Goal: Communication & Community: Answer question/provide support

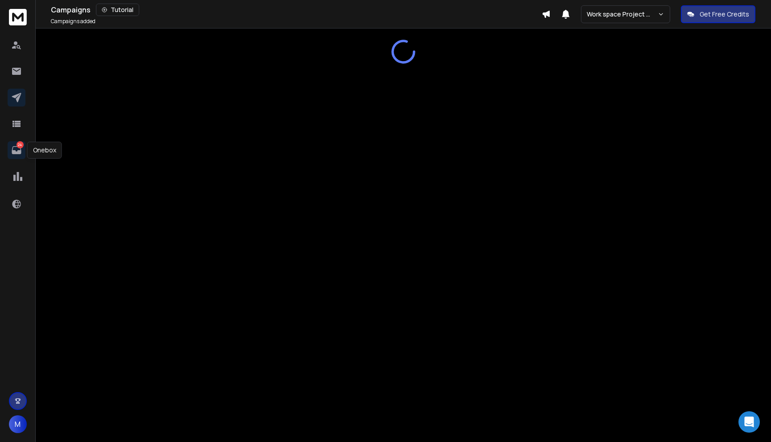
click at [16, 155] on icon at bounding box center [16, 150] width 11 height 11
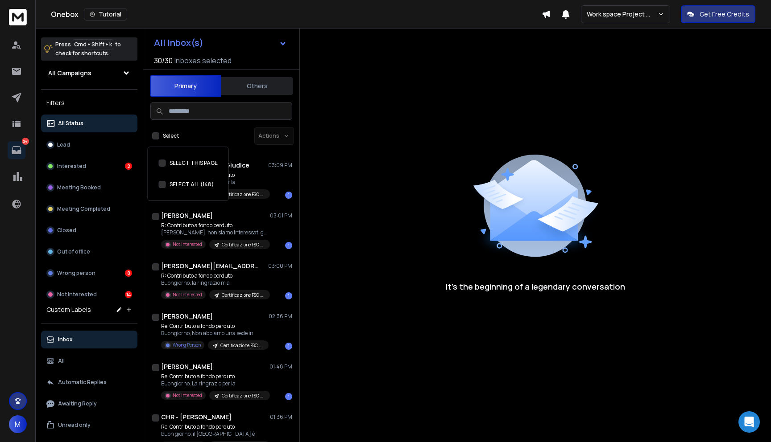
click at [201, 179] on div "SELECT ALL (148)" at bounding box center [188, 185] width 59 height 18
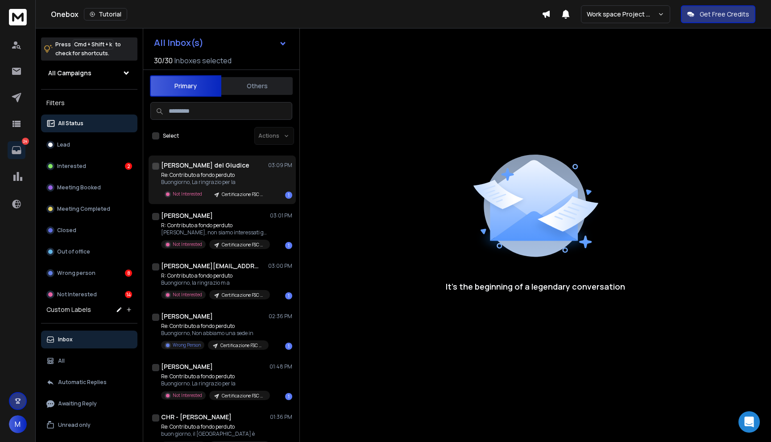
click at [260, 184] on p "Buongiorno, La ringrazio per la" at bounding box center [214, 182] width 107 height 7
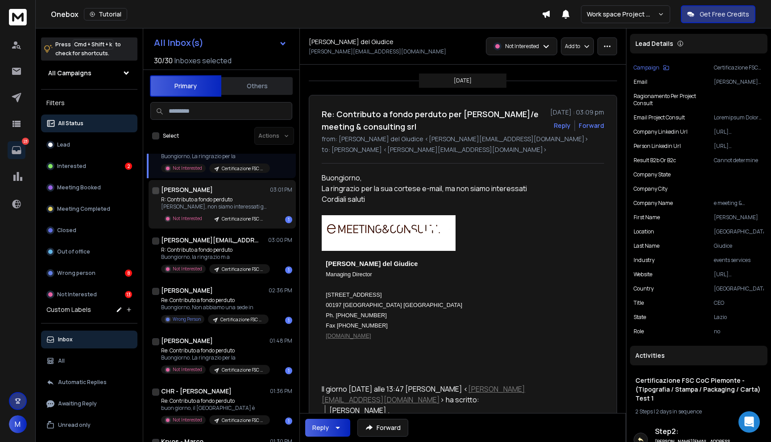
scroll to position [27, 0]
click at [252, 204] on p "Buongiorno, non siamo interessati grazie" at bounding box center [214, 205] width 107 height 7
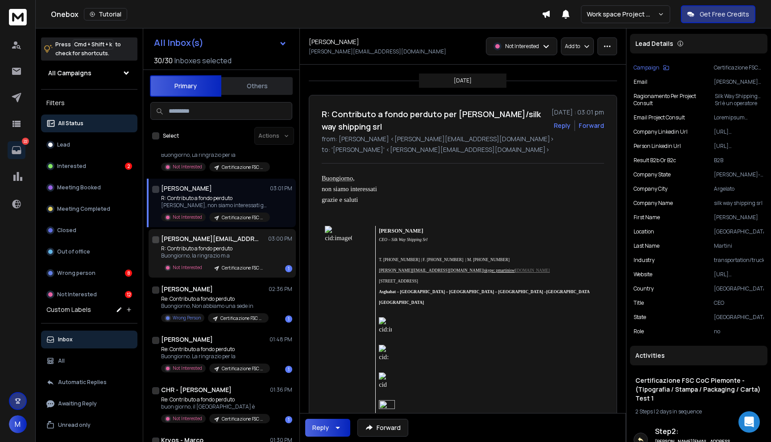
click at [255, 244] on div "s.ronco@prestofresco.it 03:00 PM R: Contributo a fondo perduto Buongiorno, la r…" at bounding box center [226, 254] width 131 height 38
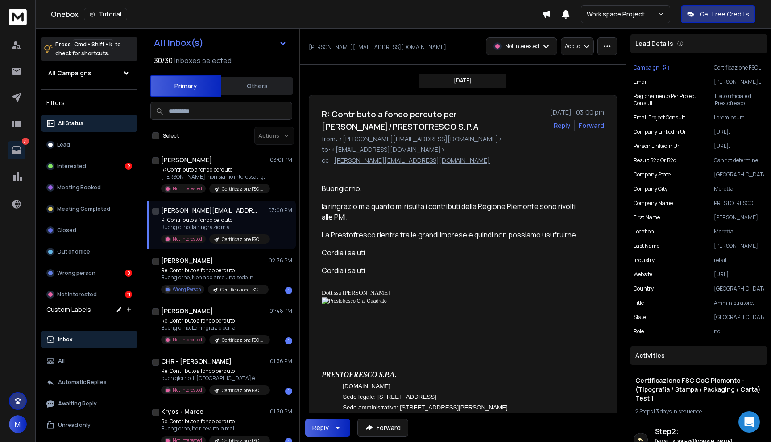
scroll to position [67, 0]
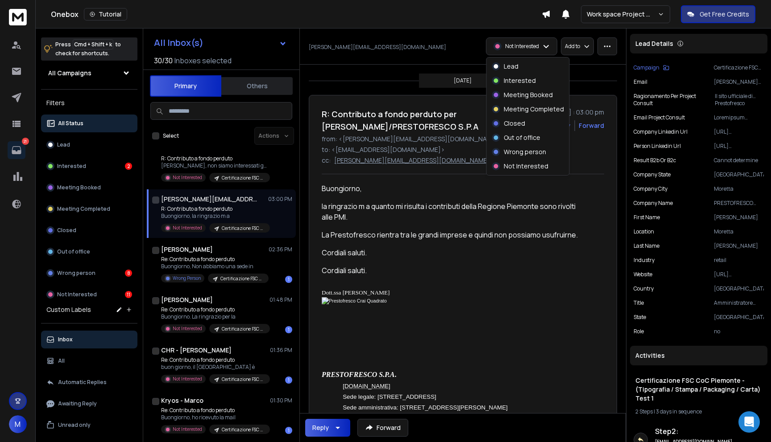
click at [513, 48] on p "Not Interested" at bounding box center [522, 46] width 34 height 7
click at [513, 65] on p "Lead" at bounding box center [510, 66] width 15 height 9
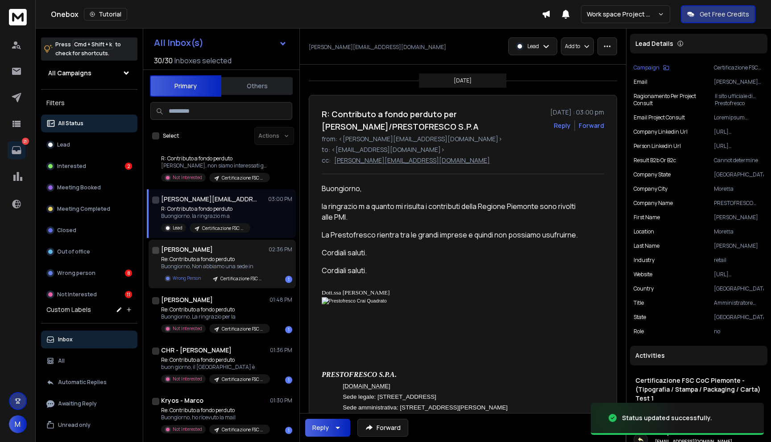
click at [265, 259] on p "Re: Contributo a fondo perduto" at bounding box center [214, 259] width 107 height 7
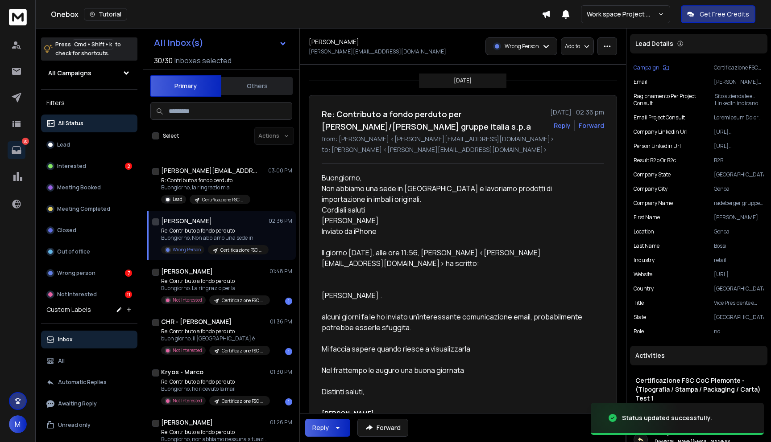
scroll to position [98, 0]
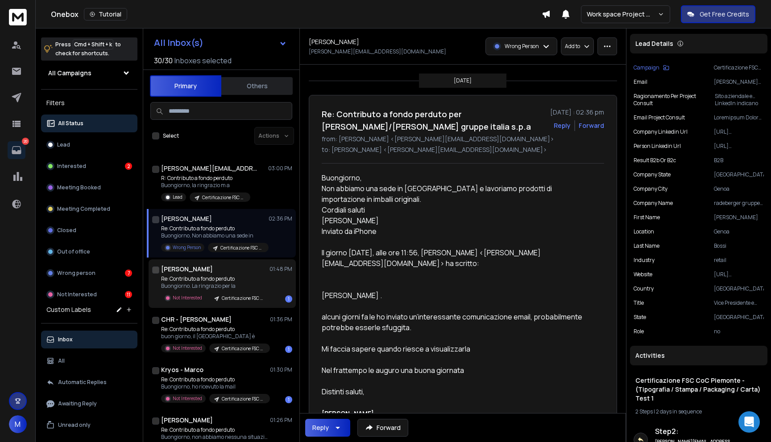
click at [261, 274] on div "Marco Martino 01:48 PM Re: Contributo a fondo perduto Buongiorno. La ringrazio …" at bounding box center [226, 284] width 131 height 38
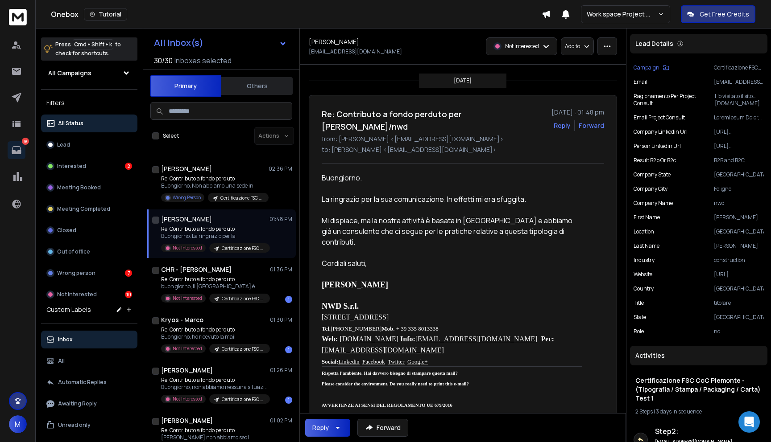
scroll to position [148, 0]
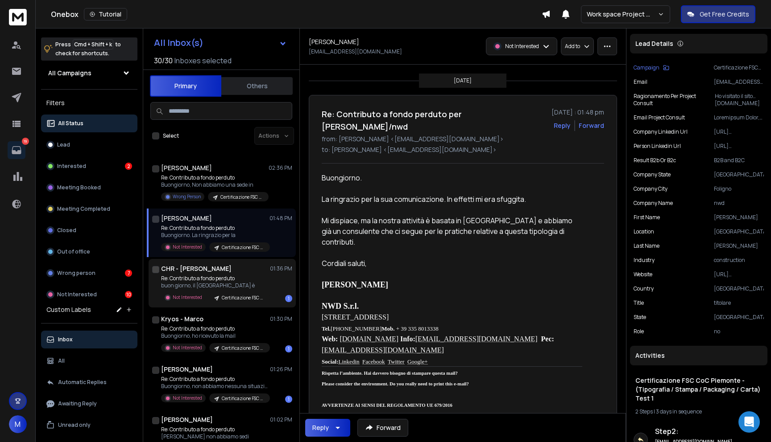
click at [246, 290] on div "Re: Contributo a fondo perduto buon giorno, il piemonte è Not Interested Certif…" at bounding box center [215, 288] width 109 height 27
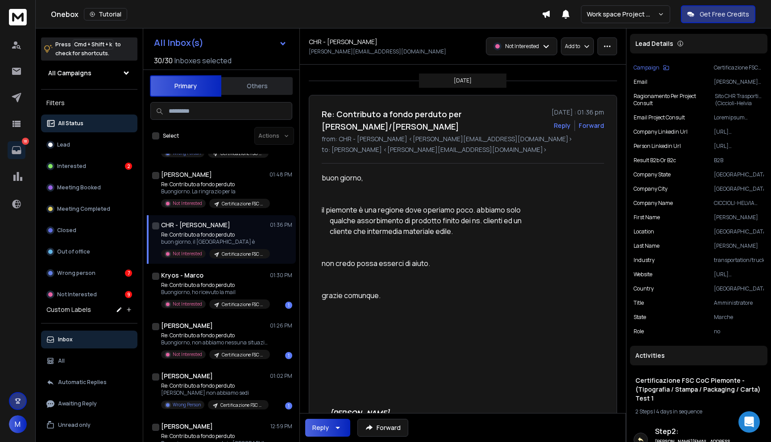
scroll to position [198, 0]
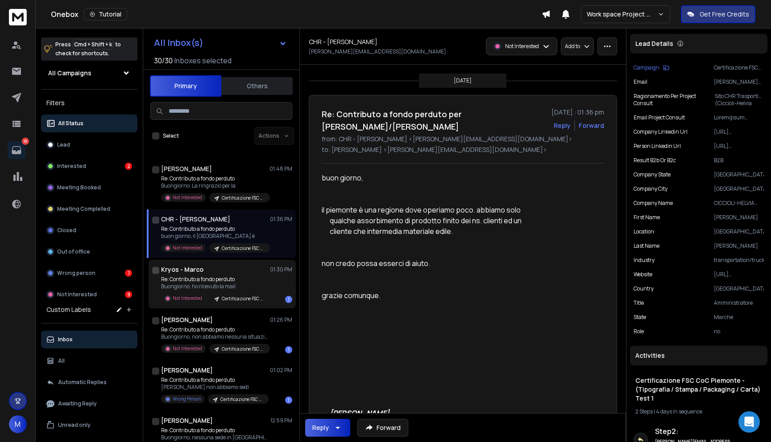
click at [235, 287] on p "Buongiorno, ho ricevuto la mail" at bounding box center [214, 286] width 107 height 7
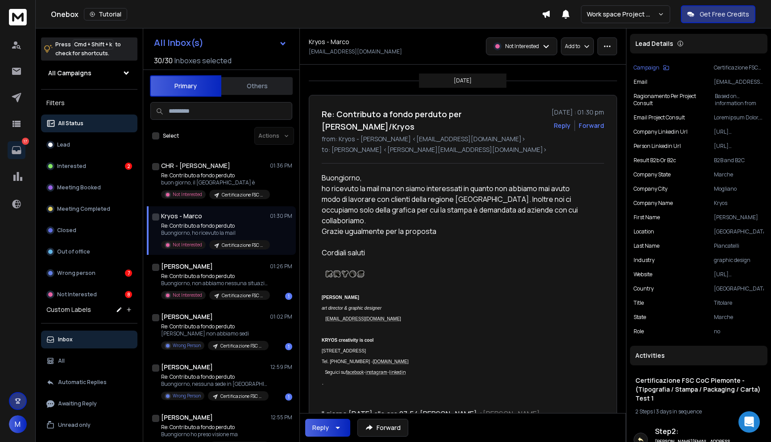
scroll to position [253, 0]
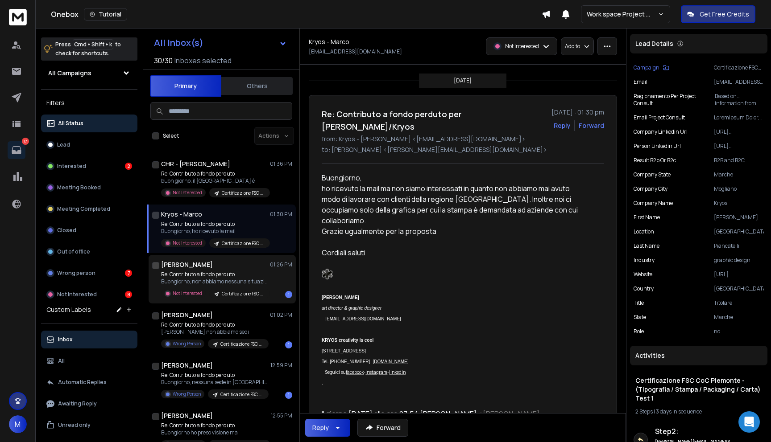
click at [242, 289] on div "Certificazione FSC CoC Piemonte -(Tipografia / Stampa / Packaging / Carta) Test…" at bounding box center [239, 293] width 61 height 9
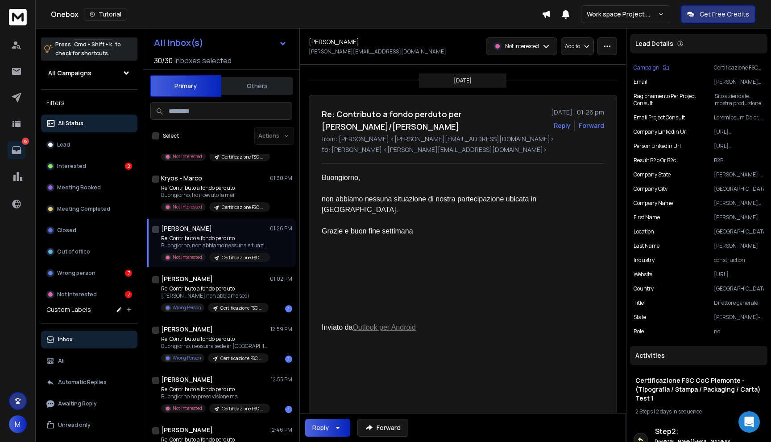
scroll to position [290, 0]
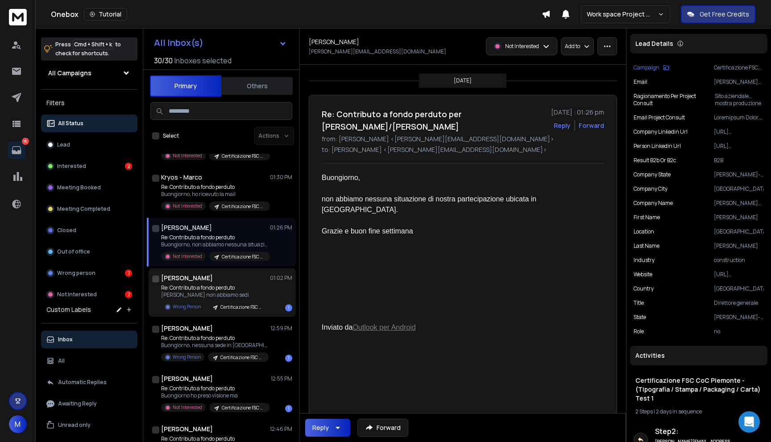
click at [240, 293] on p "Gentile Alessandro non abbiamo sedi" at bounding box center [214, 295] width 107 height 7
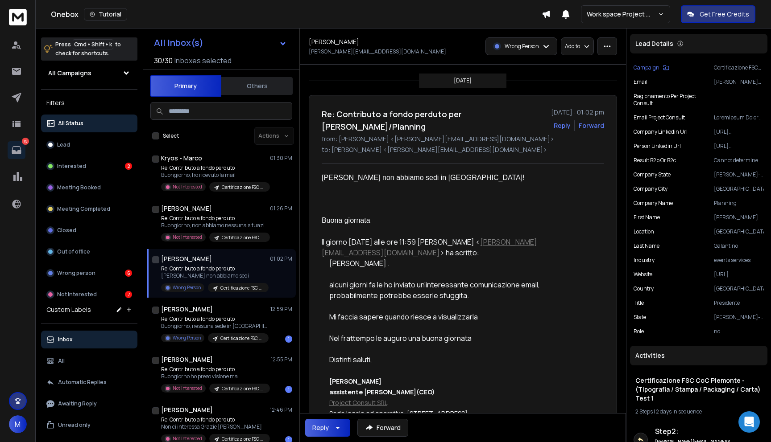
scroll to position [322, 0]
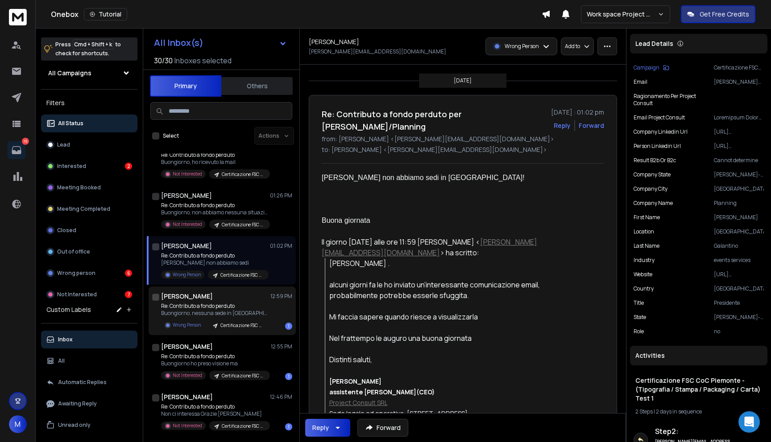
click at [232, 305] on p "Re: Contributo a fondo perduto" at bounding box center [214, 306] width 107 height 7
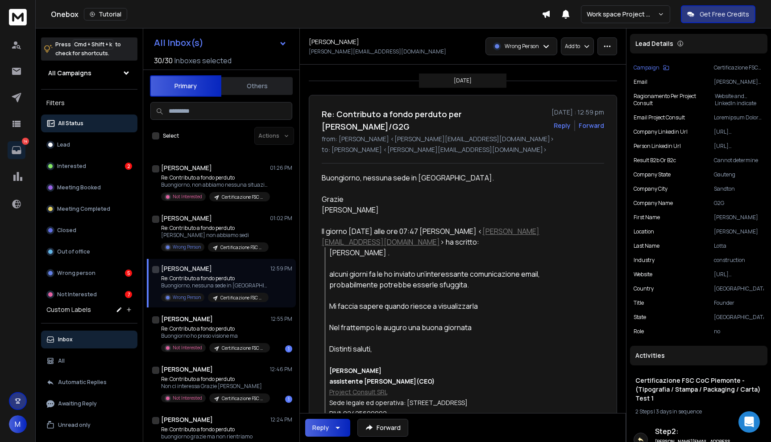
scroll to position [369, 0]
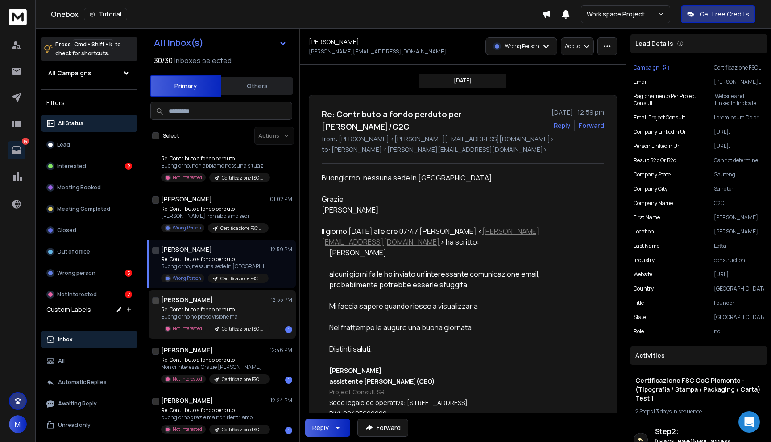
click at [223, 306] on div "Paolo Sartorello 12:55 PM Re: Contributo a fondo perduto Buongiorno ho preso vi…" at bounding box center [226, 315] width 131 height 38
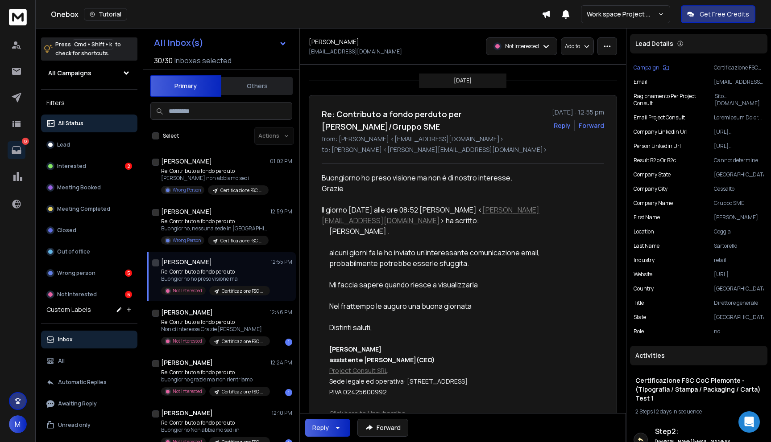
scroll to position [416, 0]
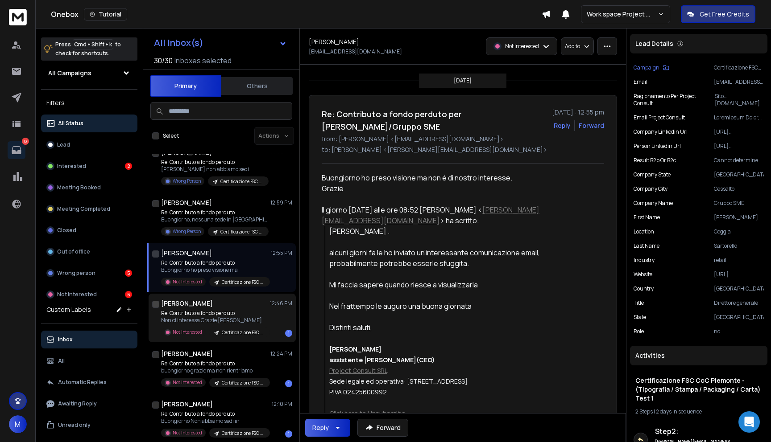
click at [220, 313] on p "Re: Contributo a fondo perduto" at bounding box center [214, 313] width 107 height 7
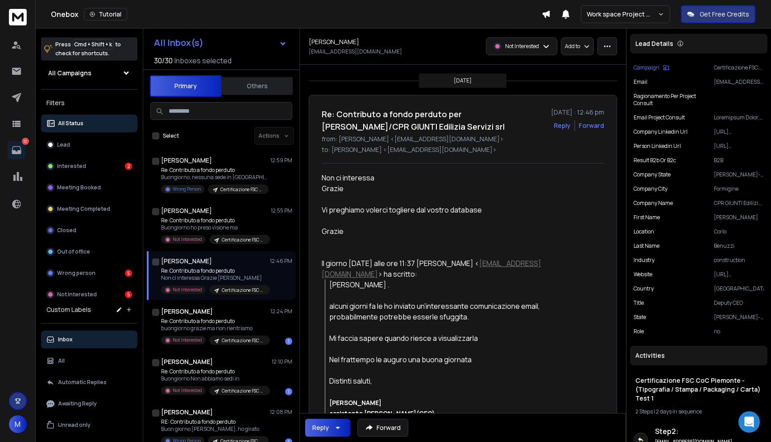
scroll to position [458, 0]
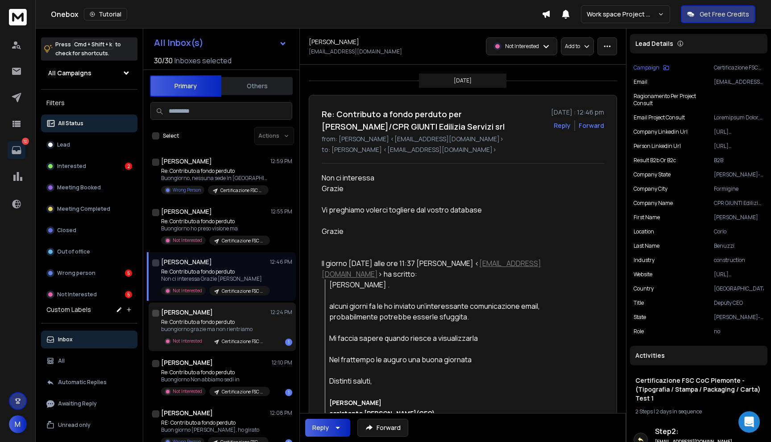
click at [212, 327] on p "buongiorno grazie ma non rientriamo" at bounding box center [214, 329] width 107 height 7
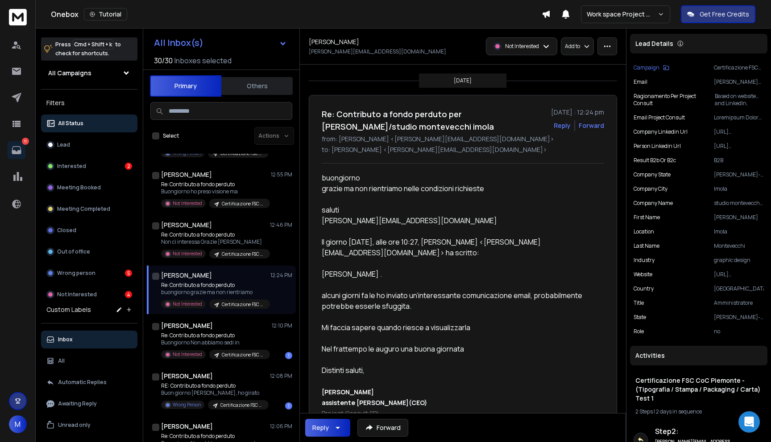
scroll to position [508, 0]
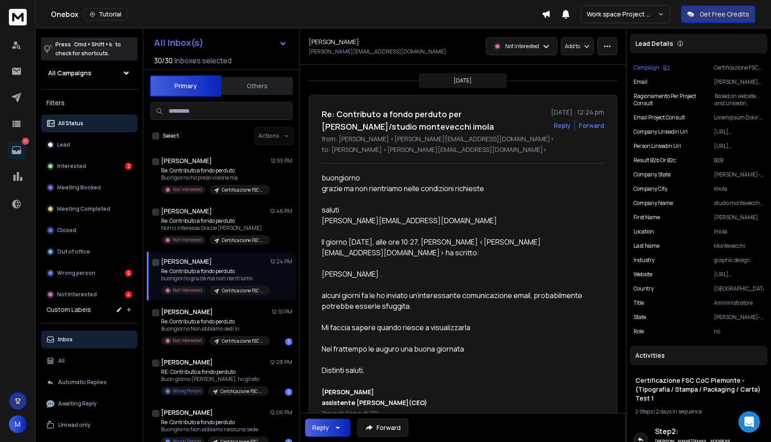
click at [212, 327] on p "Buongiorno Non abbiamo sedi in" at bounding box center [214, 329] width 107 height 7
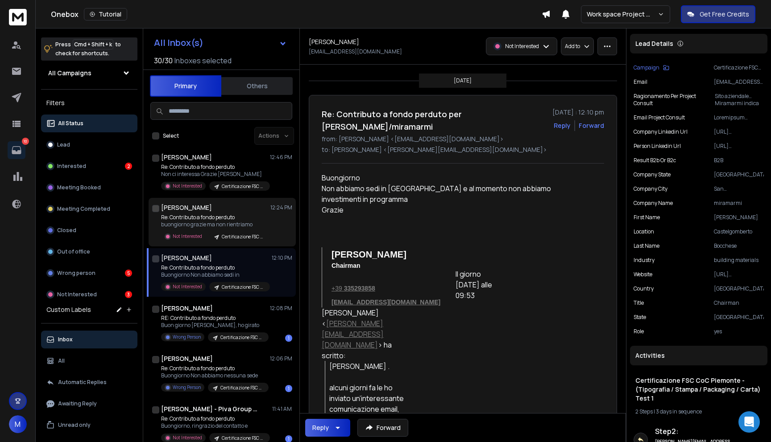
scroll to position [563, 0]
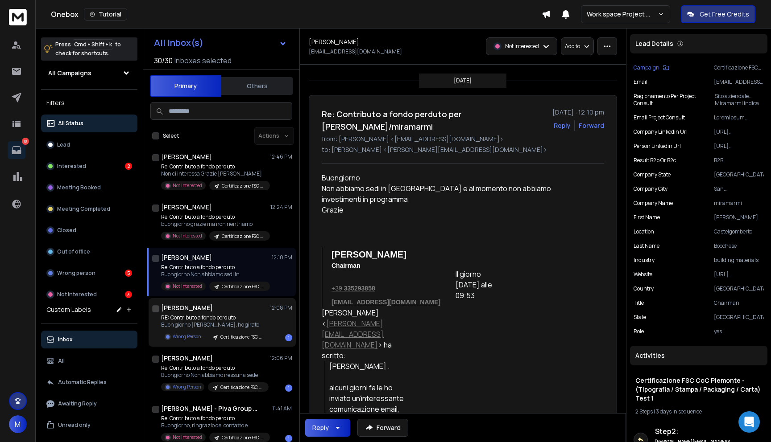
click at [207, 316] on p "RE: Contributo a fondo perduto" at bounding box center [214, 317] width 107 height 7
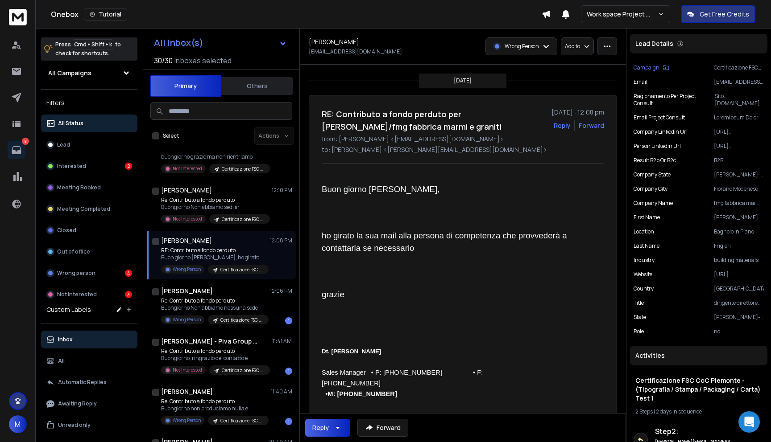
scroll to position [633, 0]
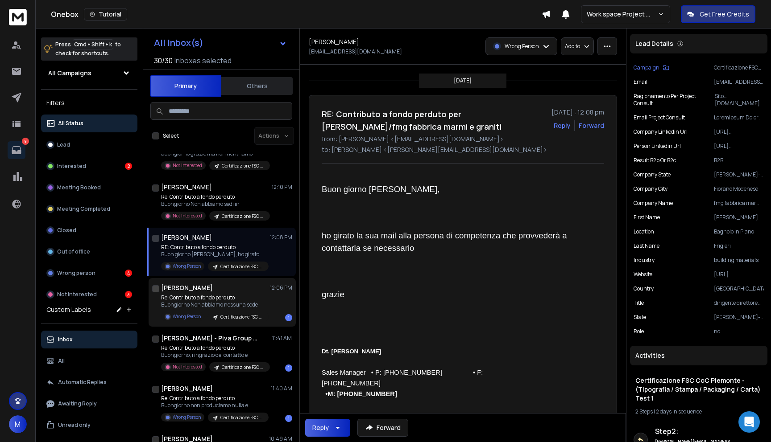
click at [204, 297] on p "Re: Contributo a fondo perduto" at bounding box center [214, 297] width 107 height 7
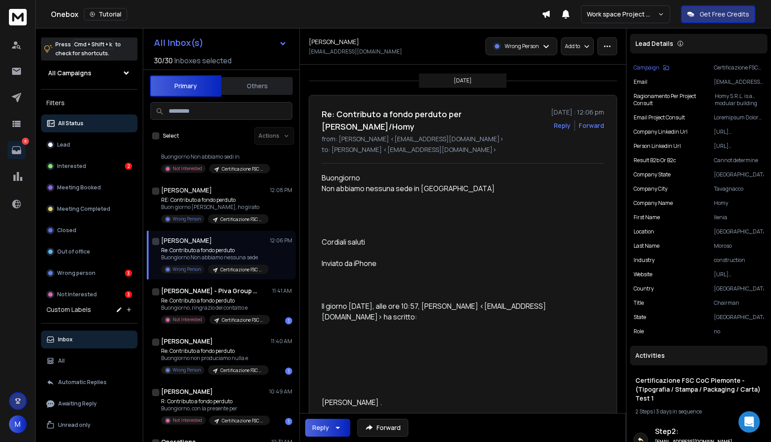
scroll to position [690, 0]
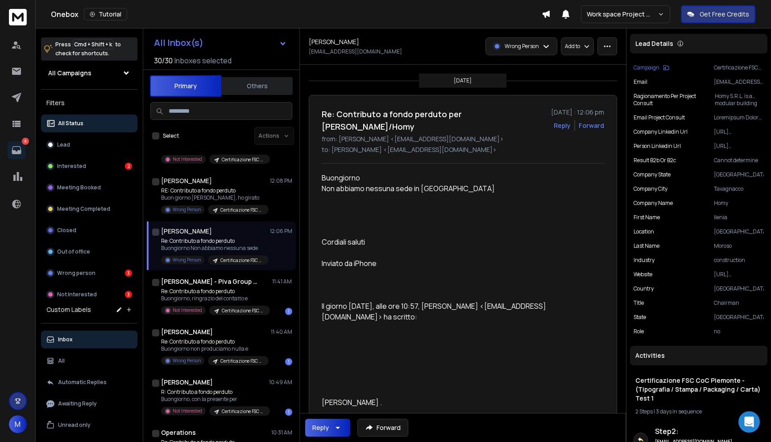
click at [204, 297] on p "Buongiorno, ringrazio del contatto e" at bounding box center [214, 298] width 107 height 7
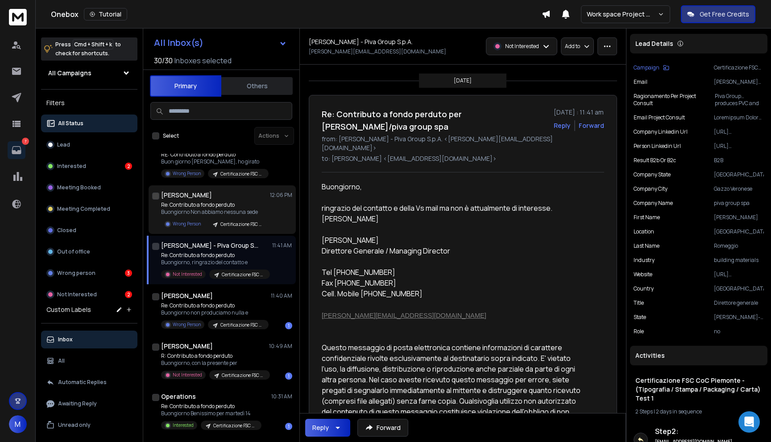
scroll to position [736, 0]
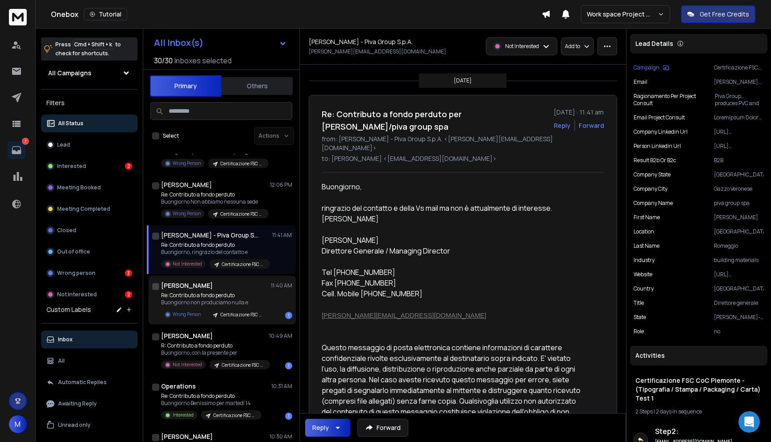
click at [198, 297] on p "Re: Contributo a fondo perduto" at bounding box center [214, 295] width 107 height 7
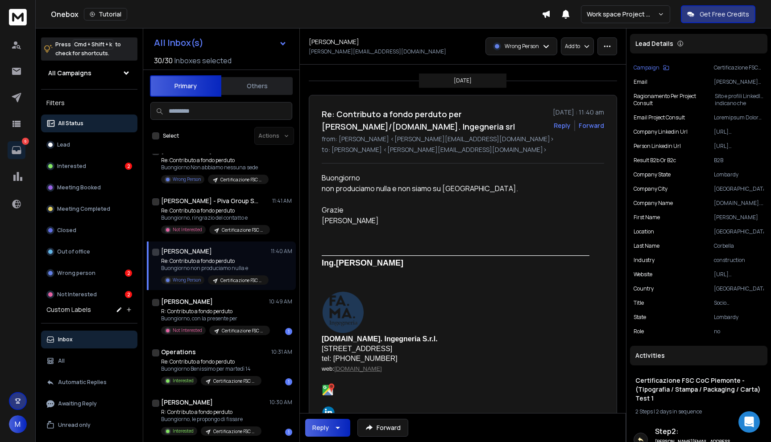
scroll to position [788, 0]
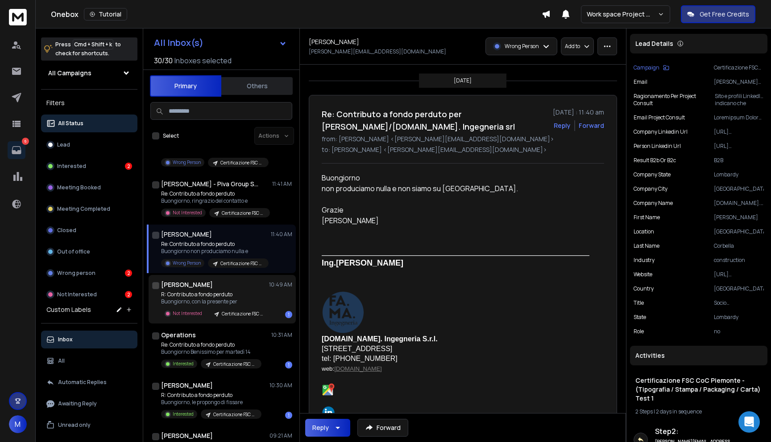
click at [198, 306] on div "R: Contributo a fondo perduto Buongiorno, con la presente per Not Interested Ce…" at bounding box center [215, 304] width 109 height 27
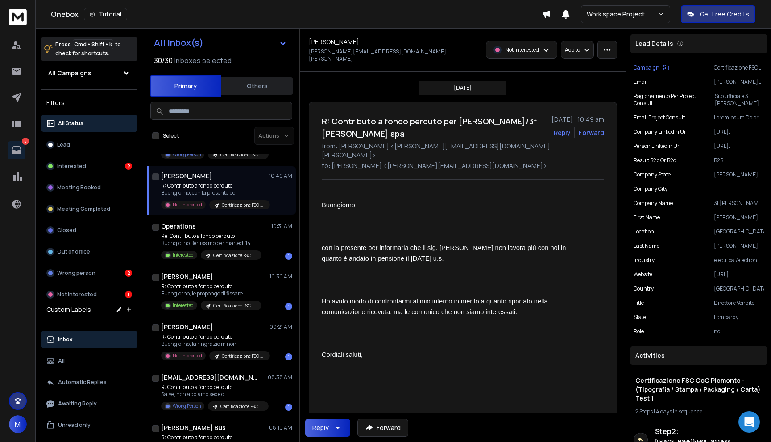
scroll to position [898, 0]
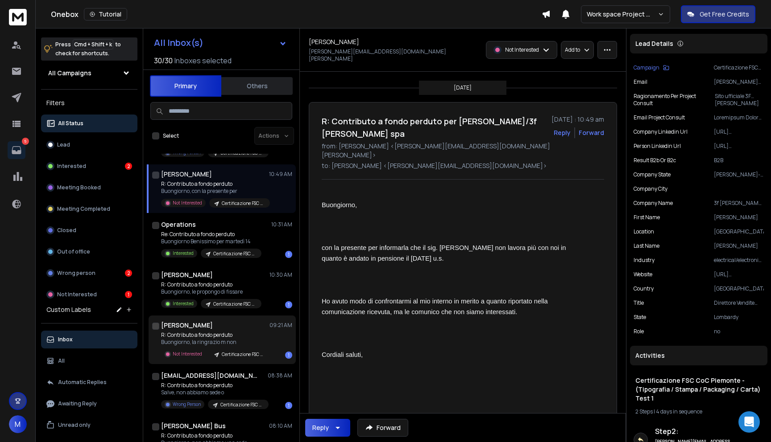
click at [198, 335] on p "R: Contributo a fondo perduto" at bounding box center [214, 335] width 107 height 7
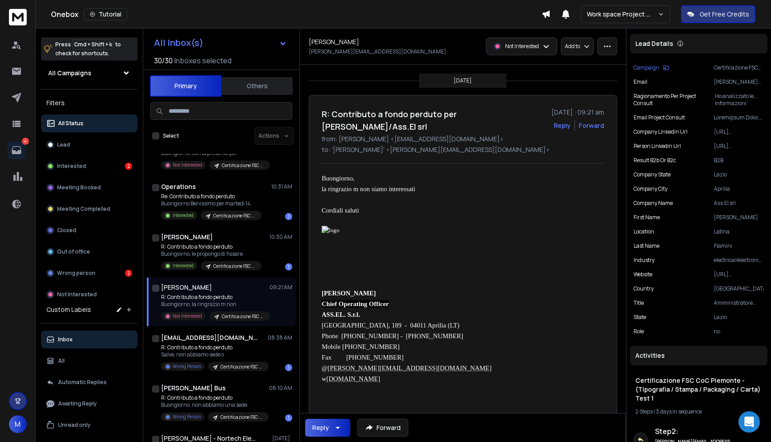
scroll to position [940, 0]
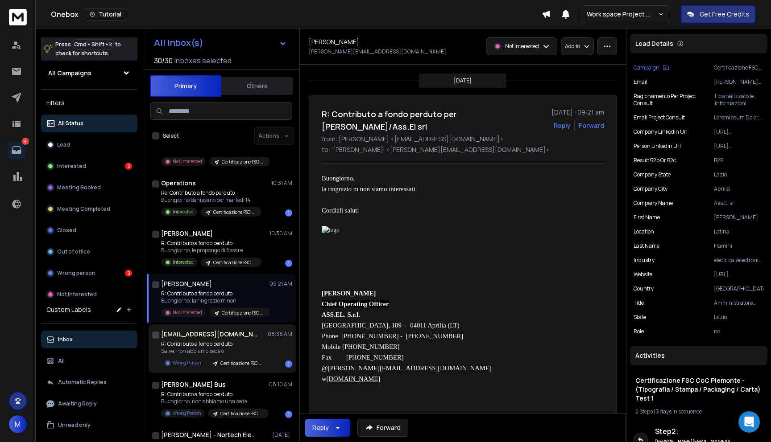
click at [198, 353] on p "Salve, non abbiamo sede o" at bounding box center [214, 351] width 107 height 7
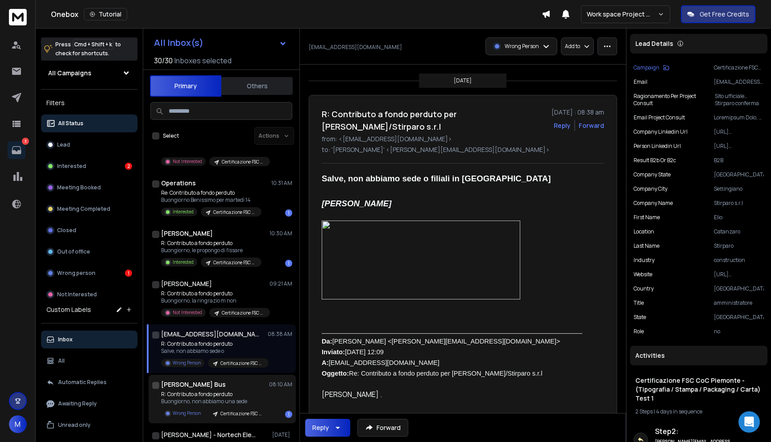
click at [208, 386] on h1 "Marco - Bonelli Bus" at bounding box center [193, 384] width 65 height 9
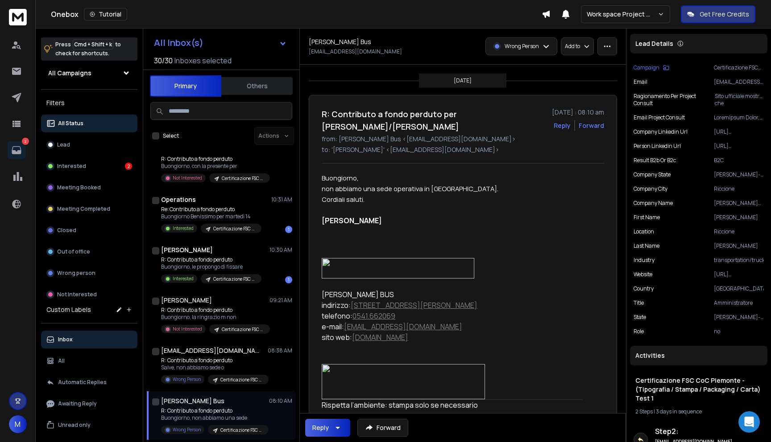
scroll to position [921, 0]
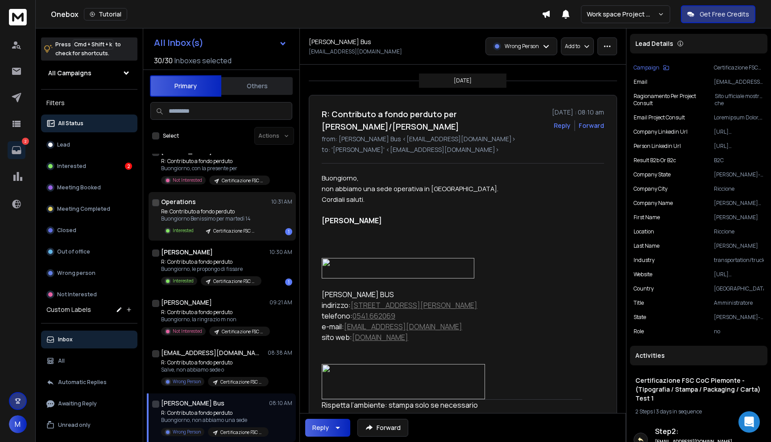
click at [231, 201] on div "Operations 10:31 AM" at bounding box center [226, 202] width 131 height 9
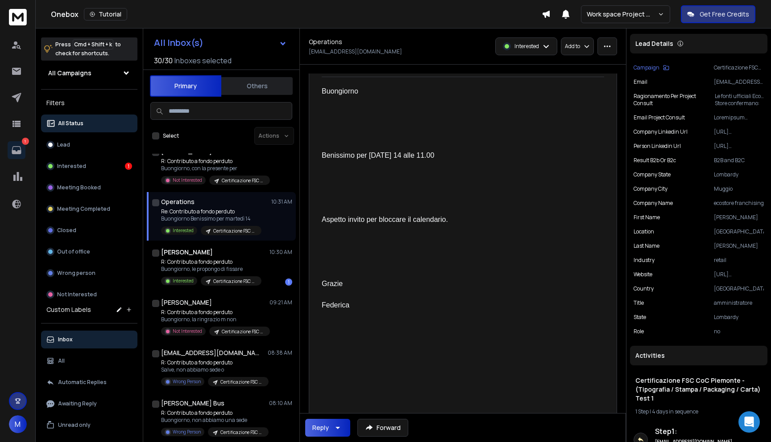
scroll to position [8, 0]
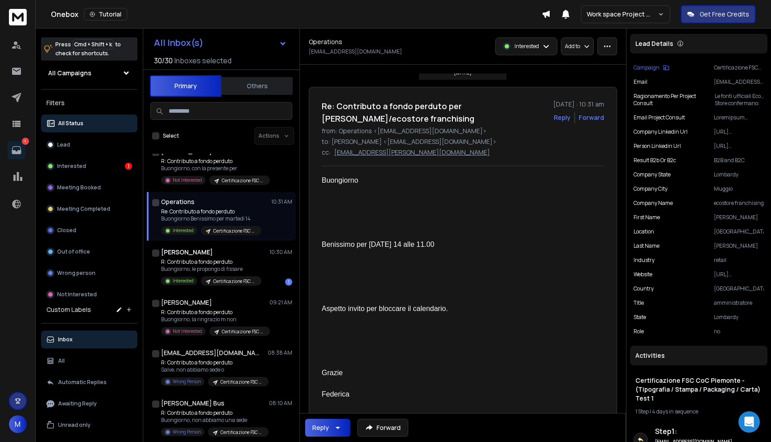
drag, startPoint x: 458, startPoint y: 105, endPoint x: 486, endPoint y: 114, distance: 28.5
click at [486, 114] on h1 "Re: Contributo a fondo perduto per Alessandro Gerardi/ecostore franchising" at bounding box center [435, 112] width 226 height 25
copy h1 "Alessandro Gerardi/ecostore franchising"
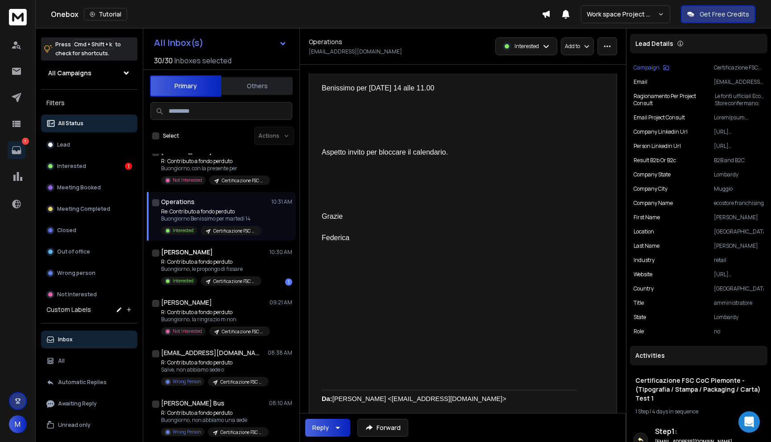
scroll to position [0, 0]
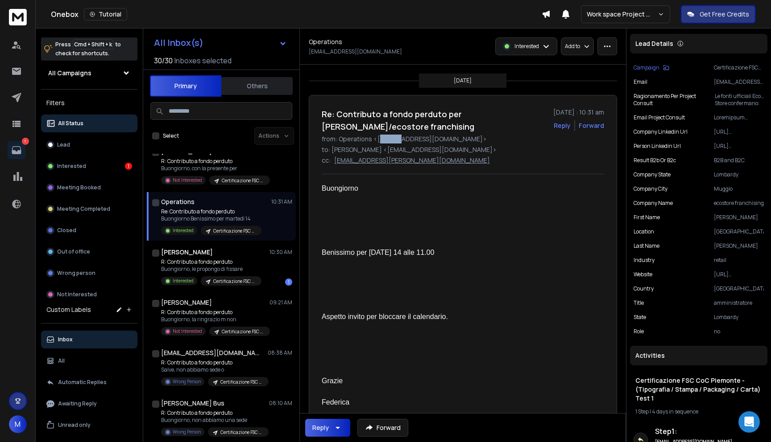
drag, startPoint x: 377, startPoint y: 138, endPoint x: 396, endPoint y: 137, distance: 18.8
click at [396, 137] on p "from: Operations <operations@ecostore.it>" at bounding box center [463, 139] width 282 height 9
drag, startPoint x: 375, startPoint y: 138, endPoint x: 445, endPoint y: 137, distance: 69.6
click at [445, 137] on p "from: Operations <operations@ecostore.it>" at bounding box center [463, 139] width 282 height 9
copy p "operations@ecostore.it"
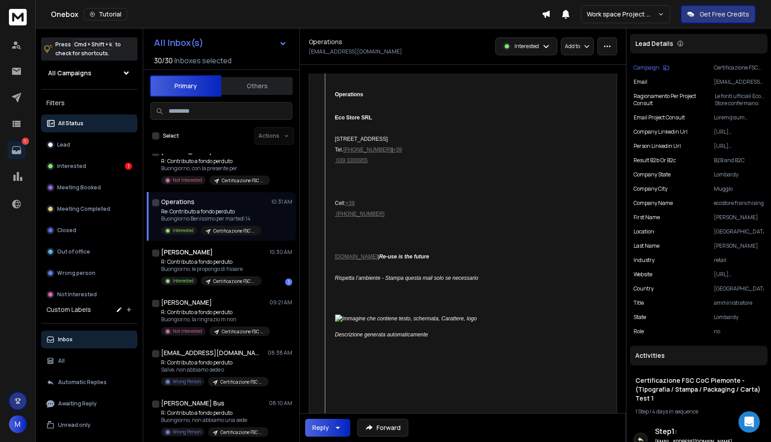
scroll to position [1545, 0]
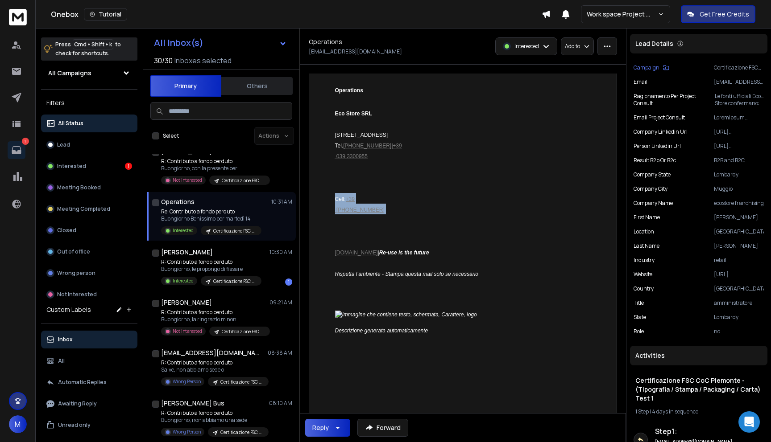
drag, startPoint x: 393, startPoint y: 334, endPoint x: 335, endPoint y: 319, distance: 59.8
copy div "Cell: +39 346 5274206"
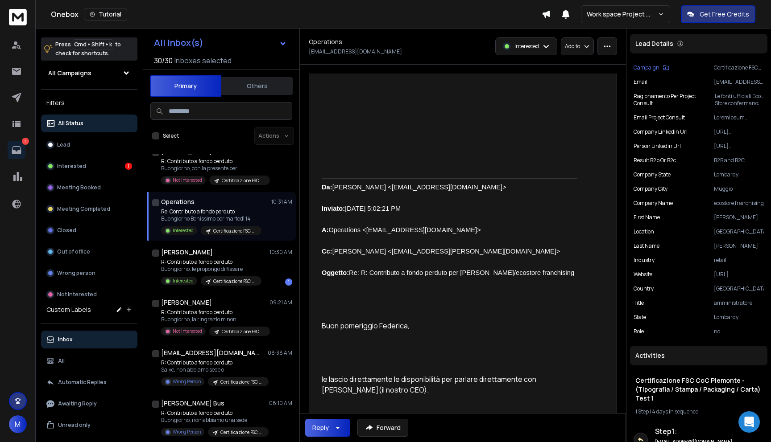
scroll to position [0, 0]
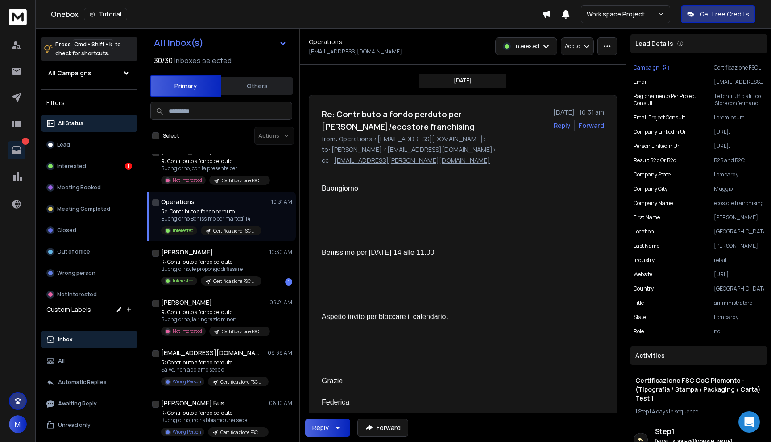
click at [261, 220] on p "Buongiorno Benissimo per martedì 14" at bounding box center [211, 218] width 100 height 7
click at [539, 49] on p "Interested" at bounding box center [526, 46] width 25 height 7
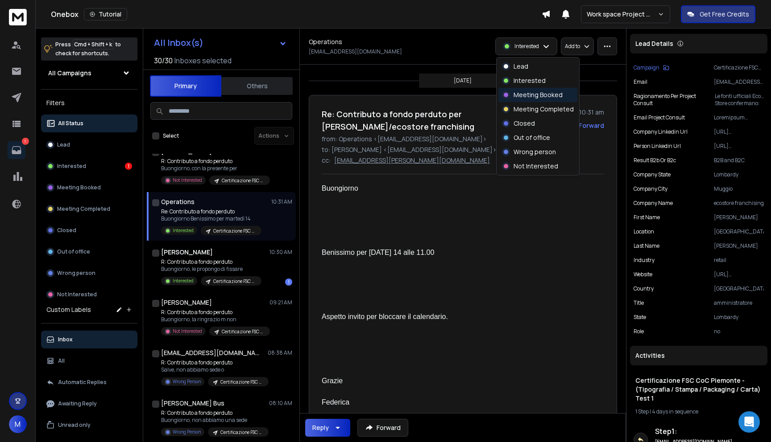
click at [524, 100] on div "Meeting Booked" at bounding box center [537, 95] width 79 height 14
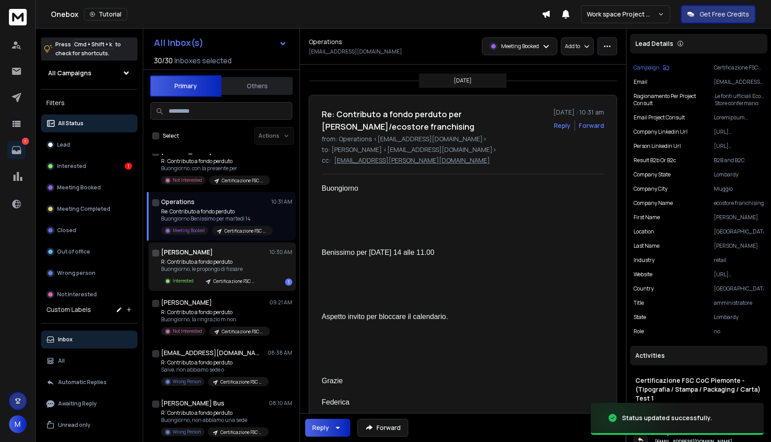
click at [256, 259] on p "R: Contributo a fondo perduto" at bounding box center [211, 262] width 100 height 7
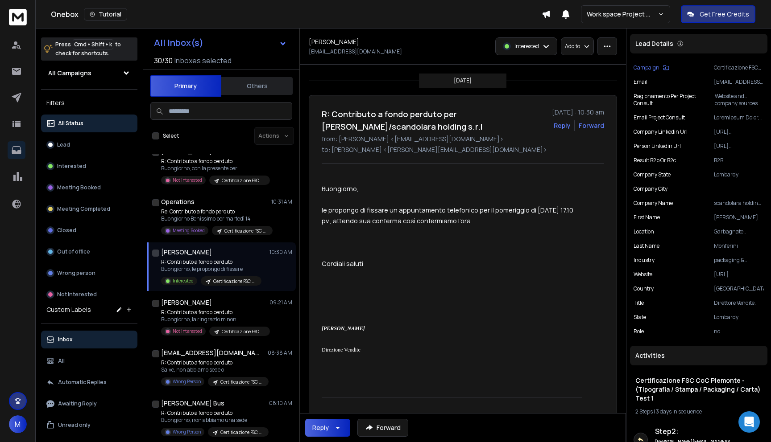
drag, startPoint x: 452, startPoint y: 115, endPoint x: 471, endPoint y: 122, distance: 21.0
click at [471, 122] on h1 "R: Contributo a fondo perduto per Marco Monferini/scandolara holding s.r.l" at bounding box center [434, 120] width 225 height 25
copy h1 "Marco Monferini/scandolara holding s.r.l"
drag, startPoint x: 389, startPoint y: 140, endPoint x: 478, endPoint y: 137, distance: 88.8
click at [478, 137] on p "from: Marco Monferini <m.monferini@scandolara.com>" at bounding box center [463, 139] width 282 height 9
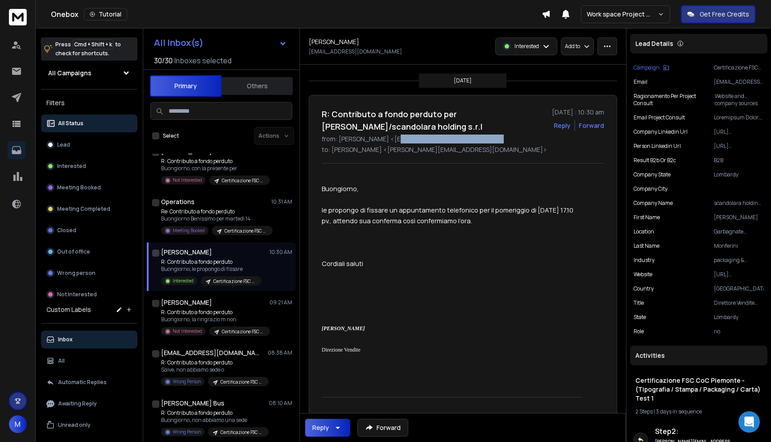
copy p "m.monferini@scandolara.com>"
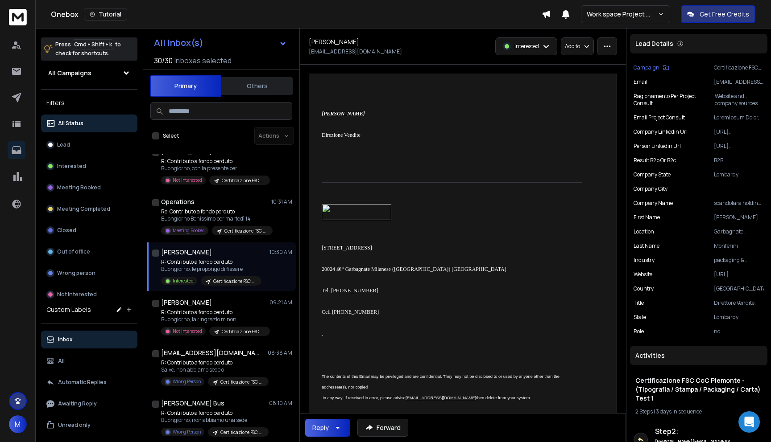
scroll to position [222, 0]
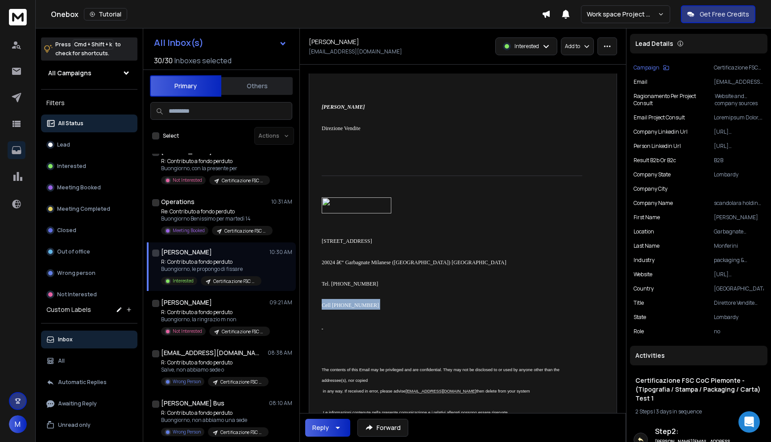
drag, startPoint x: 319, startPoint y: 309, endPoint x: 370, endPoint y: 310, distance: 50.8
copy span "Cell +393356967317"
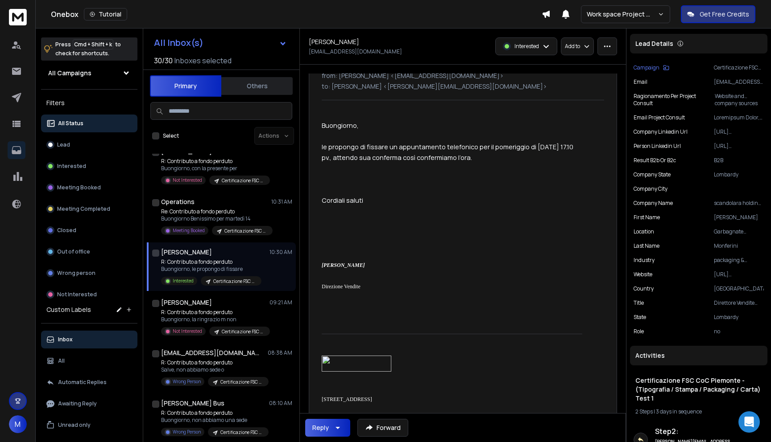
scroll to position [64, 0]
click at [324, 435] on button "Reply" at bounding box center [327, 428] width 45 height 18
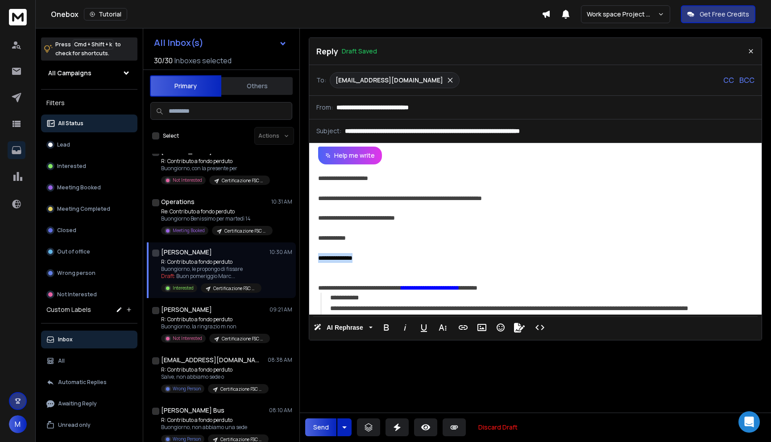
drag, startPoint x: 372, startPoint y: 258, endPoint x: 315, endPoint y: 259, distance: 56.6
click at [315, 259] on div "**********" at bounding box center [535, 240] width 452 height 150
drag, startPoint x: 371, startPoint y: 262, endPoint x: 317, endPoint y: 262, distance: 54.4
click at [317, 262] on div "**********" at bounding box center [535, 240] width 452 height 150
click at [441, 331] on icon "button" at bounding box center [442, 327] width 11 height 11
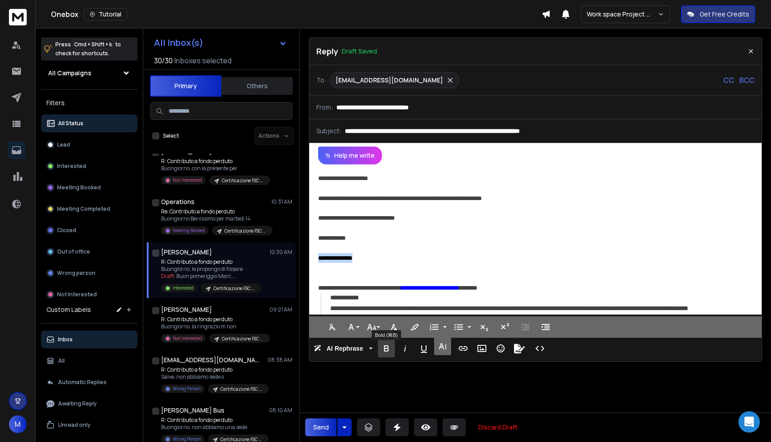
click at [388, 354] on icon "button" at bounding box center [386, 348] width 11 height 11
click at [377, 257] on div "**********" at bounding box center [534, 258] width 432 height 10
click at [326, 426] on button "Send" at bounding box center [320, 428] width 31 height 18
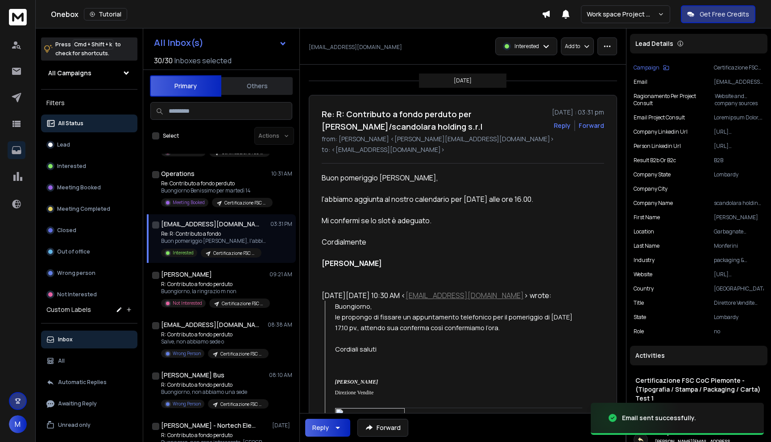
scroll to position [946, 0]
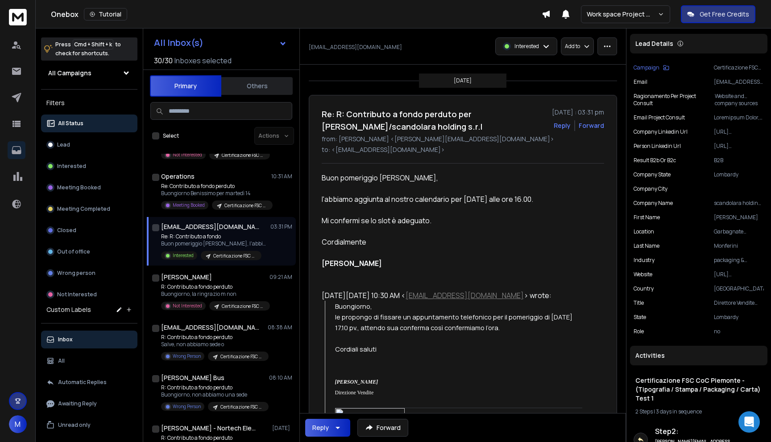
click at [247, 228] on h1 "m.monferini@scandolara.com" at bounding box center [210, 227] width 98 height 9
click at [513, 47] on div "Interested" at bounding box center [525, 46] width 61 height 17
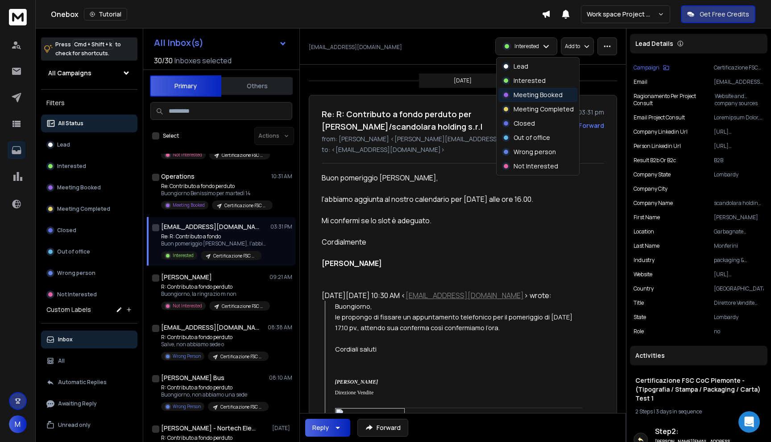
click at [538, 89] on div "Meeting Booked" at bounding box center [537, 95] width 79 height 14
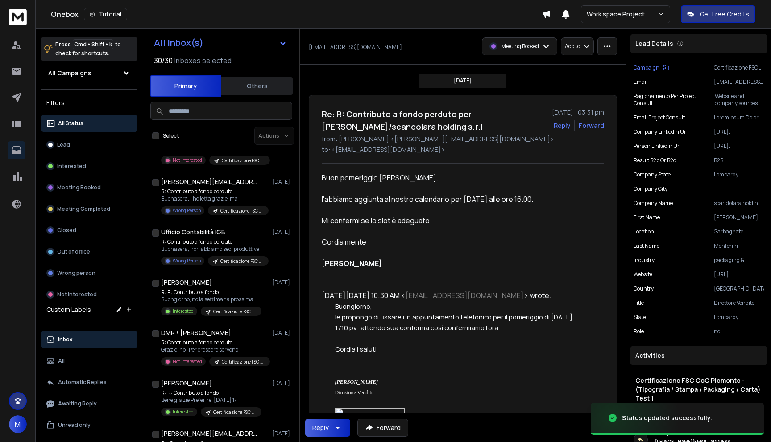
scroll to position [1252, 0]
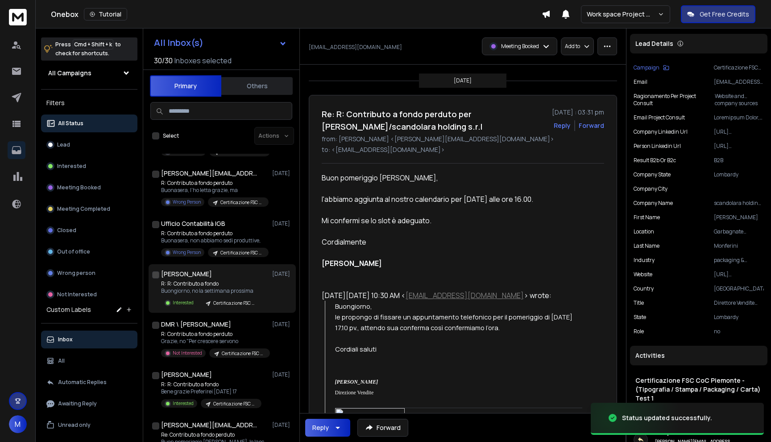
click at [223, 289] on p "Buongiorno, no la settimana prossima" at bounding box center [211, 291] width 100 height 7
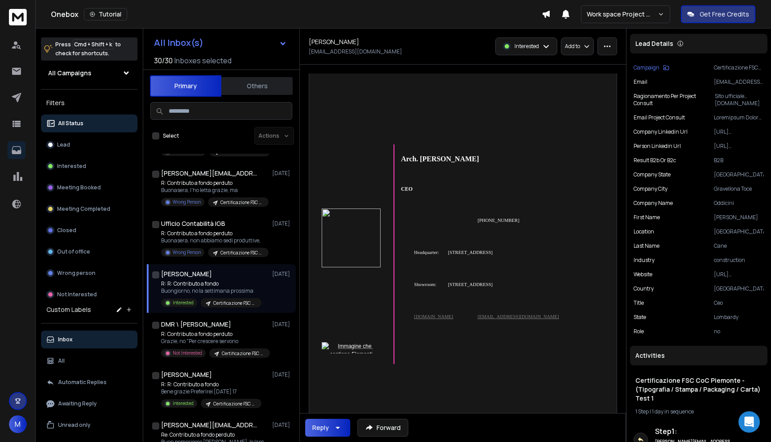
scroll to position [0, 0]
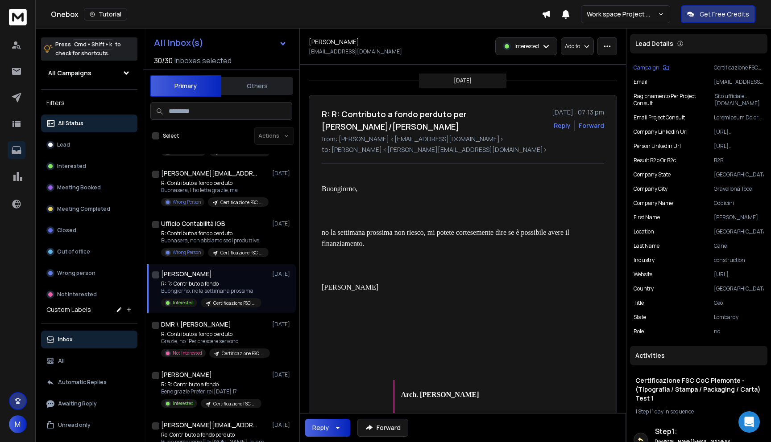
click at [332, 429] on icon "button" at bounding box center [337, 428] width 11 height 11
click at [326, 387] on p "Reply" at bounding box center [328, 387] width 16 height 9
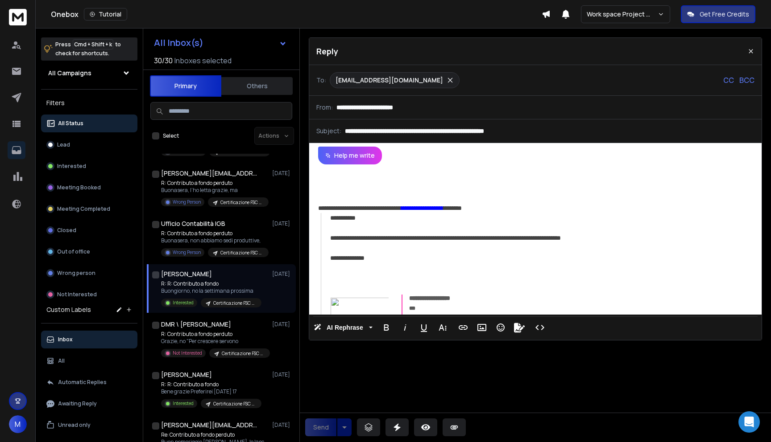
scroll to position [1254, 0]
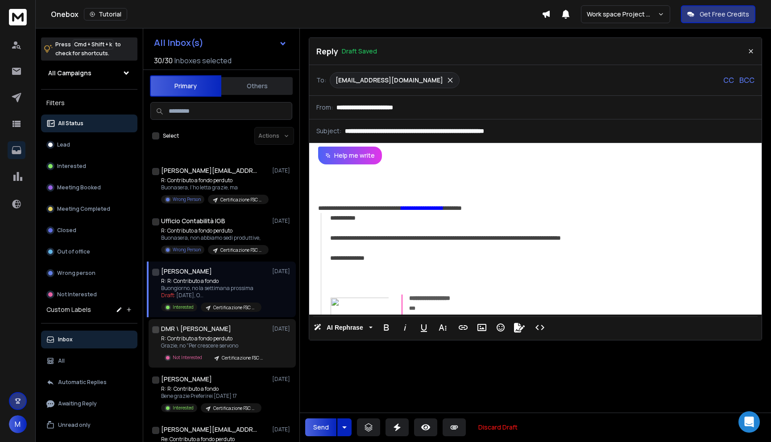
click at [217, 342] on p "R: Contributo a fondo perduto" at bounding box center [214, 338] width 107 height 7
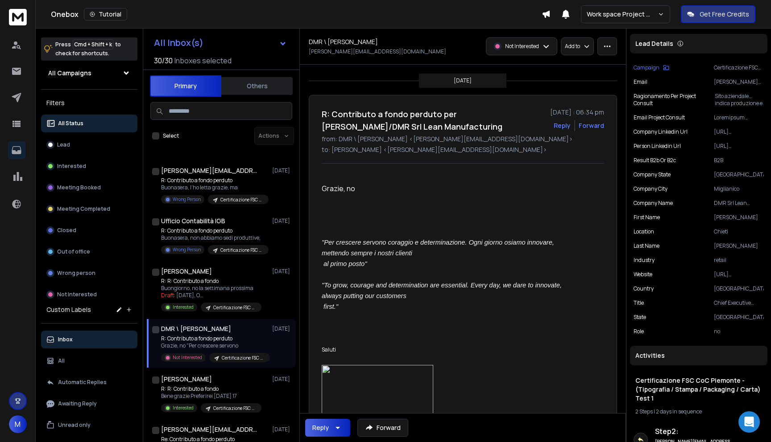
scroll to position [1273, 0]
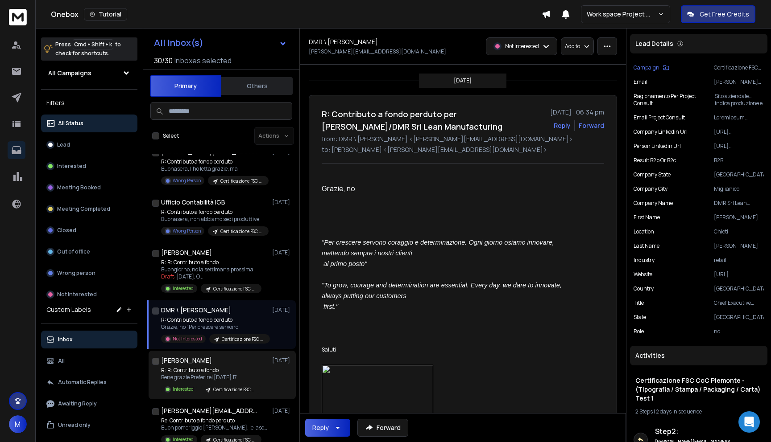
click at [216, 368] on p "R: R: Contributo a fondo" at bounding box center [211, 370] width 100 height 7
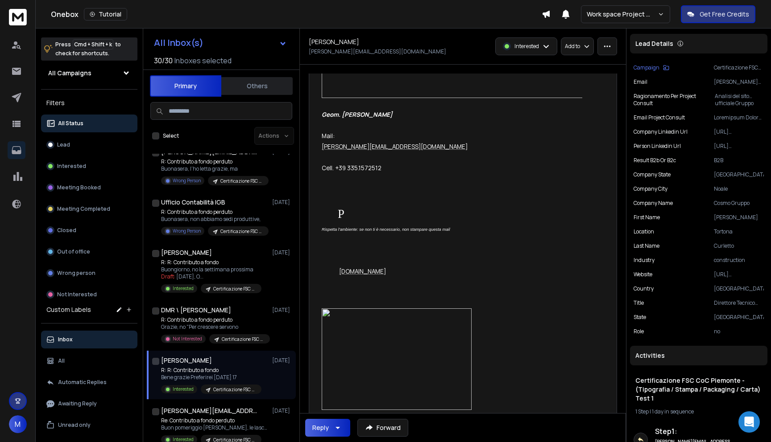
scroll to position [0, 0]
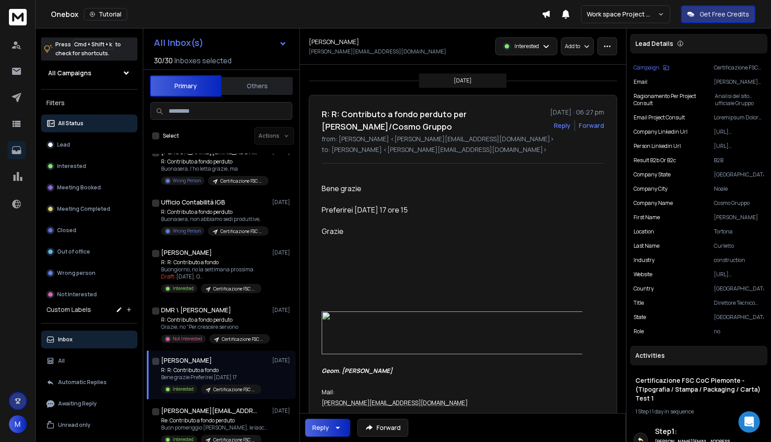
click at [253, 371] on p "R: R: Contributo a fondo" at bounding box center [211, 370] width 100 height 7
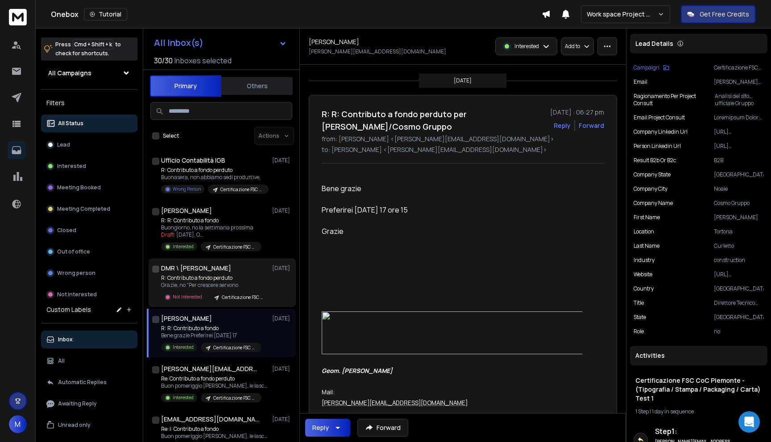
scroll to position [1320, 0]
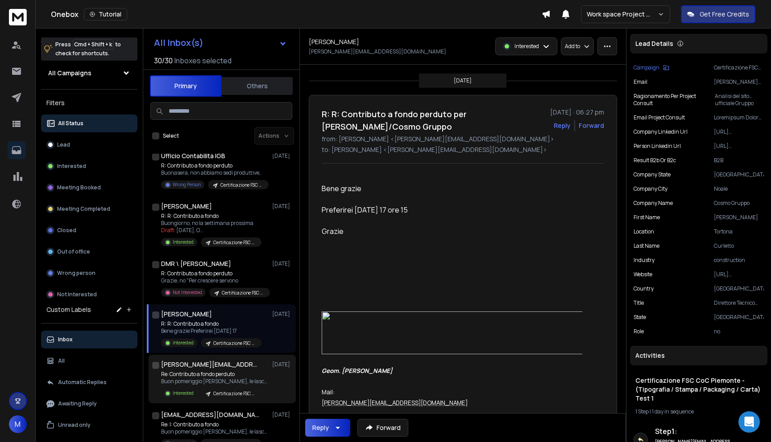
click at [240, 372] on p "Re: Contributo a fondo perduto" at bounding box center [214, 374] width 107 height 7
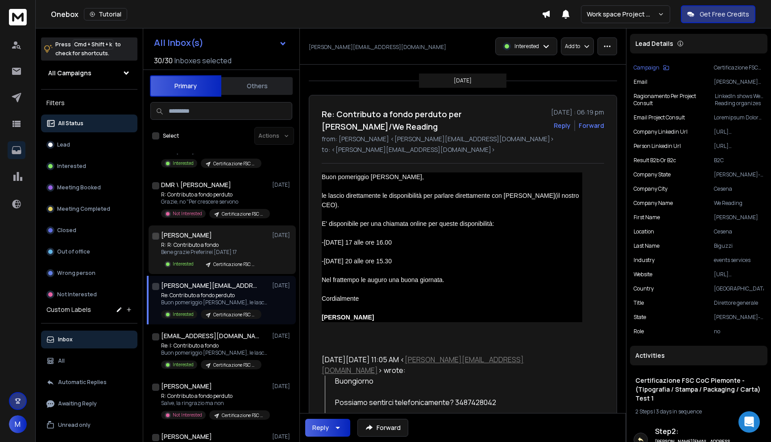
scroll to position [1410, 0]
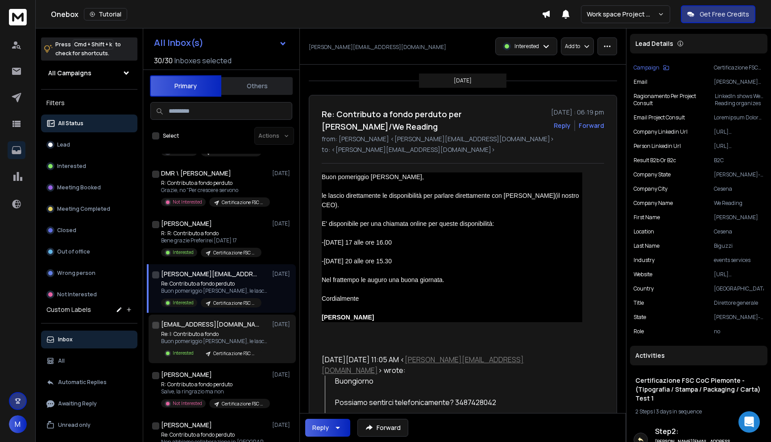
click at [249, 331] on p "Re: I: Contributo a fondo" at bounding box center [214, 334] width 107 height 7
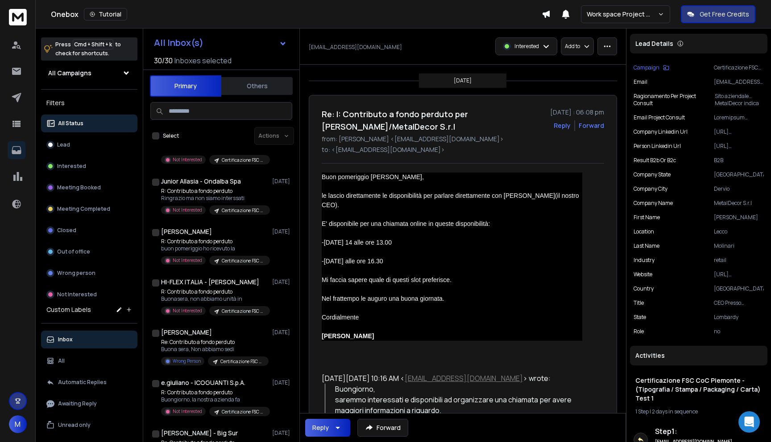
scroll to position [1709, 0]
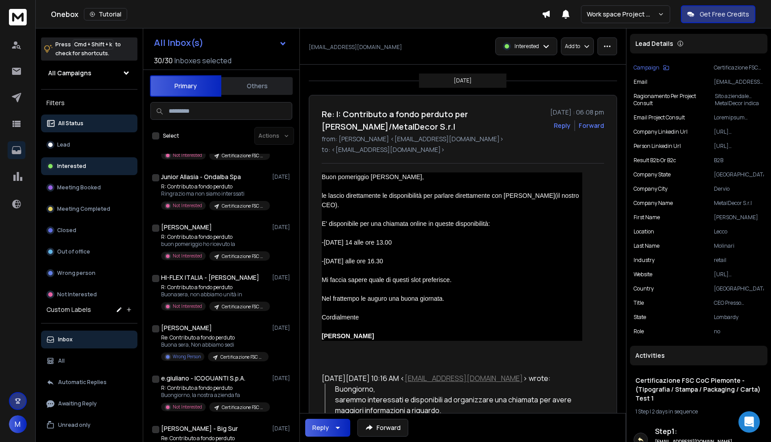
click at [67, 166] on p "Interested" at bounding box center [71, 166] width 29 height 7
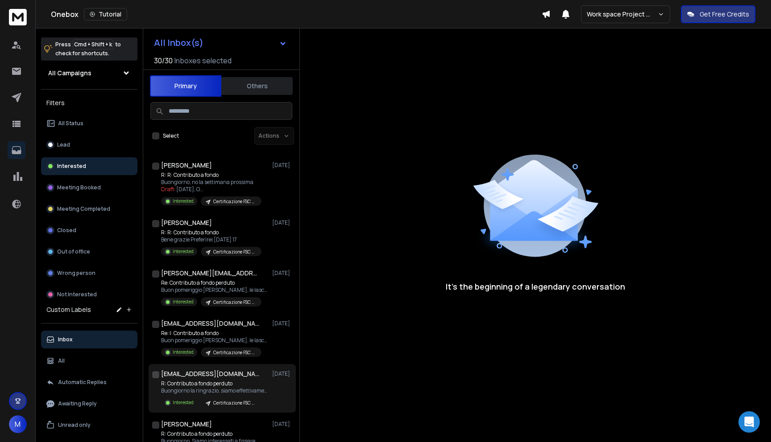
click at [247, 379] on div "emanuela.torta@framecommunication.com 09 Oct R: Contributo a fondo perduto Buon…" at bounding box center [226, 389] width 131 height 38
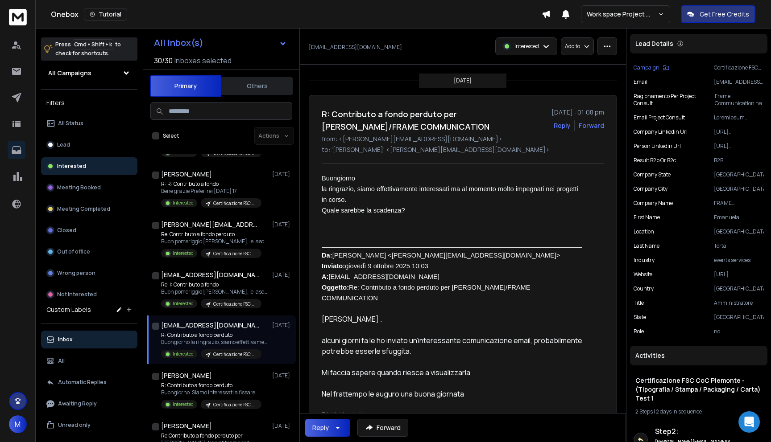
scroll to position [51, 0]
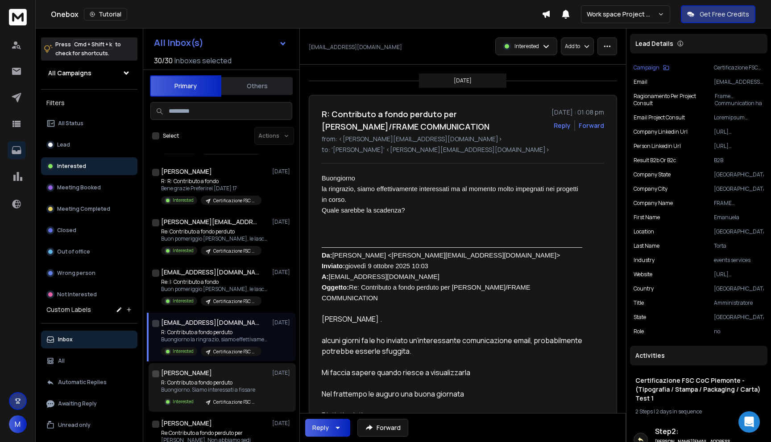
click at [241, 392] on p "Buongiorno. Siamo interessati a fissare" at bounding box center [211, 390] width 100 height 7
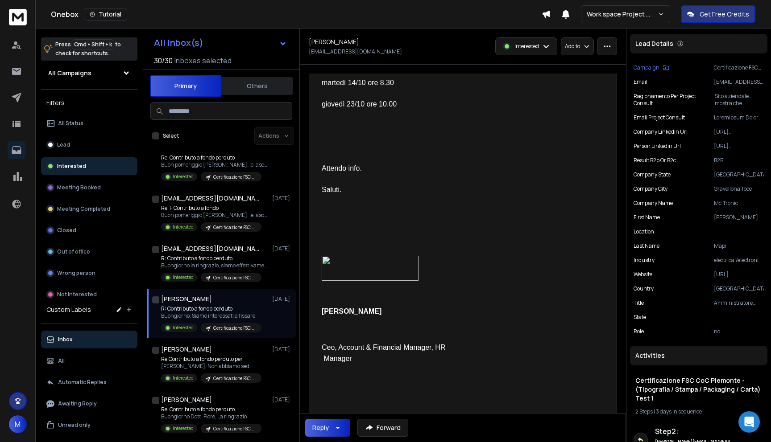
scroll to position [126, 0]
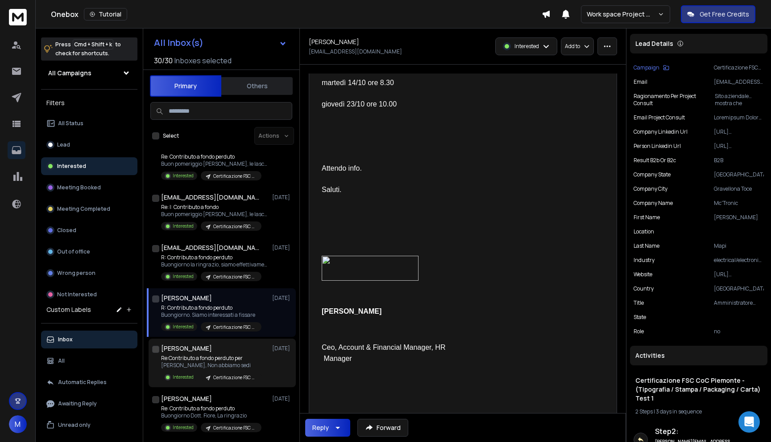
click at [235, 372] on div "Re:Contributo a fondo perduto per Buongiorno Alessandro, Non abbiamo sedi Inter…" at bounding box center [211, 368] width 100 height 27
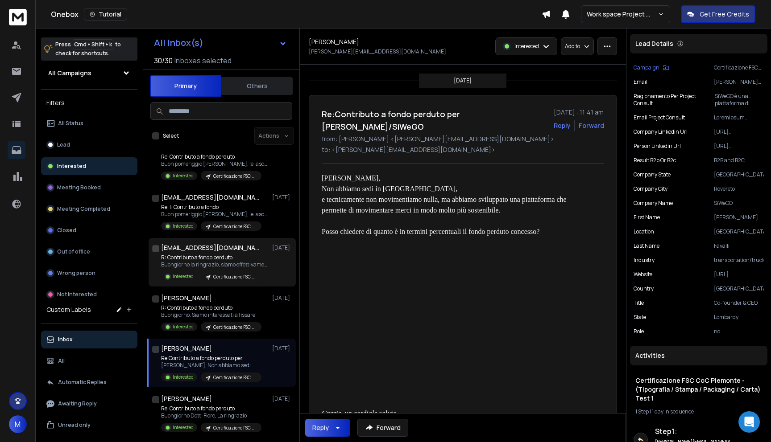
click at [216, 253] on div "emanuela.torta@framecommunication.com 09 Oct R: Contributo a fondo perduto Buon…" at bounding box center [226, 262] width 131 height 38
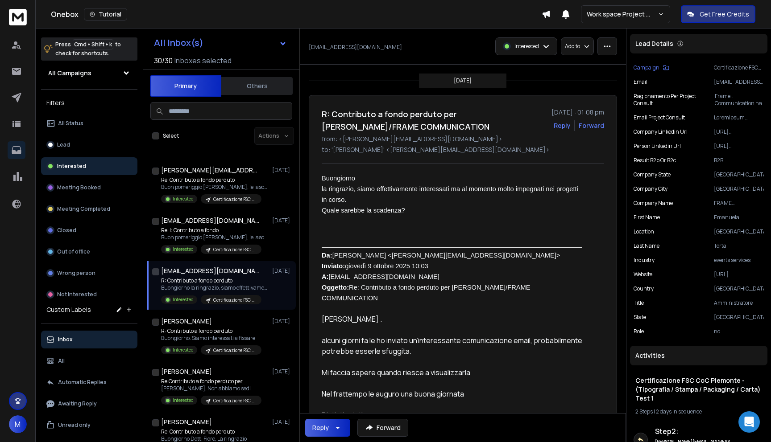
scroll to position [98, 0]
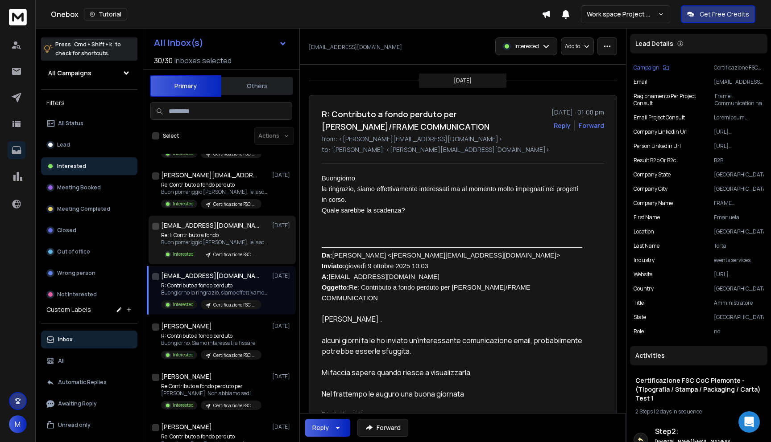
click at [223, 233] on p "Re: I: Contributo a fondo" at bounding box center [214, 235] width 107 height 7
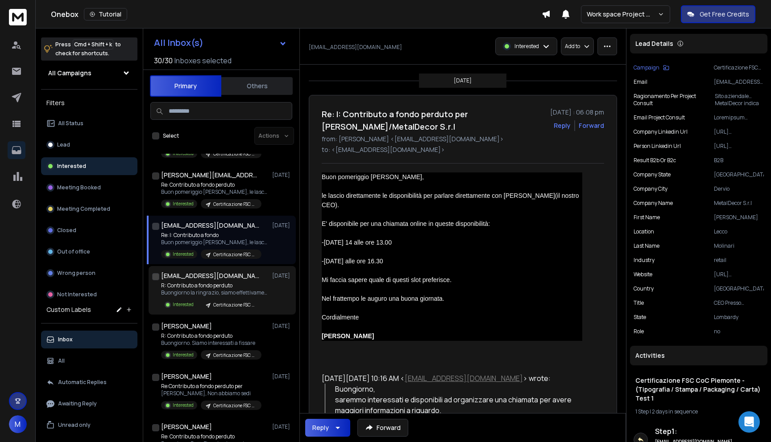
click at [227, 295] on p "Buongiorno la ringrazio, siamo effettivamente" at bounding box center [214, 292] width 107 height 7
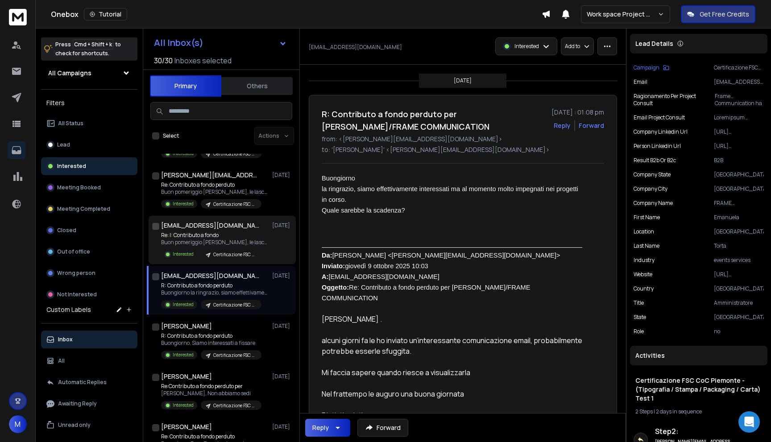
click at [262, 227] on div "segreteria.amministrazione@metaldecor.net 09 Oct" at bounding box center [226, 225] width 131 height 9
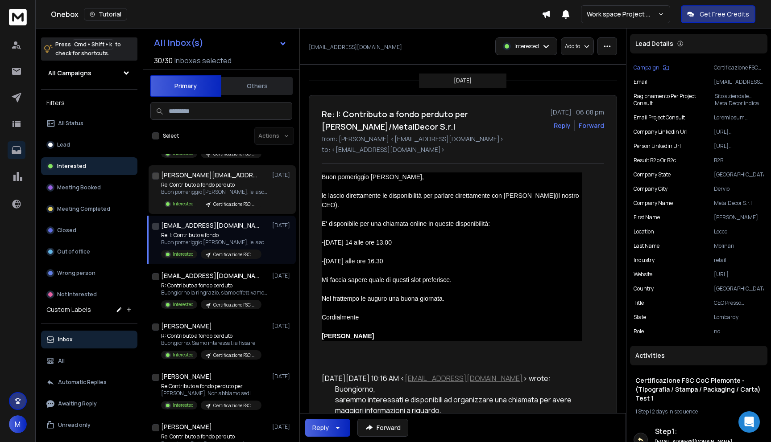
click at [223, 185] on p "Re: Contributo a fondo perduto" at bounding box center [214, 184] width 107 height 7
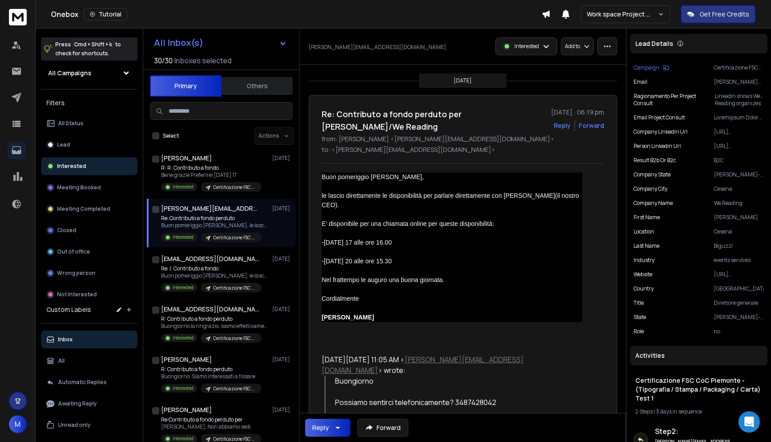
scroll to position [60, 0]
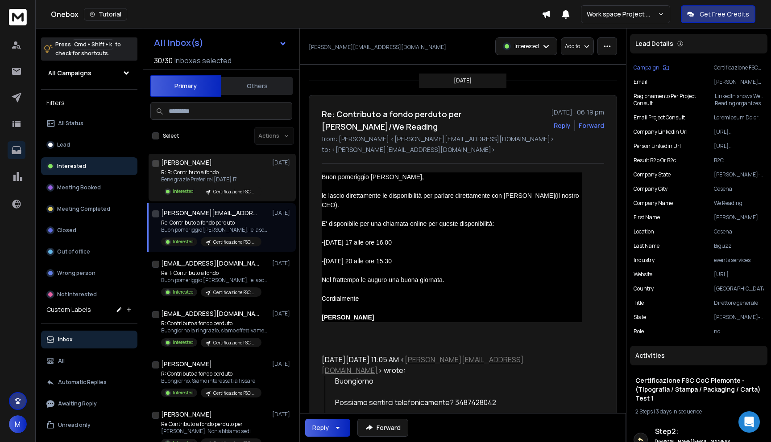
click at [225, 167] on div "Massimo Curletto 09 Oct" at bounding box center [226, 162] width 131 height 9
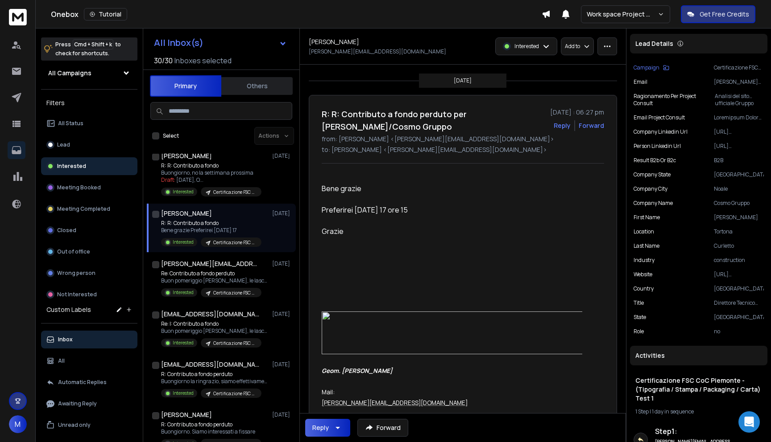
scroll to position [6, 0]
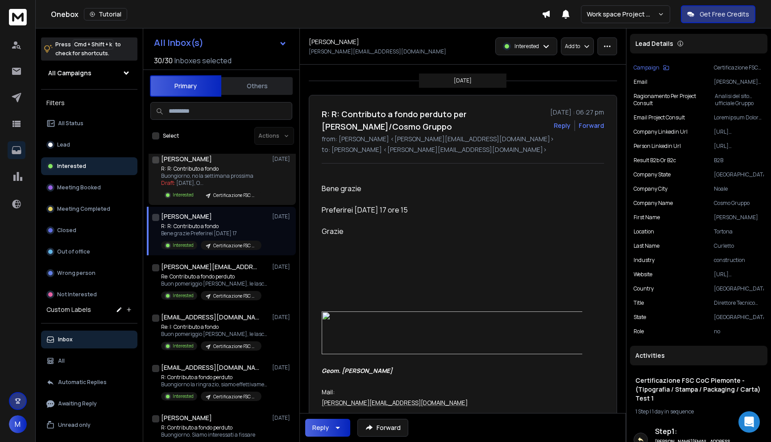
click at [226, 170] on p "R: R: Contributo a fondo" at bounding box center [211, 168] width 100 height 7
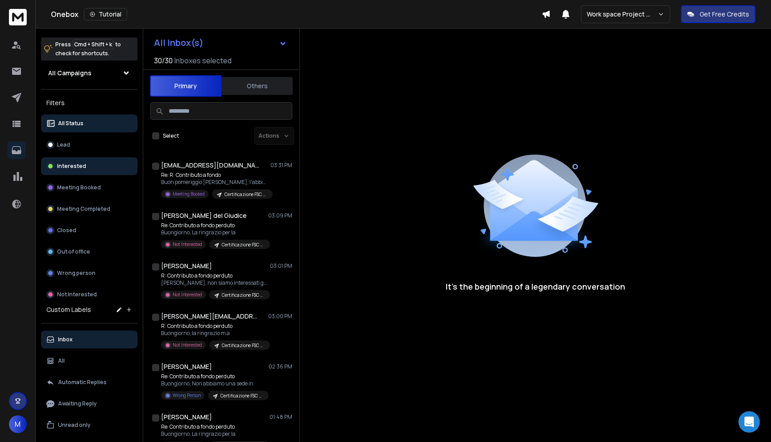
click at [67, 163] on p "Interested" at bounding box center [71, 166] width 29 height 7
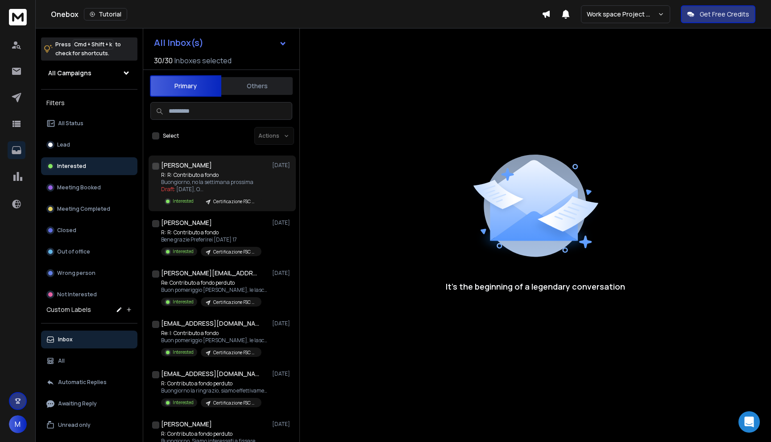
click at [246, 190] on p "Draft: On Thursday, O ..." at bounding box center [211, 189] width 100 height 7
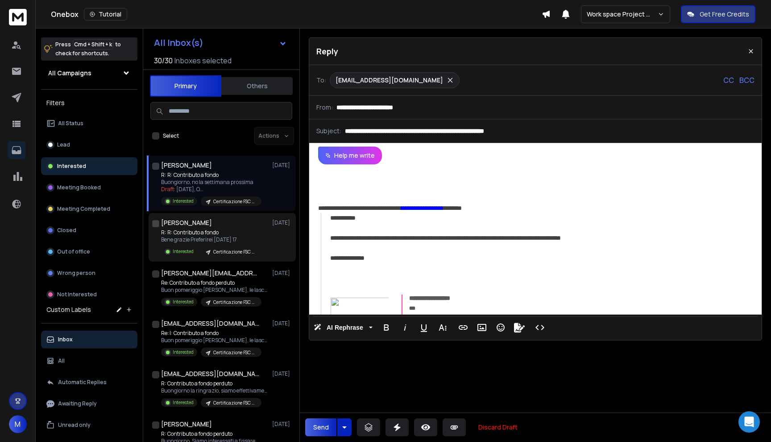
click at [240, 231] on p "R: R: Contributo a fondo" at bounding box center [211, 232] width 100 height 7
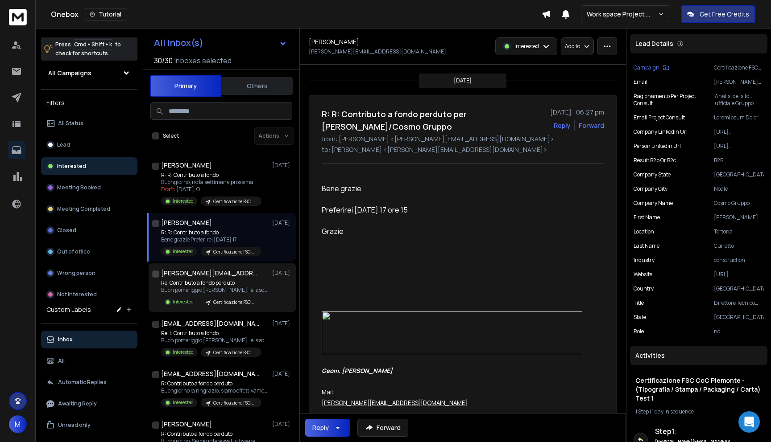
click at [231, 276] on h1 "cesare.biguzzi@wereading.it" at bounding box center [210, 273] width 98 height 9
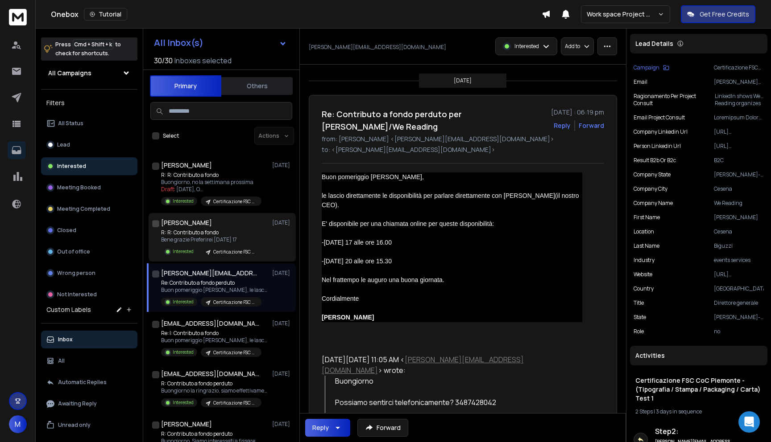
click at [219, 236] on p "Bene grazie Preferirei venerdi 17" at bounding box center [211, 239] width 100 height 7
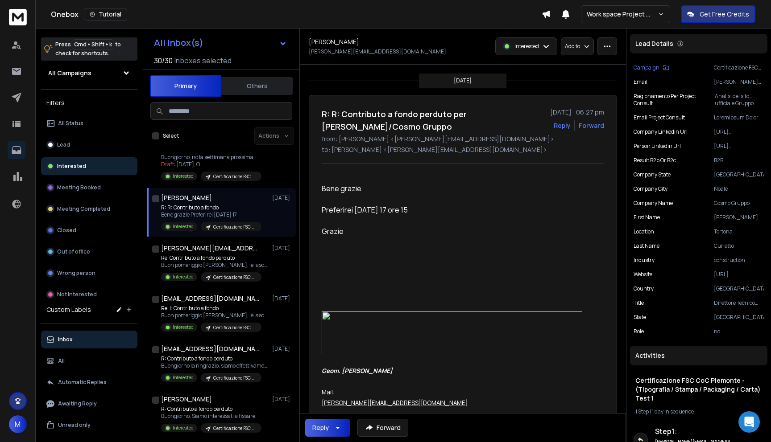
scroll to position [27, 0]
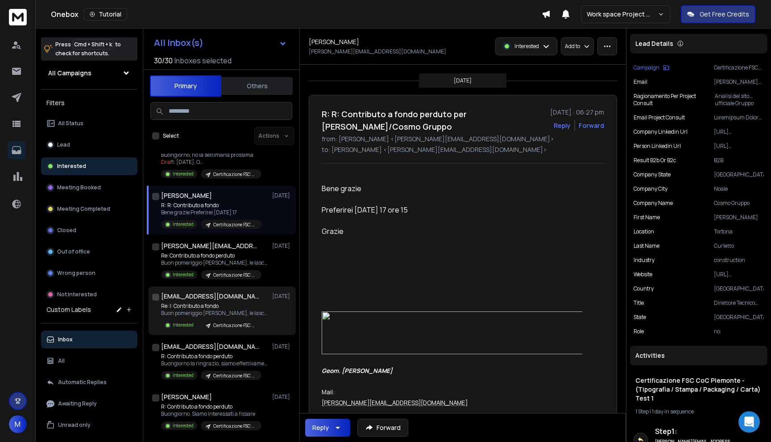
click at [223, 297] on h1 "segreteria.amministrazione@metaldecor.net" at bounding box center [210, 296] width 98 height 9
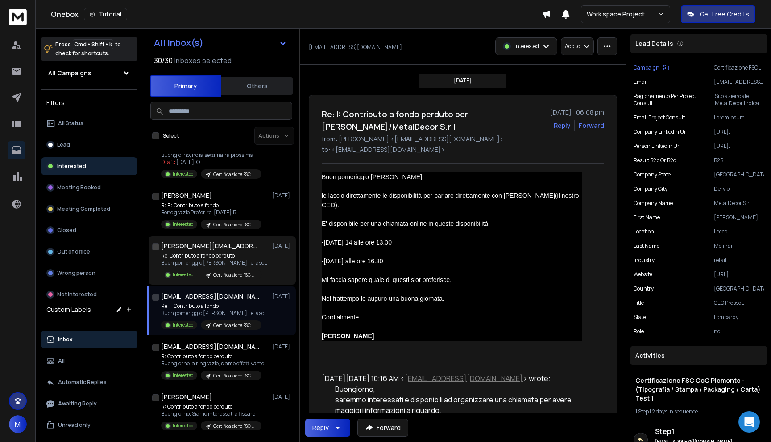
click at [222, 266] on p "Buon pomeriggio Cesare, le lascio direttamente" at bounding box center [214, 263] width 107 height 7
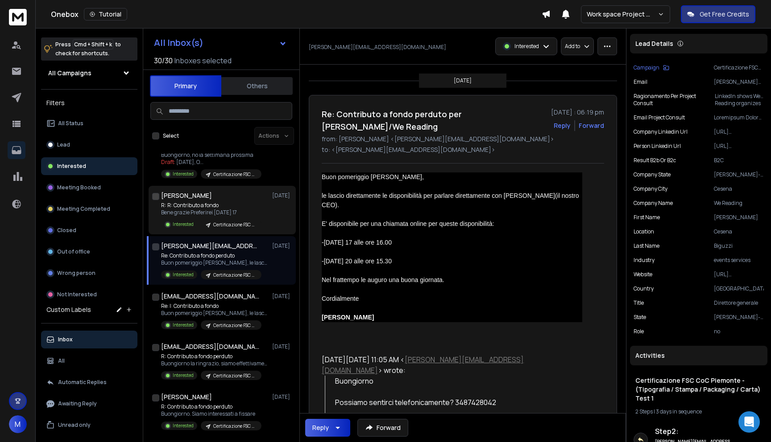
click at [211, 208] on p "R: R: Contributo a fondo" at bounding box center [211, 205] width 100 height 7
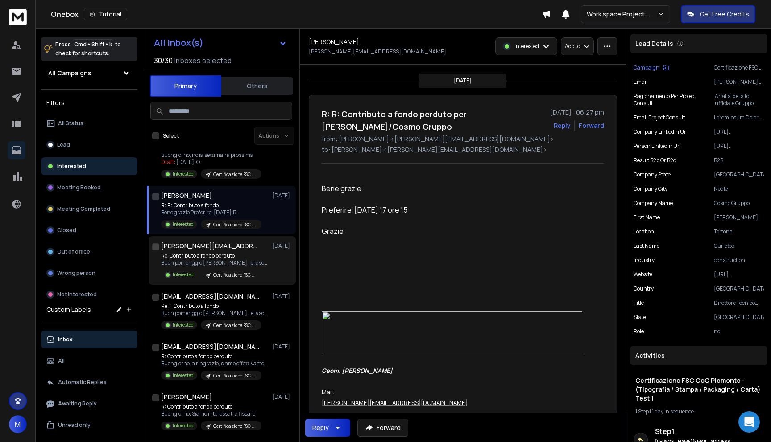
click at [225, 259] on p "Re: Contributo a fondo perduto" at bounding box center [214, 255] width 107 height 7
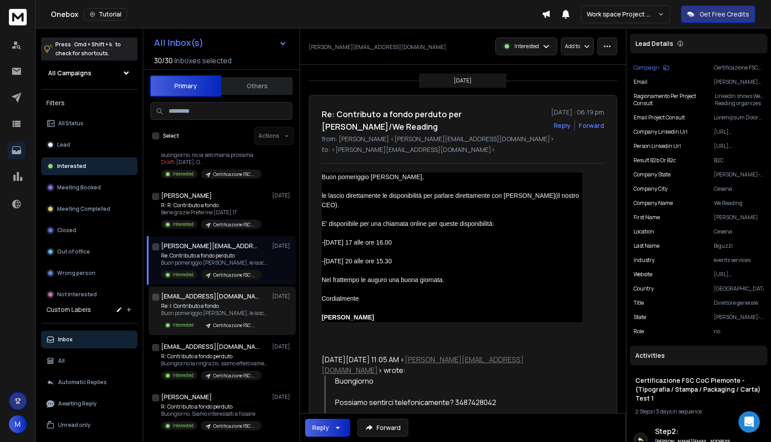
click at [227, 313] on p "Buon pomeriggio Matteo, le lascio direttamente" at bounding box center [214, 313] width 107 height 7
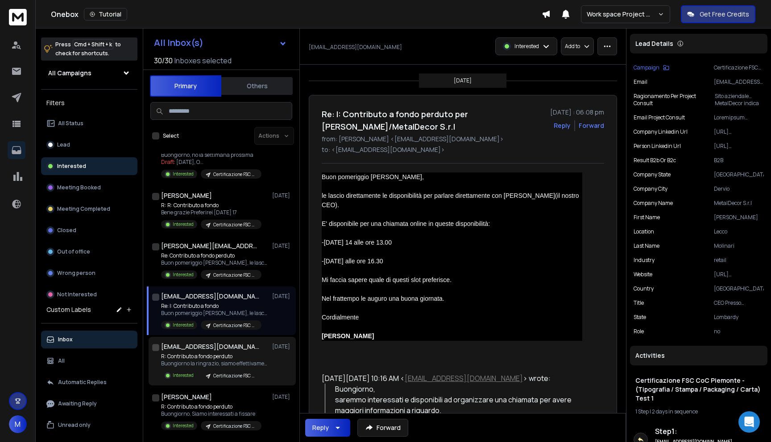
click at [231, 365] on p "Buongiorno la ringrazio, siamo effettivamente" at bounding box center [214, 363] width 107 height 7
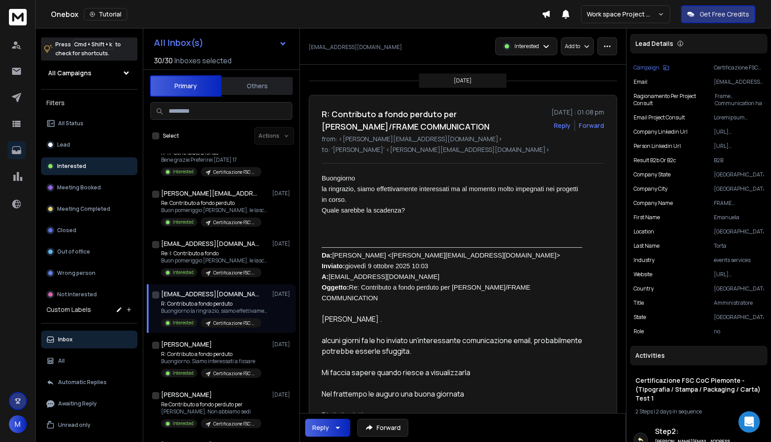
scroll to position [81, 0]
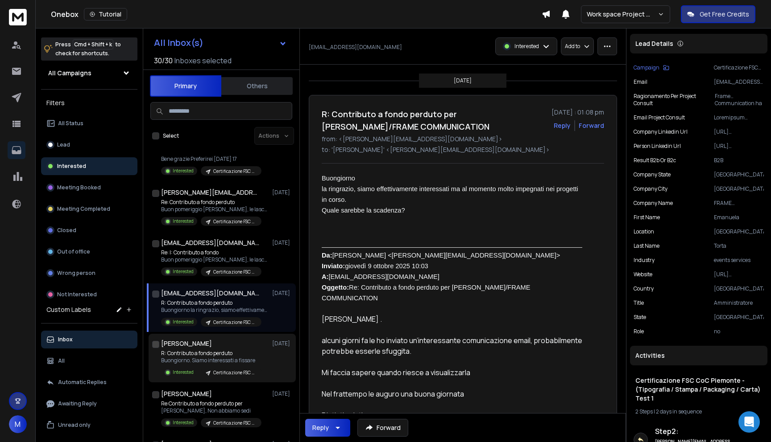
click at [231, 354] on p "R: Contributo a fondo perduto" at bounding box center [211, 353] width 100 height 7
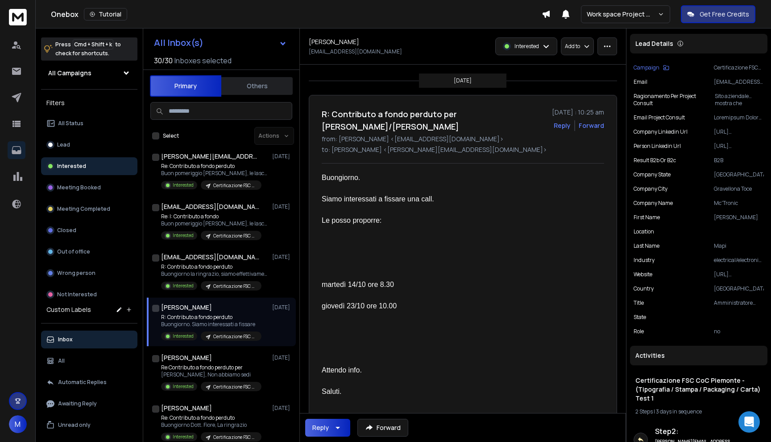
scroll to position [118, 0]
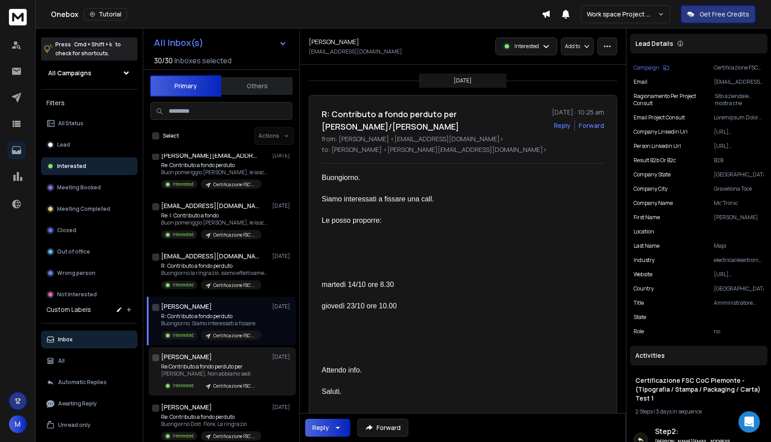
click at [221, 366] on p "Re:Contributo a fondo perduto per" at bounding box center [211, 366] width 100 height 7
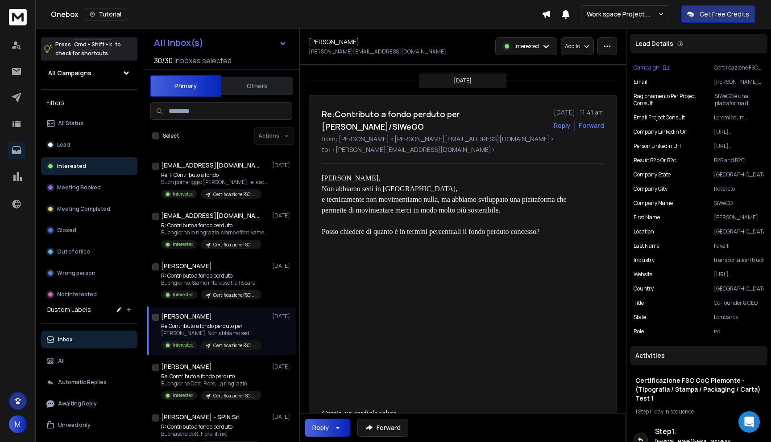
scroll to position [159, 0]
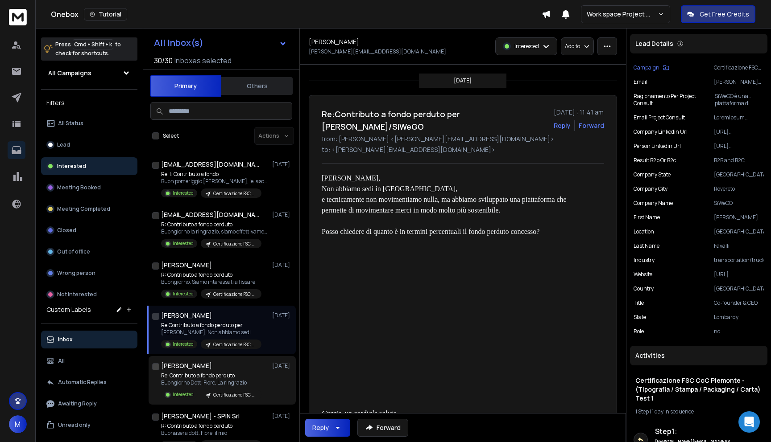
click at [220, 370] on div "Paola Bergamo 08 Oct" at bounding box center [226, 366] width 131 height 9
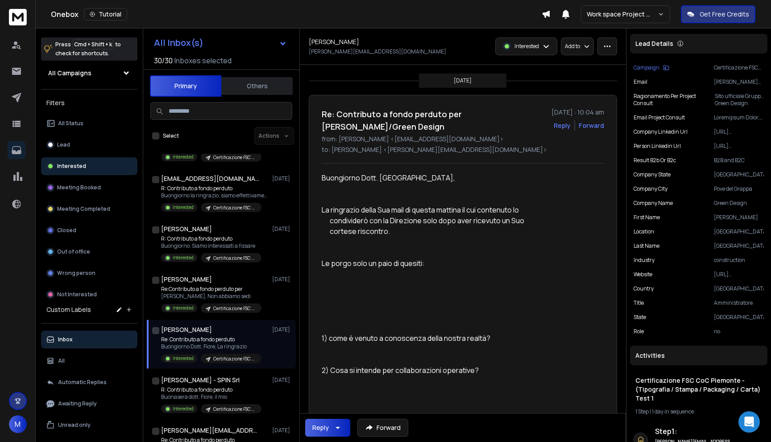
scroll to position [212, 0]
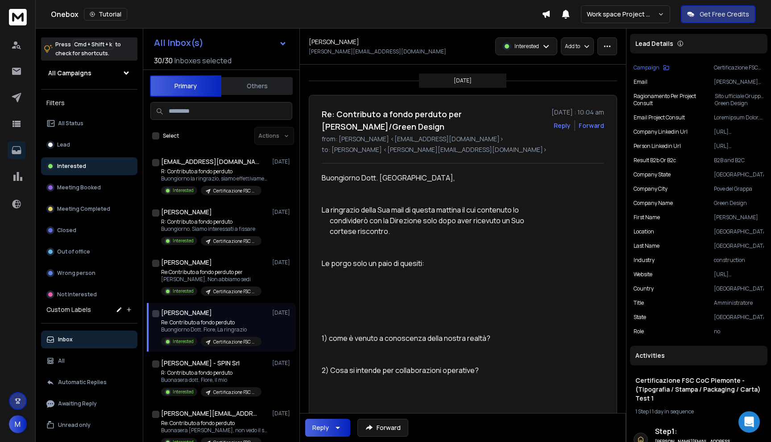
click at [220, 370] on p "R: Contributo a fondo perduto" at bounding box center [211, 373] width 100 height 7
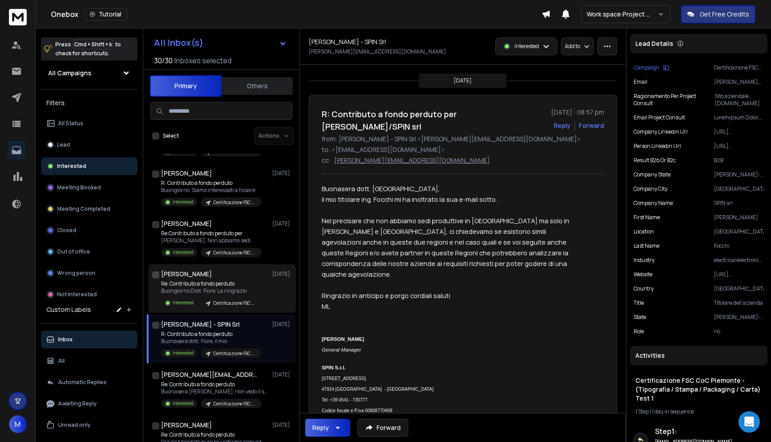
scroll to position [255, 0]
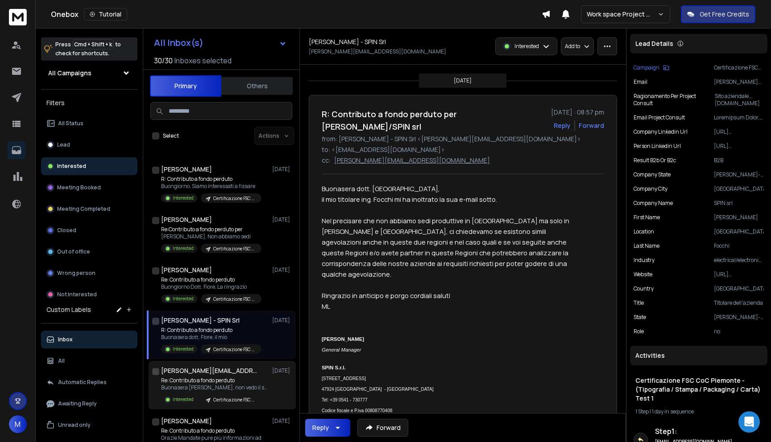
click at [212, 388] on p "Buonasera Luigi, non vedo il suo" at bounding box center [214, 387] width 107 height 7
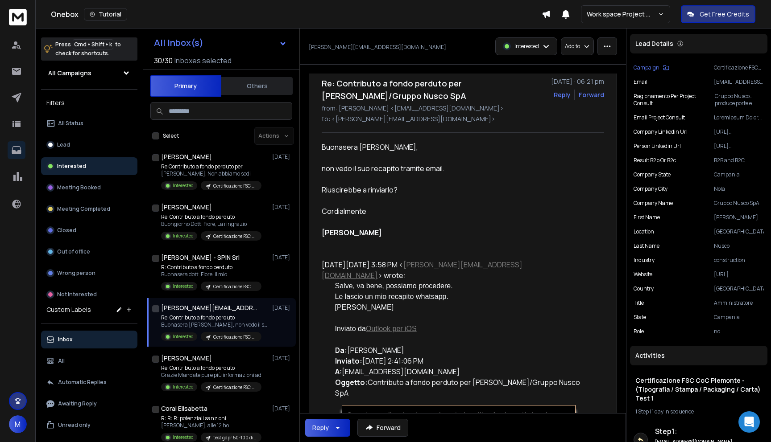
scroll to position [323, 0]
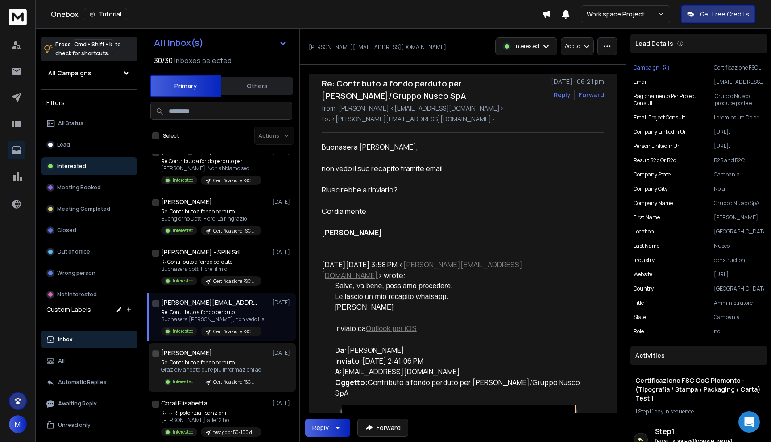
click at [247, 359] on p "Re: Contributo a fondo perduto" at bounding box center [211, 362] width 100 height 7
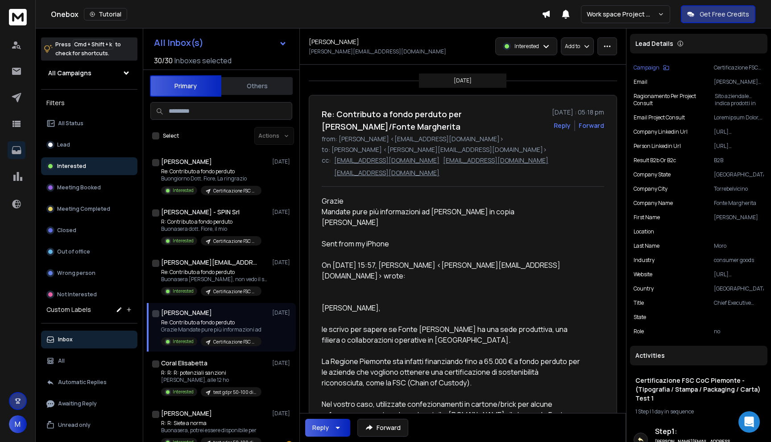
scroll to position [364, 0]
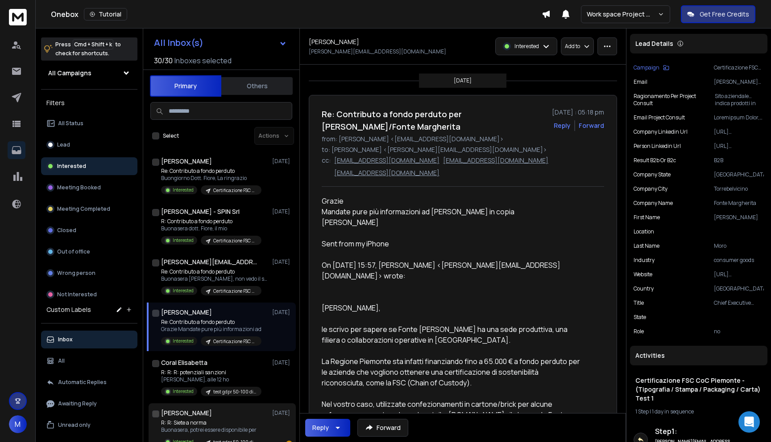
click at [230, 412] on div "Samanta Giorgi 12 Mar" at bounding box center [226, 413] width 131 height 9
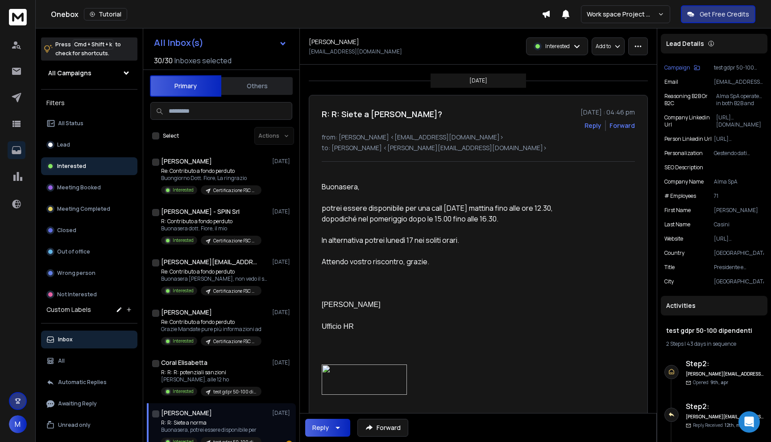
click at [251, 84] on button "Others" at bounding box center [256, 86] width 71 height 20
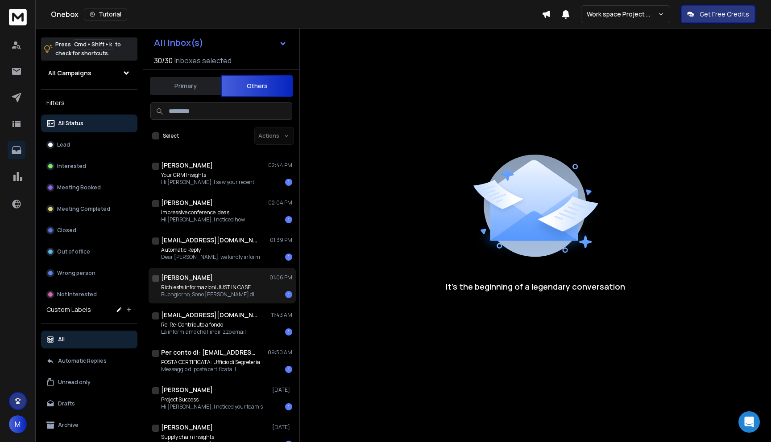
click at [229, 276] on div "Hajrudin Dedic 01:06 PM" at bounding box center [226, 277] width 131 height 9
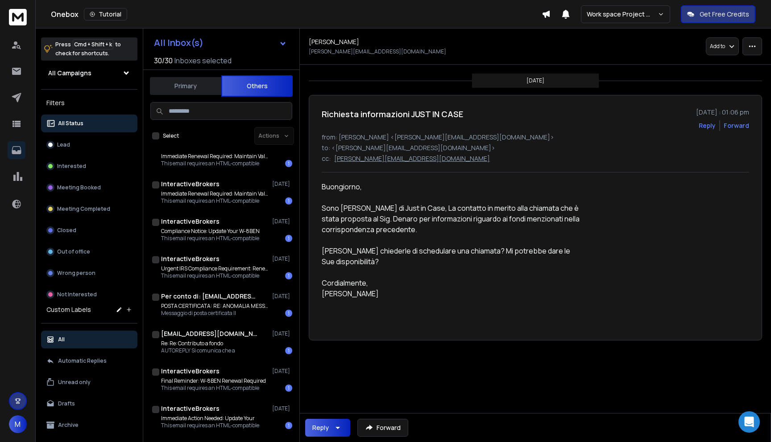
scroll to position [550, 0]
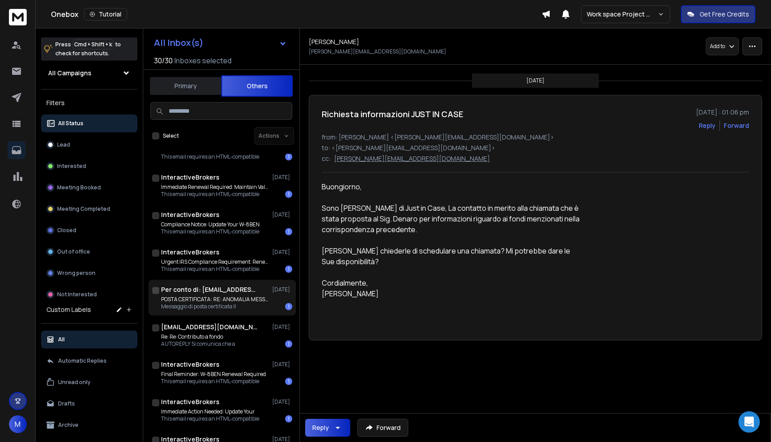
click at [225, 298] on p "POSTA CERTIFICATA: RE: ANOMALIA MESSAGGIO:" at bounding box center [214, 299] width 107 height 7
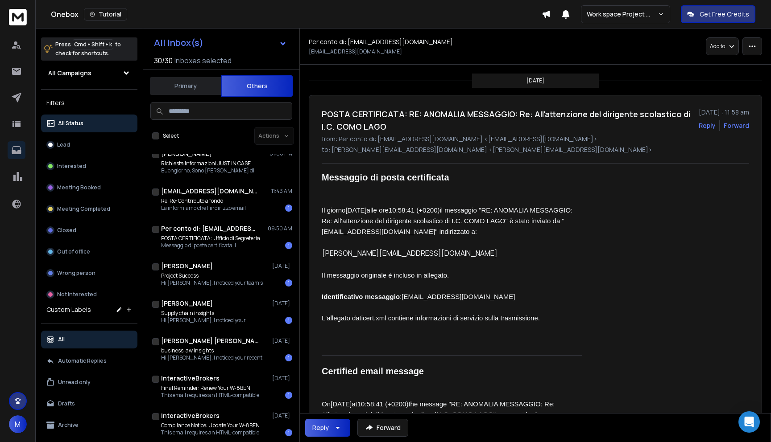
scroll to position [0, 0]
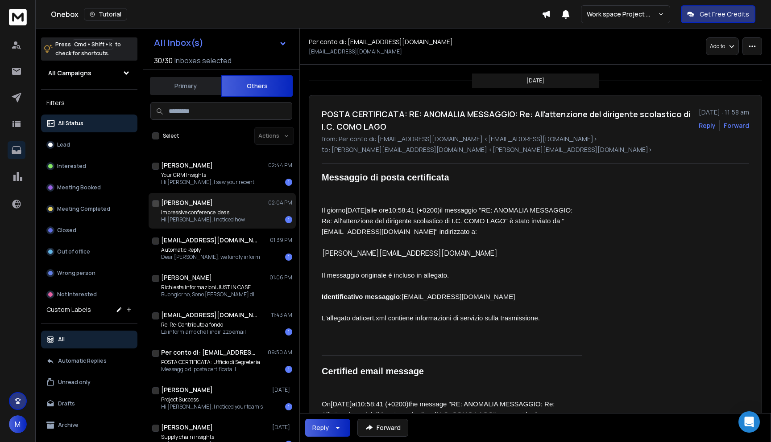
click at [233, 219] on div "Impressive conference ideas Hi Alessandro, I noticed how 1" at bounding box center [226, 216] width 131 height 14
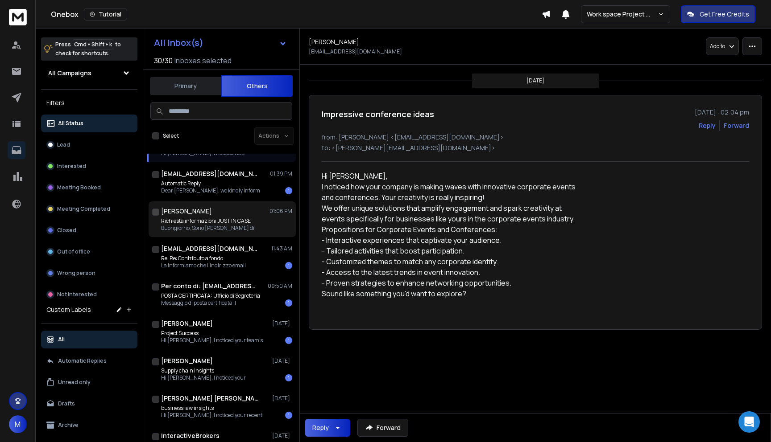
scroll to position [77, 0]
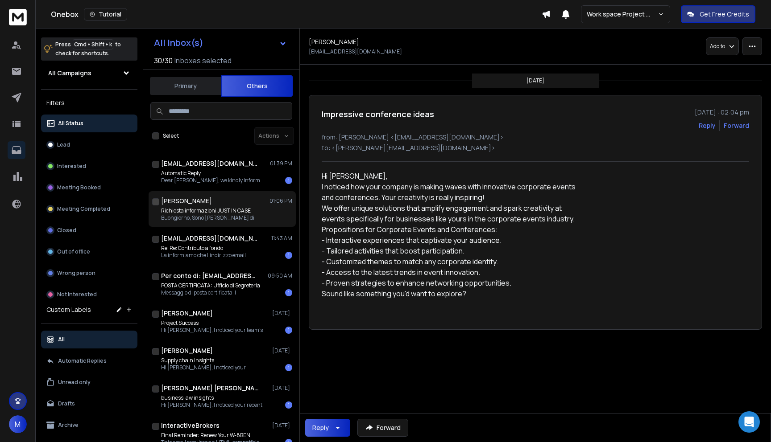
click at [213, 205] on div "Hajrudin Dedic 01:06 PM" at bounding box center [226, 201] width 131 height 9
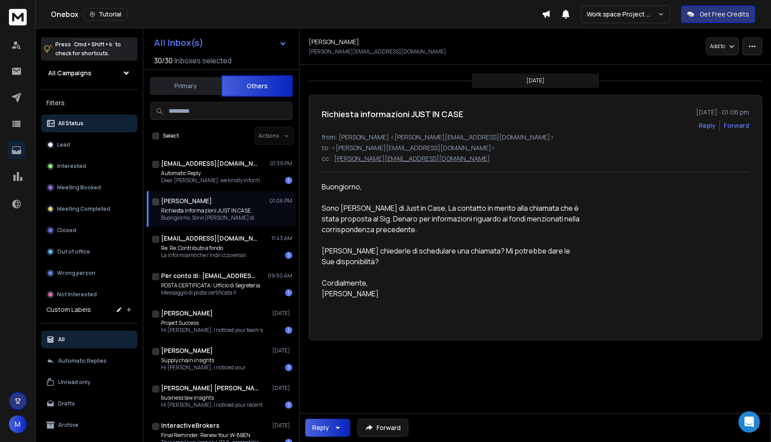
click at [329, 429] on div "Reply" at bounding box center [327, 428] width 31 height 11
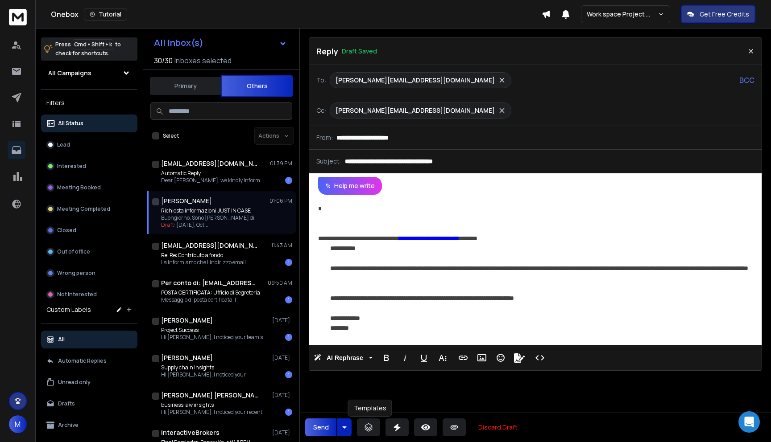
click at [371, 433] on button at bounding box center [368, 428] width 23 height 18
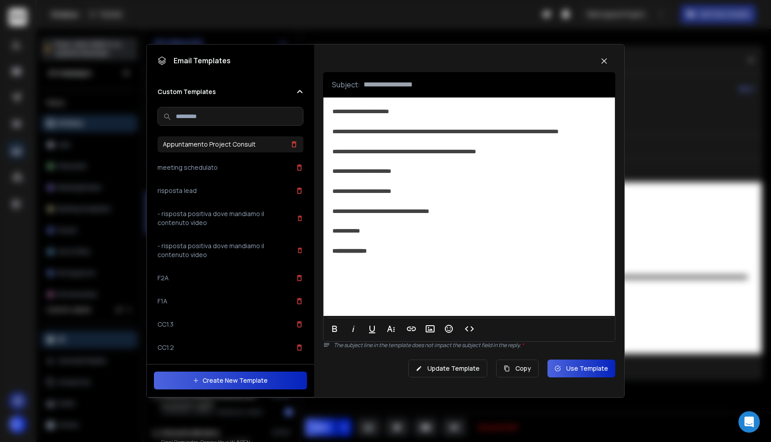
click at [586, 371] on button "Use Template" at bounding box center [581, 369] width 68 height 18
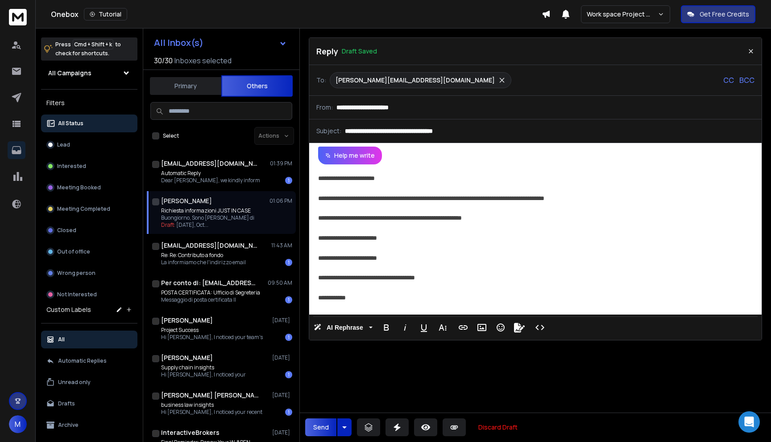
drag, startPoint x: 367, startPoint y: 210, endPoint x: 377, endPoint y: 210, distance: 10.7
click at [377, 210] on div "**********" at bounding box center [535, 240] width 452 height 150
drag, startPoint x: 367, startPoint y: 177, endPoint x: 392, endPoint y: 175, distance: 24.2
click at [392, 175] on div "**********" at bounding box center [534, 178] width 432 height 10
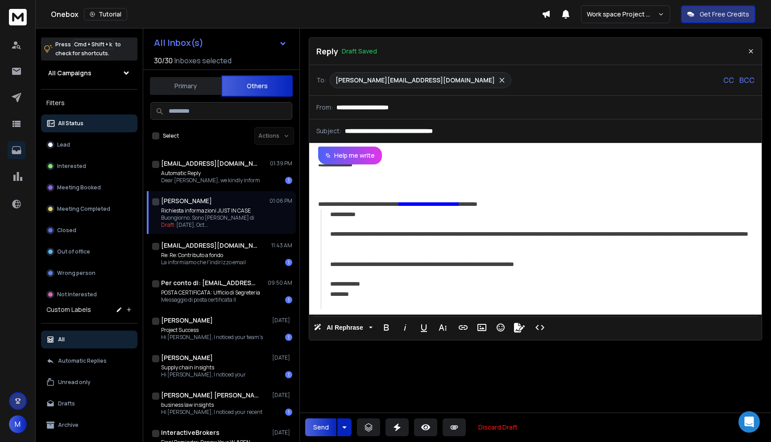
scroll to position [159, 0]
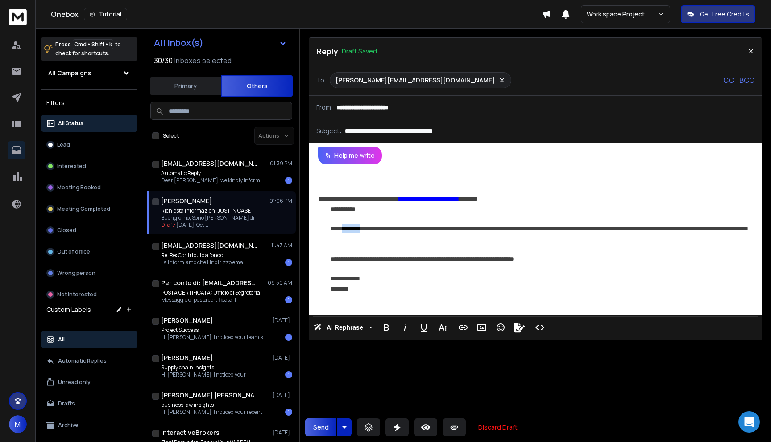
drag, startPoint x: 345, startPoint y: 230, endPoint x: 368, endPoint y: 228, distance: 22.8
click at [368, 228] on div "**********" at bounding box center [540, 234] width 421 height 20
copy div "********"
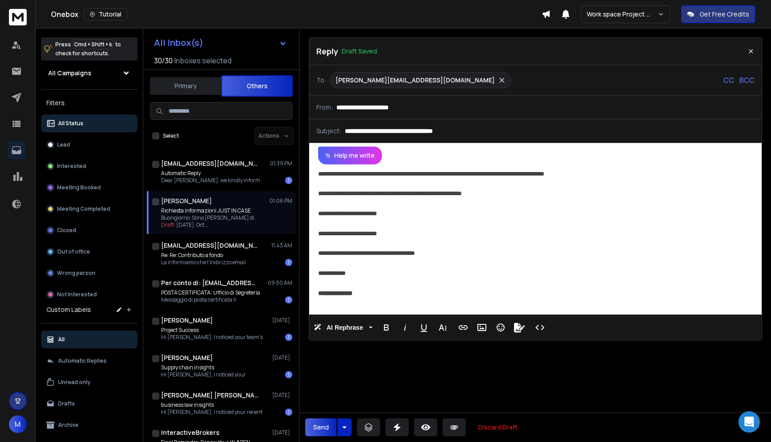
scroll to position [0, 0]
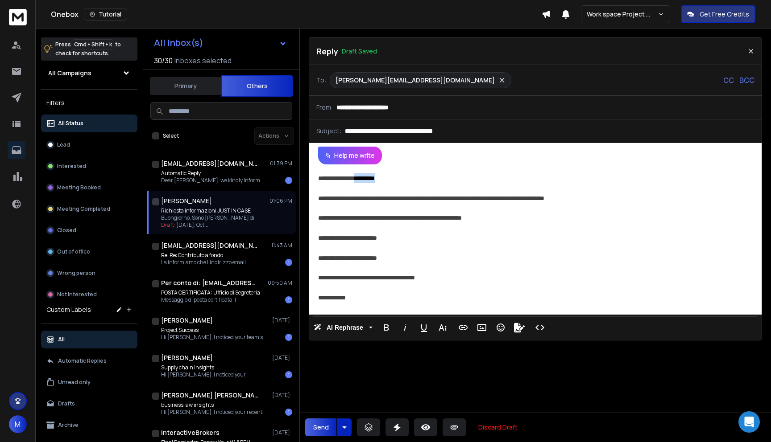
drag, startPoint x: 368, startPoint y: 179, endPoint x: 392, endPoint y: 178, distance: 24.1
click at [392, 178] on div "**********" at bounding box center [534, 178] width 432 height 10
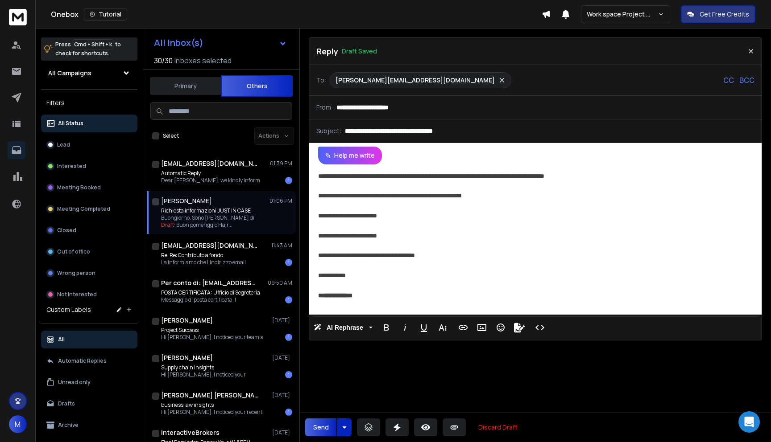
scroll to position [23, 0]
click at [379, 234] on div "**********" at bounding box center [534, 235] width 432 height 10
click at [386, 235] on div "**********" at bounding box center [534, 235] width 432 height 10
drag, startPoint x: 400, startPoint y: 214, endPoint x: 315, endPoint y: 219, distance: 84.5
click at [315, 219] on div "**********" at bounding box center [534, 240] width 450 height 150
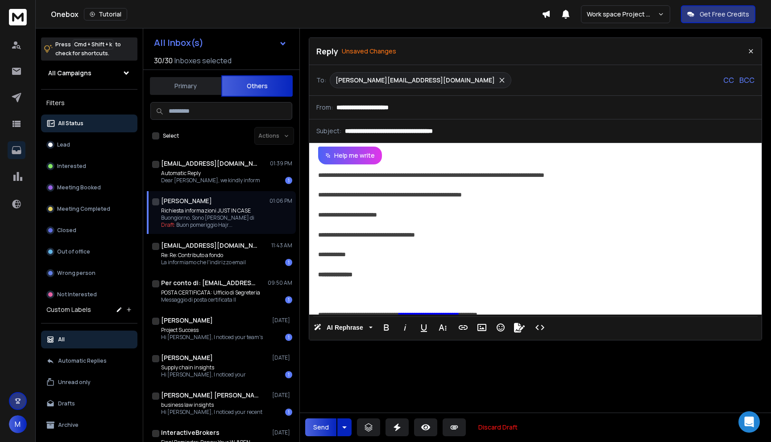
click at [398, 215] on div "**********" at bounding box center [534, 215] width 432 height 10
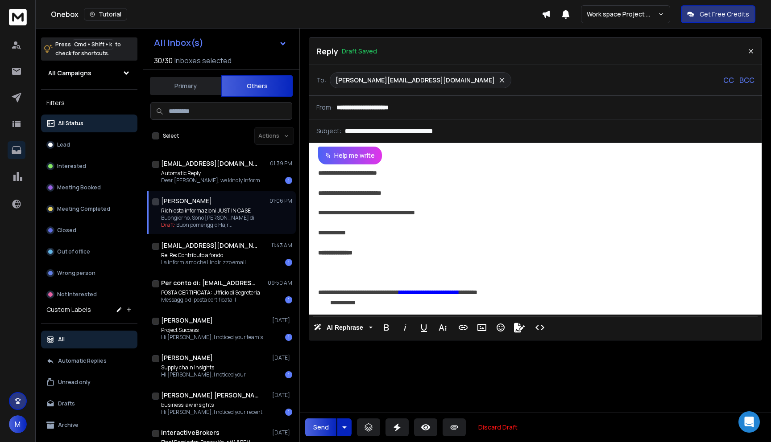
scroll to position [61, 0]
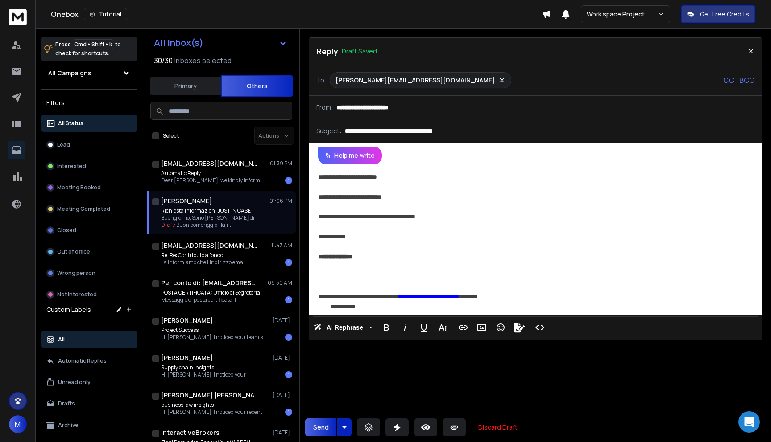
click at [325, 433] on button "Send" at bounding box center [320, 428] width 31 height 18
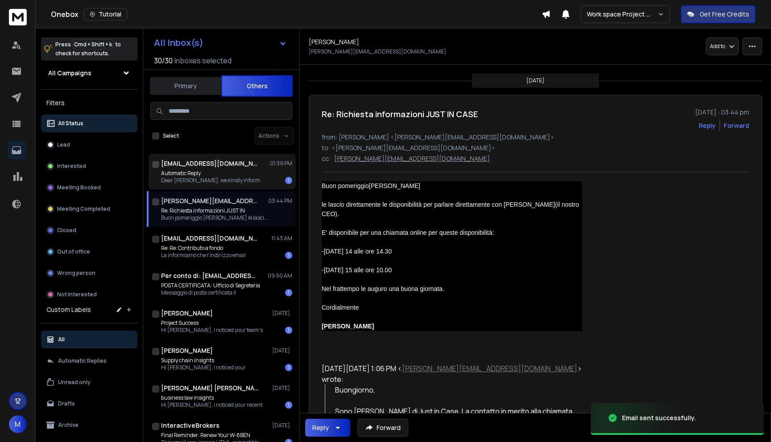
click at [225, 165] on h1 "paolagottardo@italprofili.com" at bounding box center [210, 163] width 98 height 9
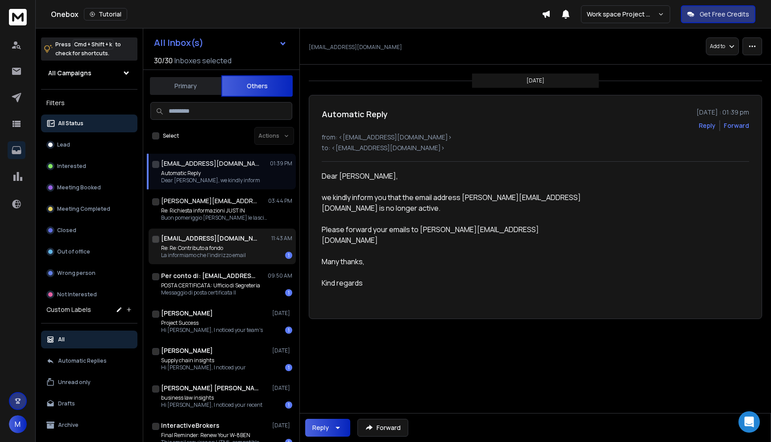
click at [231, 240] on h1 "amministrazione@florenradica.it" at bounding box center [210, 238] width 98 height 9
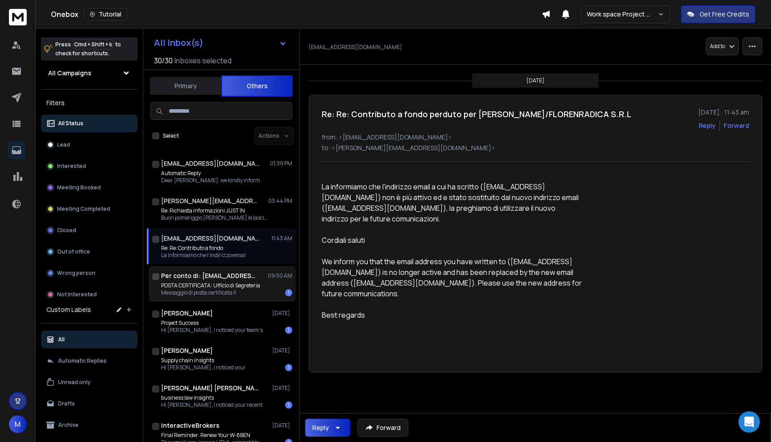
click at [225, 288] on p "POSTA CERTIFICATA: Ufficio di Segreteria" at bounding box center [210, 285] width 99 height 7
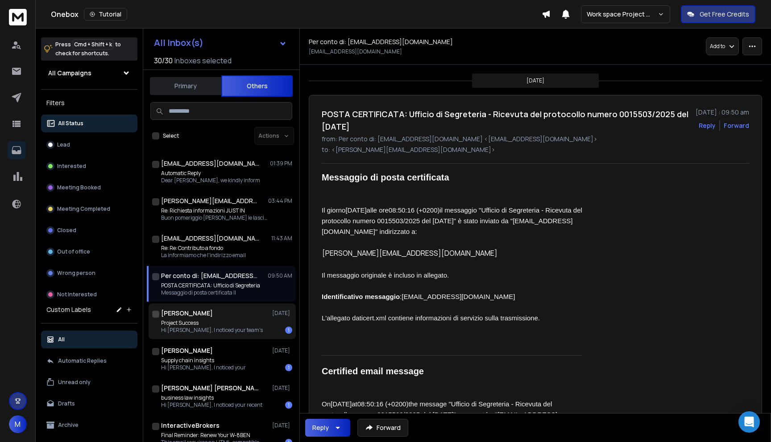
click at [232, 326] on p "Project Success" at bounding box center [212, 323] width 102 height 7
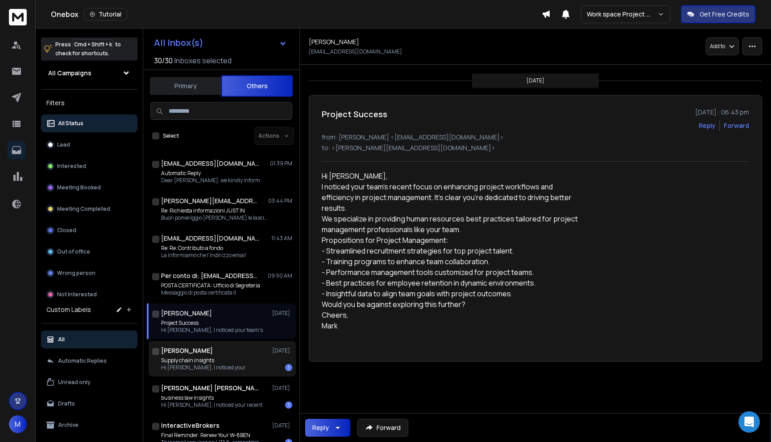
click at [235, 352] on div "Ana Shankar 09 Oct" at bounding box center [226, 350] width 131 height 9
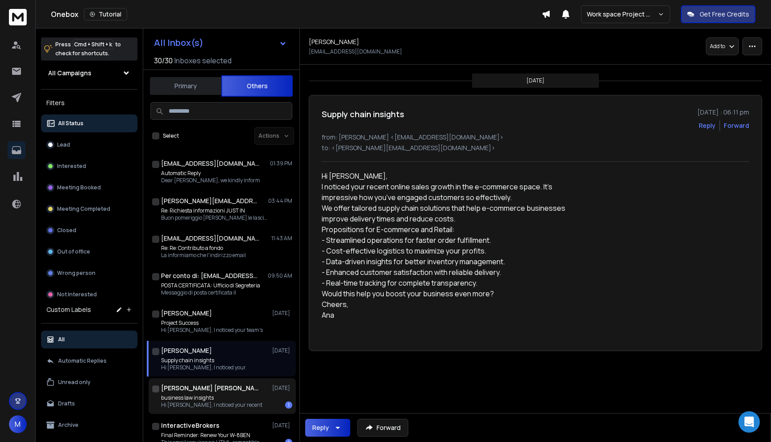
click at [234, 383] on div "Hill Dickerson 09 Oct business law insights Hi Alessandro, I noticed your recen…" at bounding box center [221, 397] width 147 height 36
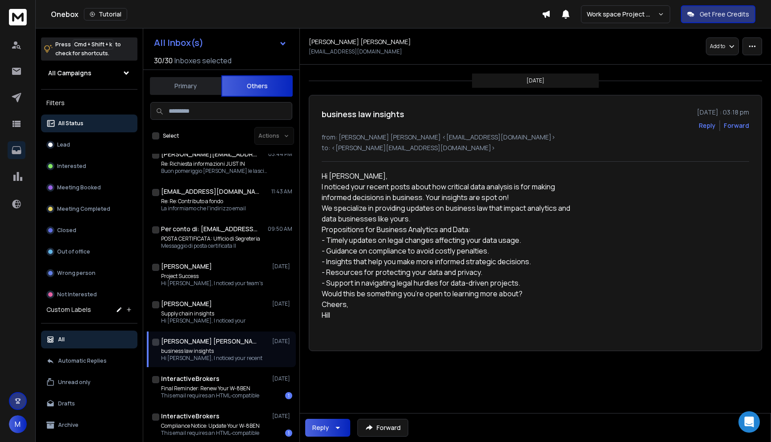
click at [234, 383] on div "InteractiveBrokers 09 Oct" at bounding box center [226, 379] width 131 height 9
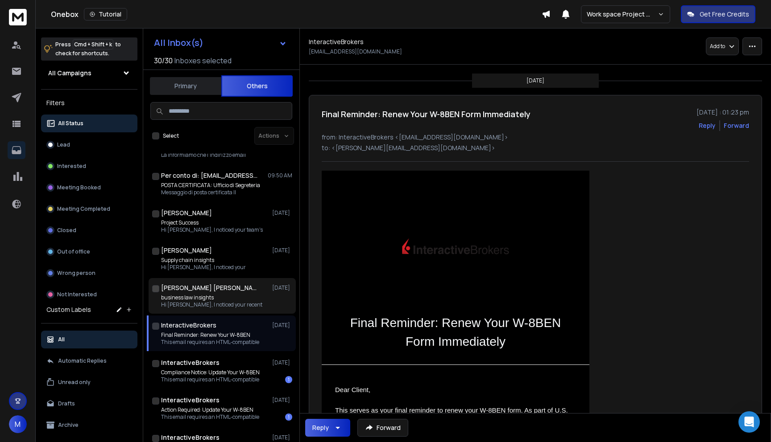
scroll to position [181, 0]
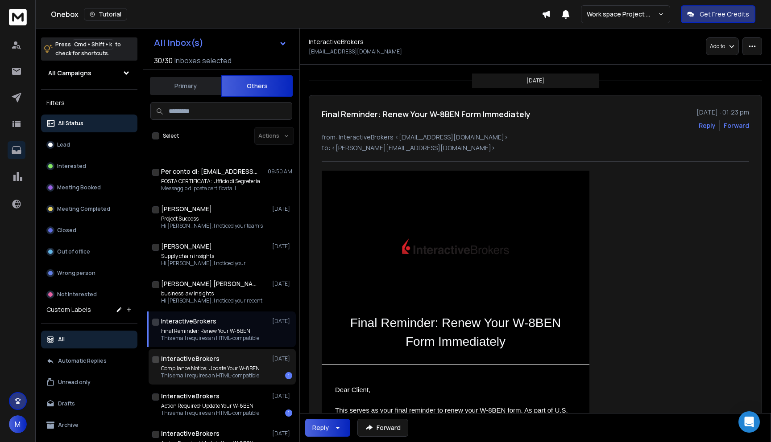
click at [233, 355] on div "InteractiveBrokers 09 Oct" at bounding box center [226, 359] width 131 height 9
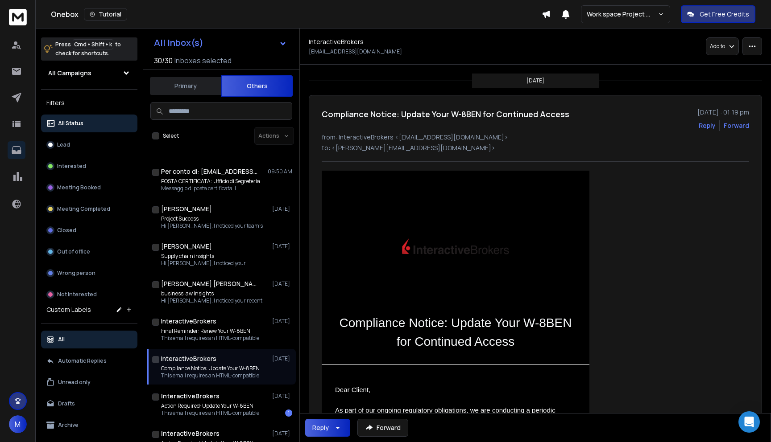
click at [195, 91] on button "Primary" at bounding box center [185, 86] width 71 height 20
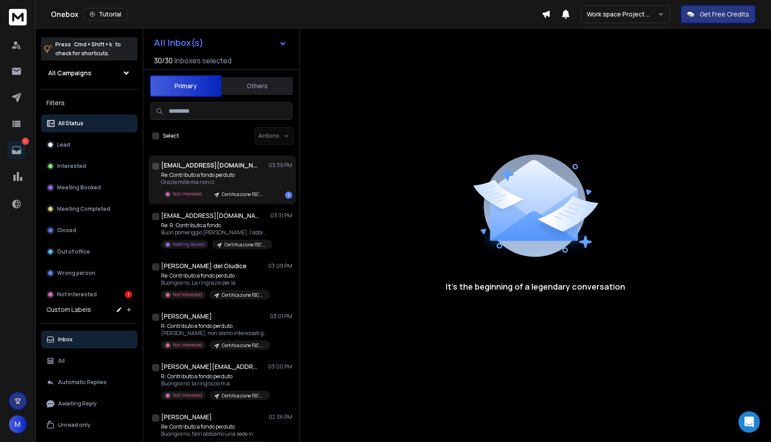
click at [243, 173] on p "Re: Contributo a fondo perduto" at bounding box center [214, 175] width 107 height 7
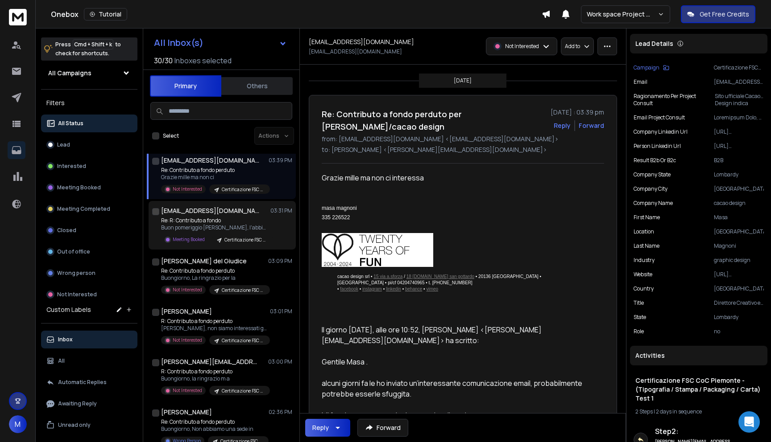
scroll to position [0, 0]
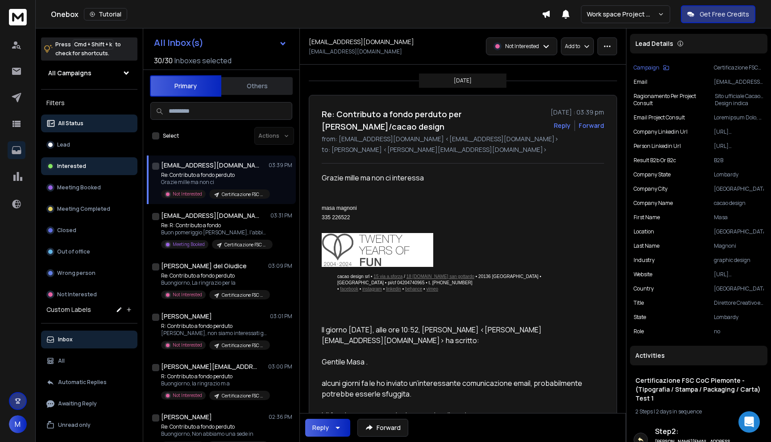
click at [98, 161] on button "Interested" at bounding box center [89, 166] width 96 height 18
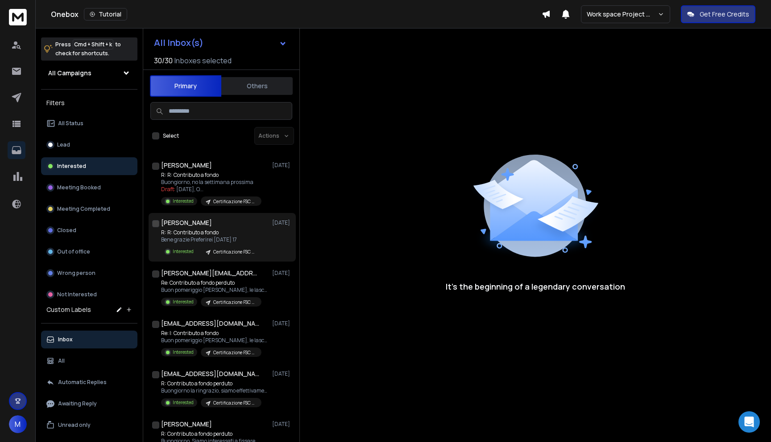
click at [262, 235] on div "R: R: Contributo a fondo Bene grazie Preferirei venerdi 17 Interested Certifica…" at bounding box center [226, 242] width 131 height 27
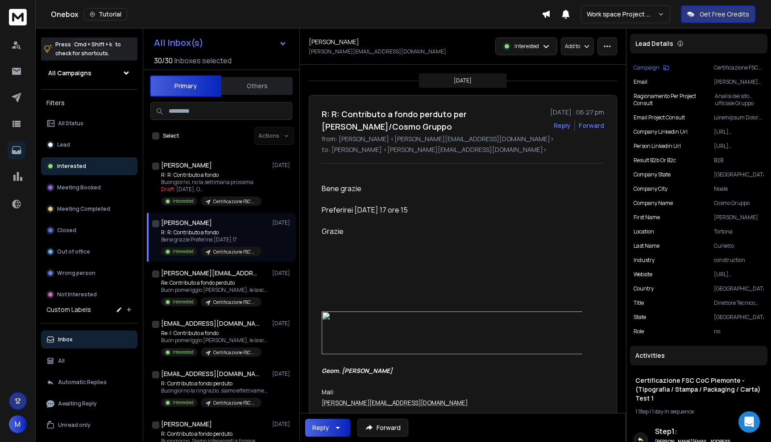
click at [336, 432] on icon "button" at bounding box center [337, 428] width 11 height 11
click at [331, 390] on p "Reply" at bounding box center [328, 387] width 16 height 9
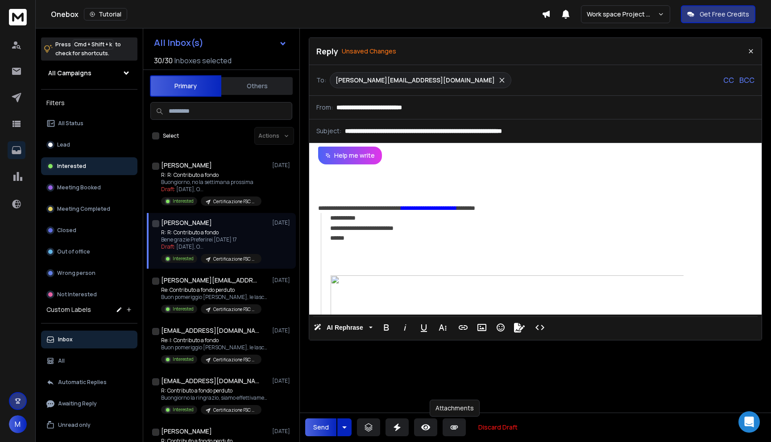
click at [461, 426] on button at bounding box center [453, 428] width 23 height 18
click at [489, 426] on button "Discard Draft" at bounding box center [498, 428] width 54 height 18
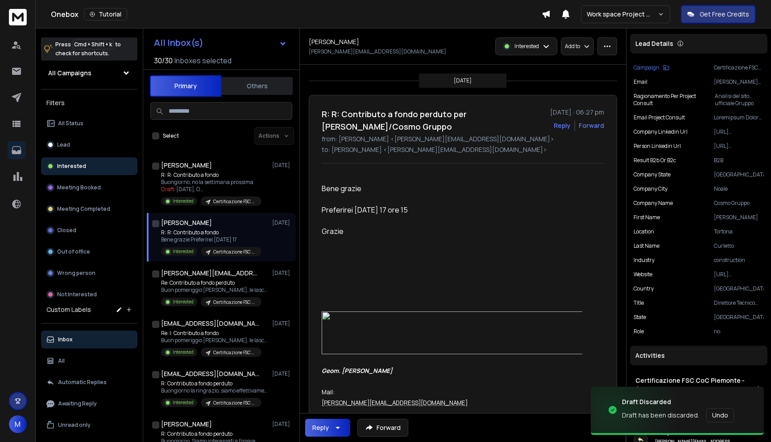
click at [325, 425] on div "Reply" at bounding box center [320, 428] width 16 height 9
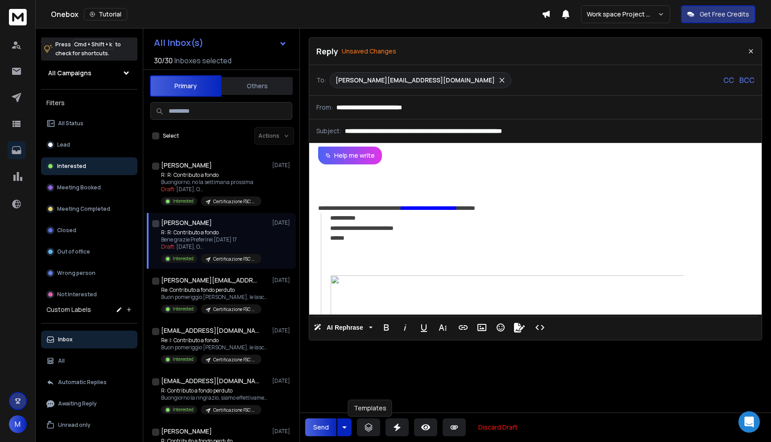
click at [371, 430] on icon at bounding box center [368, 427] width 9 height 9
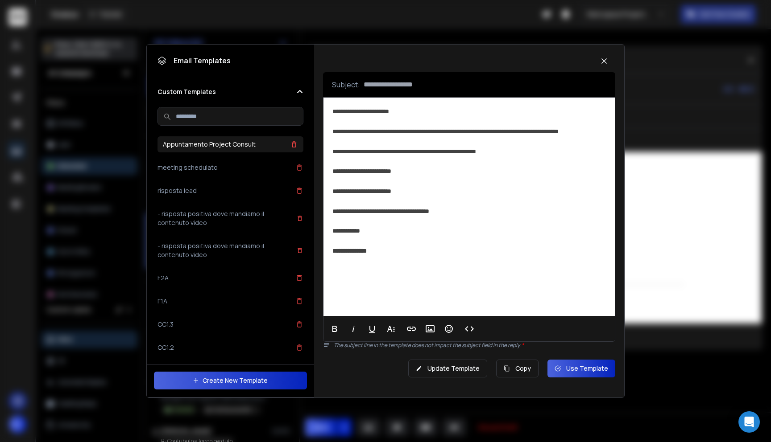
click at [560, 364] on button "Use Template" at bounding box center [581, 369] width 68 height 18
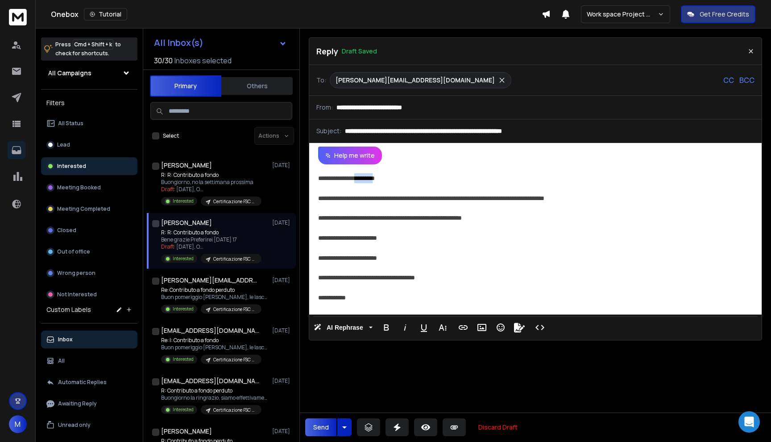
drag, startPoint x: 367, startPoint y: 177, endPoint x: 390, endPoint y: 177, distance: 23.2
click at [390, 177] on div "**********" at bounding box center [534, 178] width 432 height 10
click at [410, 177] on div "**********" at bounding box center [534, 178] width 432 height 10
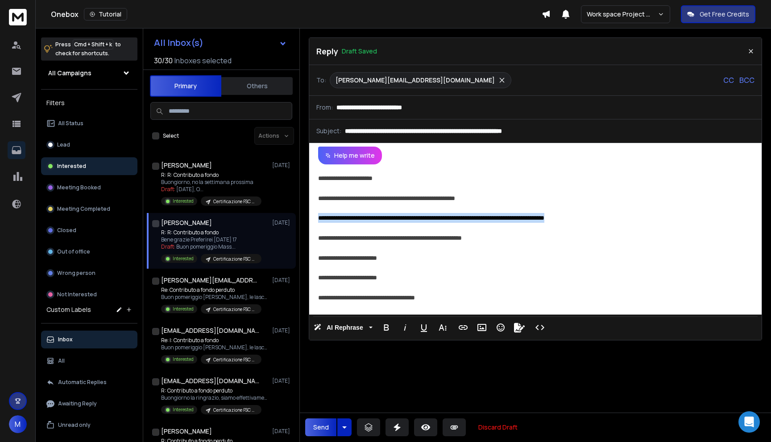
drag, startPoint x: 599, startPoint y: 219, endPoint x: 314, endPoint y: 217, distance: 284.5
click at [314, 217] on div "**********" at bounding box center [535, 240] width 452 height 150
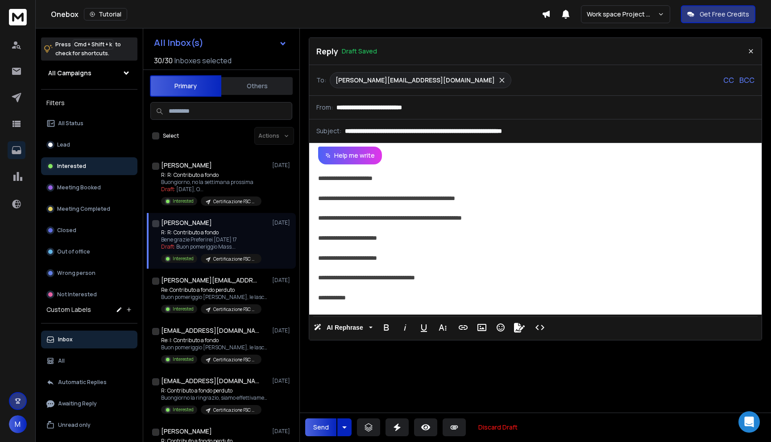
click at [321, 219] on div "**********" at bounding box center [534, 218] width 432 height 10
click at [373, 218] on div "**********" at bounding box center [534, 218] width 432 height 10
drag, startPoint x: 394, startPoint y: 218, endPoint x: 526, endPoint y: 219, distance: 132.5
click at [526, 219] on div "**********" at bounding box center [534, 218] width 432 height 10
drag, startPoint x: 351, startPoint y: 260, endPoint x: 344, endPoint y: 261, distance: 7.3
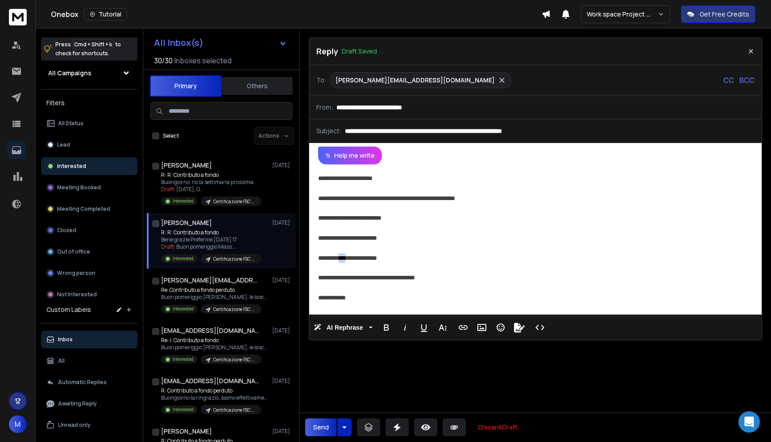
click at [344, 261] on div "**********" at bounding box center [534, 258] width 432 height 10
click at [379, 258] on div "**********" at bounding box center [534, 258] width 432 height 10
drag, startPoint x: 316, startPoint y: 240, endPoint x: 404, endPoint y: 236, distance: 87.9
click at [404, 236] on div "**********" at bounding box center [535, 240] width 452 height 150
copy div "**********"
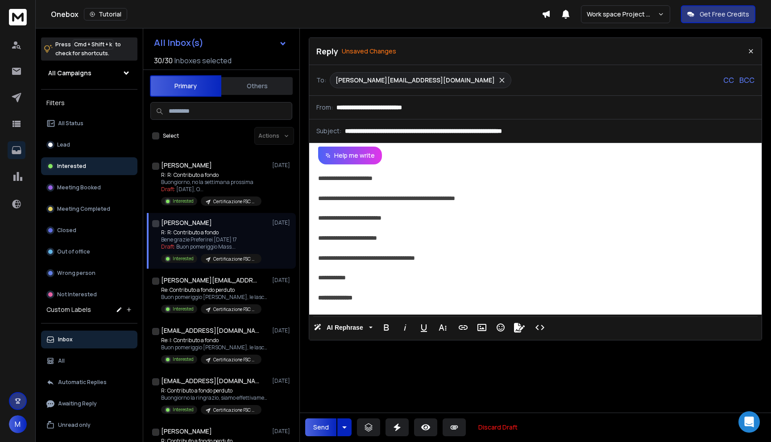
click at [415, 242] on div "**********" at bounding box center [534, 238] width 432 height 10
drag, startPoint x: 341, startPoint y: 258, endPoint x: 320, endPoint y: 258, distance: 20.5
click at [320, 258] on span "**********" at bounding box center [347, 258] width 59 height 6
click at [355, 259] on span "**********" at bounding box center [349, 258] width 63 height 6
click at [381, 256] on span "**********" at bounding box center [349, 258] width 63 height 6
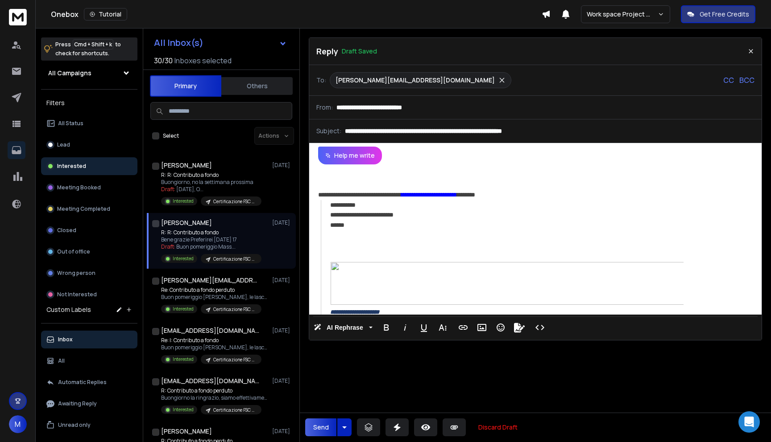
scroll to position [164, 0]
click at [320, 425] on button "Send" at bounding box center [320, 428] width 31 height 18
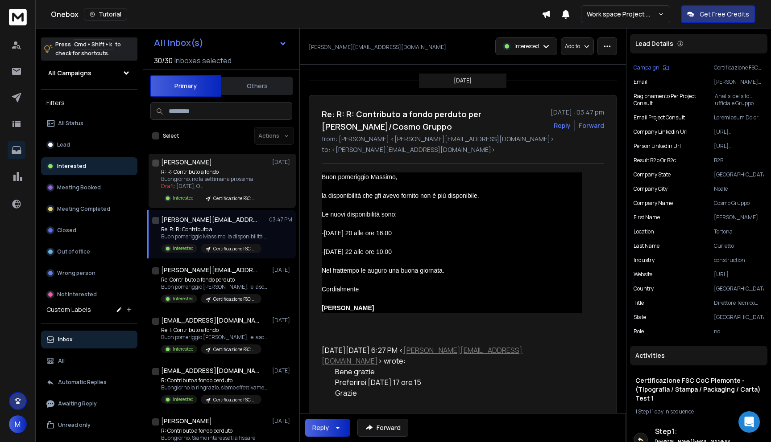
scroll to position [0, 0]
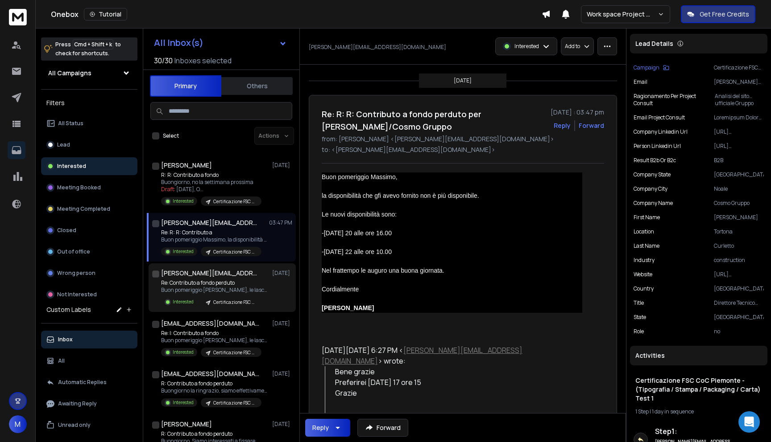
click at [247, 272] on div "cesare.biguzzi@wereading.it 09 Oct" at bounding box center [226, 273] width 131 height 9
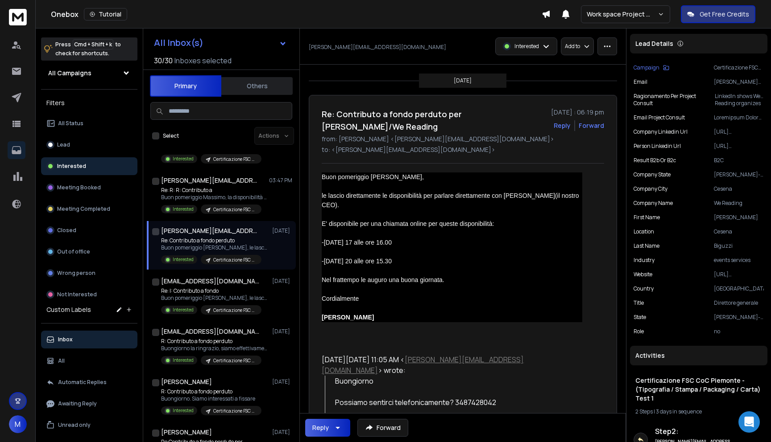
scroll to position [57, 0]
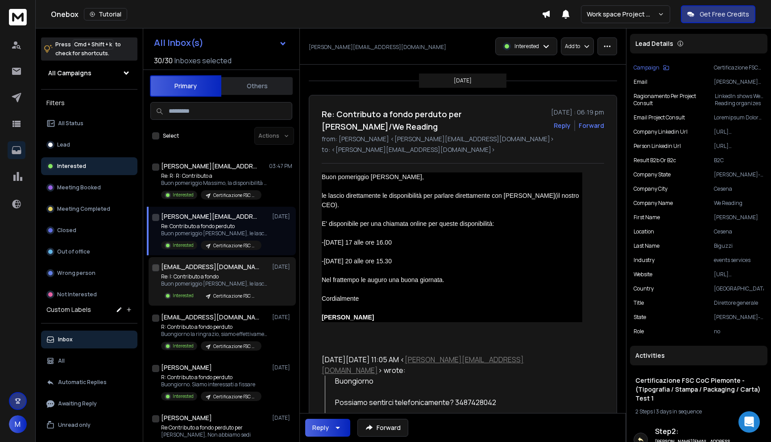
click at [242, 278] on p "Re: I: Contributo a fondo" at bounding box center [214, 276] width 107 height 7
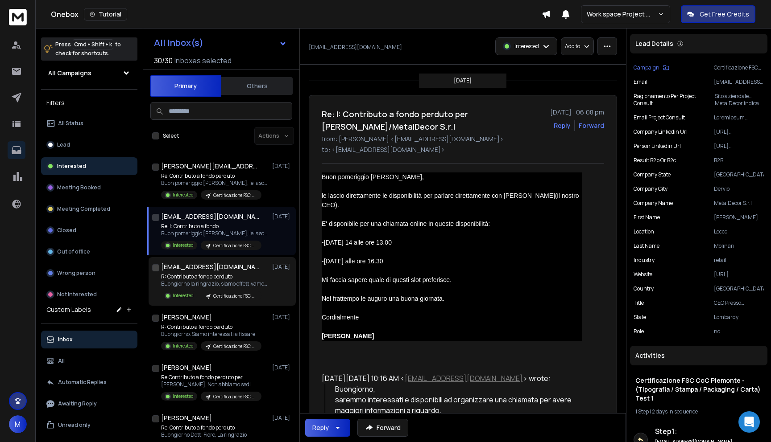
click at [240, 279] on p "R: Contributo a fondo perduto" at bounding box center [214, 276] width 107 height 7
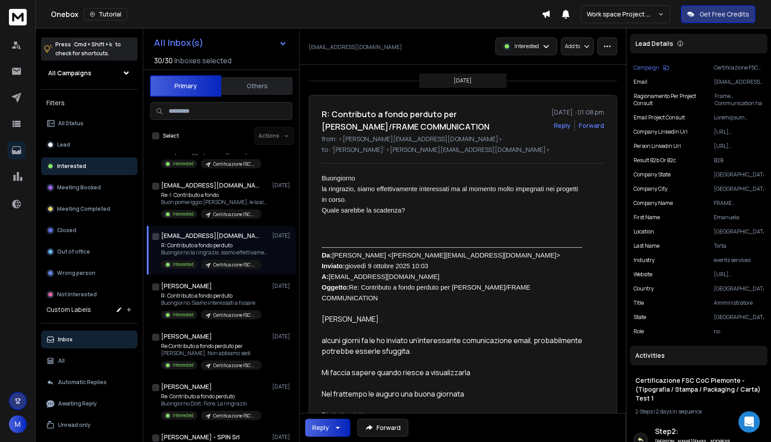
scroll to position [146, 0]
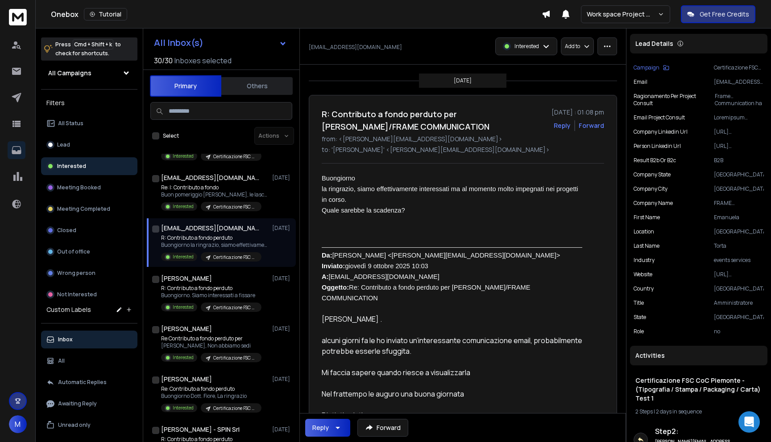
click at [268, 84] on button "Others" at bounding box center [256, 86] width 71 height 20
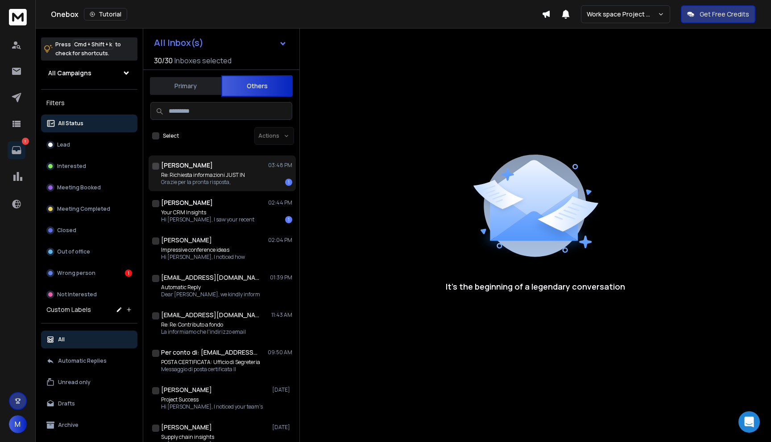
click at [265, 185] on div "Re: Richiesta informazioni JUST IN Grazie per la pronta risposta, 1" at bounding box center [226, 179] width 131 height 14
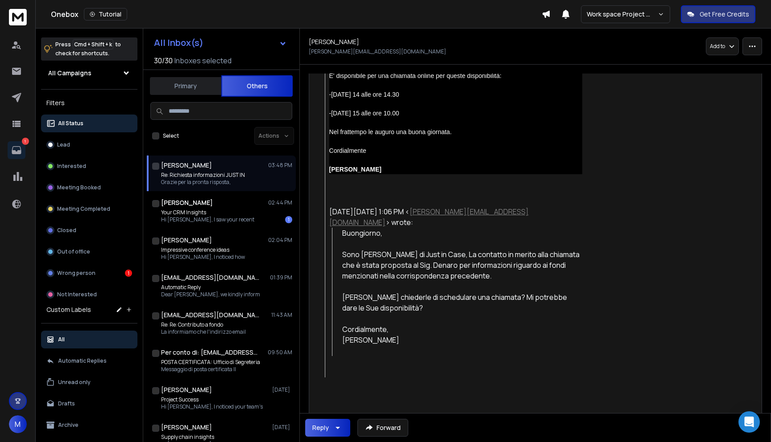
scroll to position [301, 0]
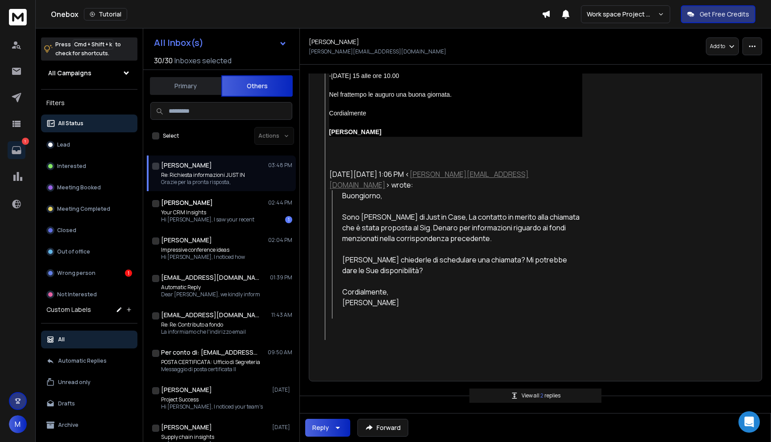
click at [541, 392] on span "2" at bounding box center [542, 396] width 4 height 8
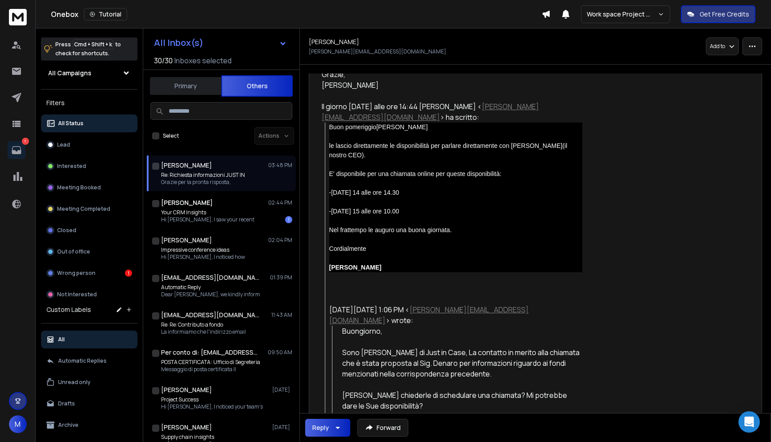
scroll to position [0, 0]
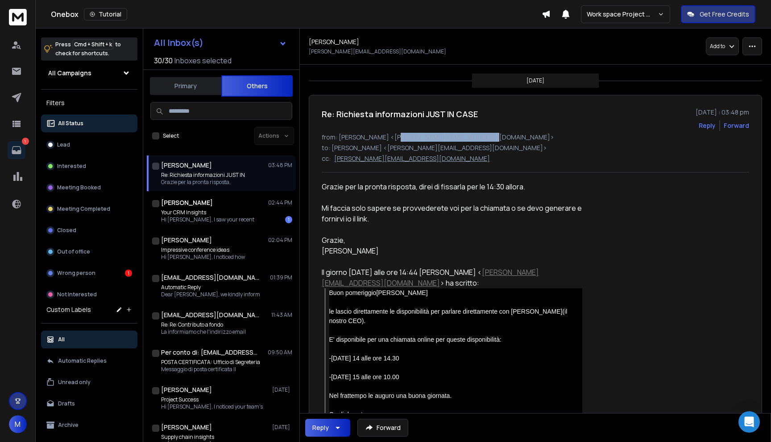
drag, startPoint x: 387, startPoint y: 139, endPoint x: 468, endPoint y: 136, distance: 81.2
click at [468, 136] on p "from: Hajrudin Dedic <rudy.dedic@justincase.store>" at bounding box center [535, 137] width 427 height 9
copy p "udy.dedic@justincase.store"
drag, startPoint x: 384, startPoint y: 135, endPoint x: 467, endPoint y: 133, distance: 82.5
click at [467, 133] on p "from: Hajrudin Dedic <rudy.dedic@justincase.store>" at bounding box center [535, 137] width 427 height 9
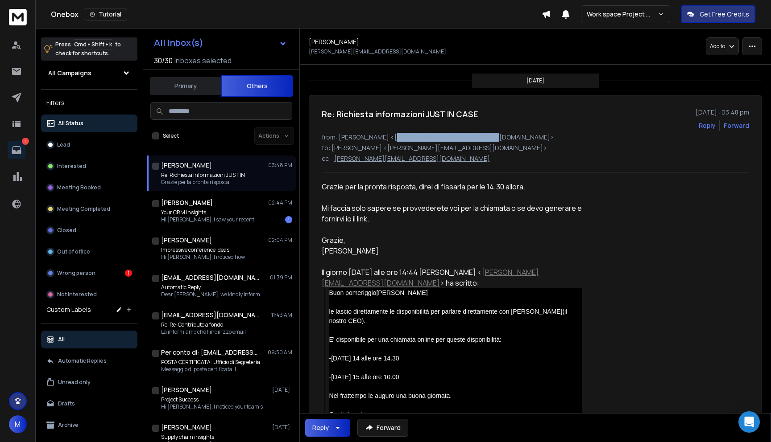
copy p "rudy.dedic@justincase.store"
drag, startPoint x: 444, startPoint y: 157, endPoint x: 333, endPoint y: 160, distance: 110.6
click at [333, 160] on div "cc: francesco.denaro@justincaseitalia.it" at bounding box center [535, 158] width 427 height 9
copy p "francesco.denaro@justincaseitalia.it"
drag, startPoint x: 424, startPoint y: 115, endPoint x: 488, endPoint y: 112, distance: 63.8
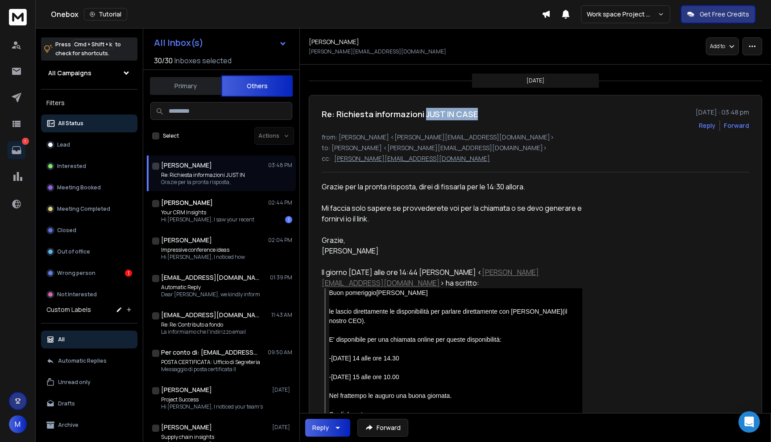
click at [488, 112] on div "Re: Richiesta informazioni JUST IN CASE 10 October 2025 : 03:48 pm Reply Forward" at bounding box center [535, 119] width 427 height 23
copy h1 "JUST IN CASE"
click at [330, 428] on div "Reply" at bounding box center [327, 428] width 31 height 11
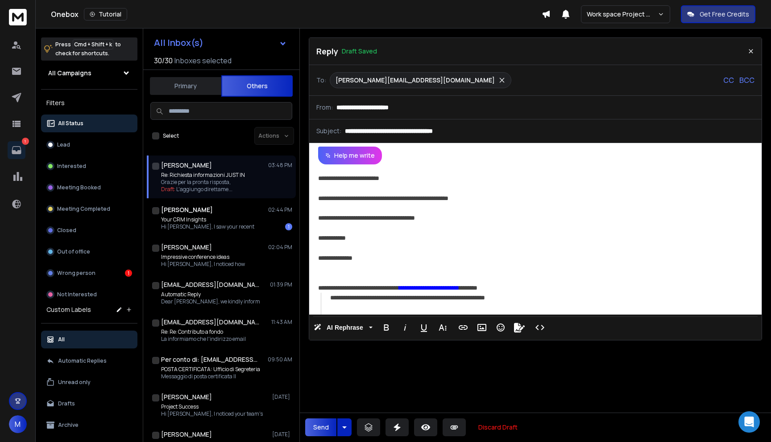
click at [317, 207] on div "**********" at bounding box center [534, 240] width 450 height 150
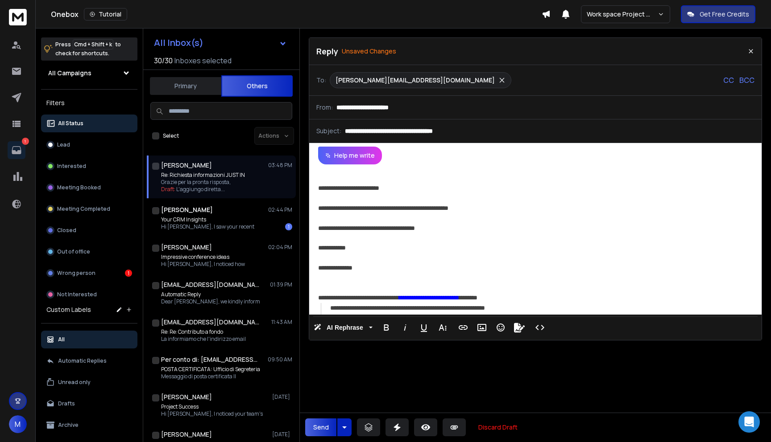
click at [323, 177] on div at bounding box center [534, 178] width 432 height 10
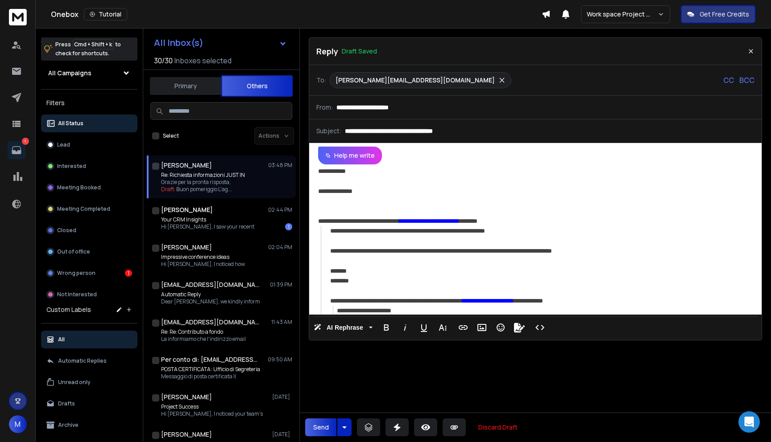
scroll to position [77, 0]
drag, startPoint x: 356, startPoint y: 282, endPoint x: 330, endPoint y: 281, distance: 25.9
click at [330, 281] on div "********" at bounding box center [540, 281] width 421 height 10
copy div "********"
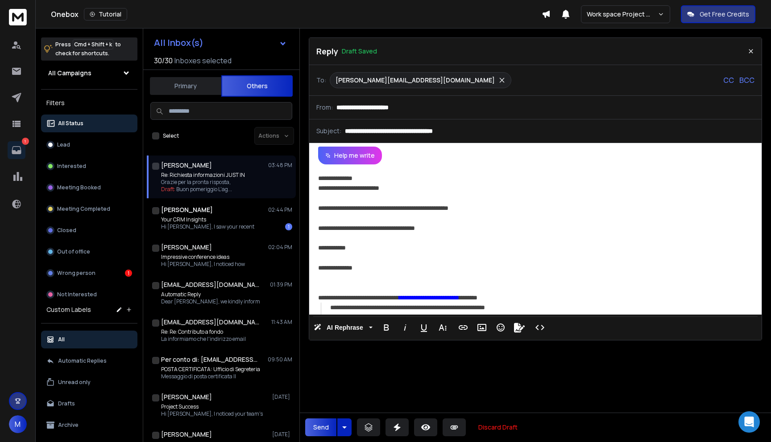
click at [370, 176] on div "**********" at bounding box center [534, 178] width 432 height 10
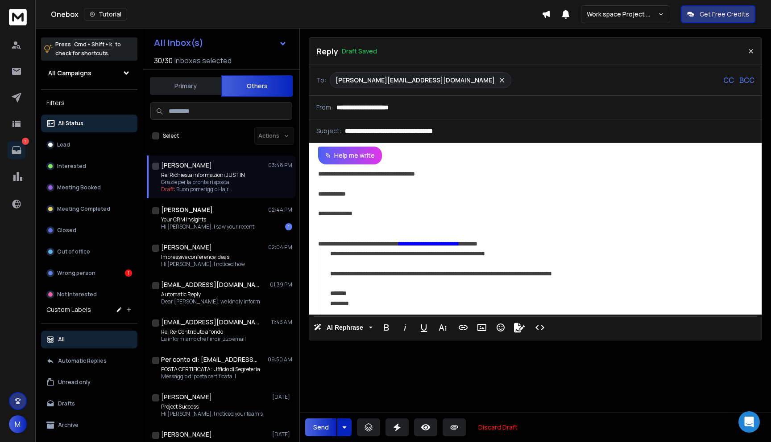
scroll to position [63, 0]
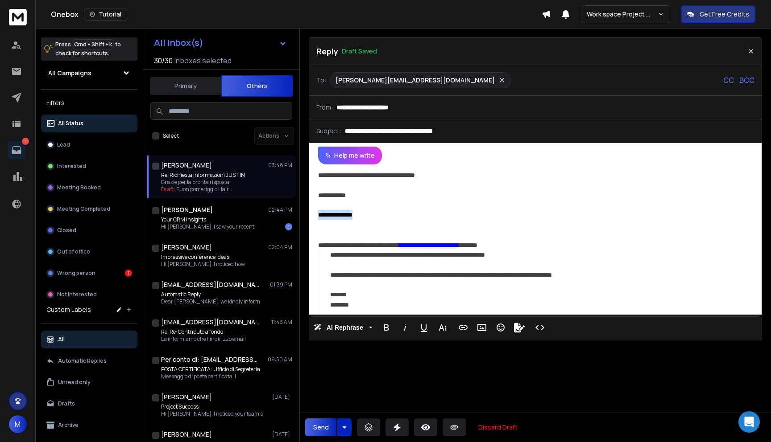
drag, startPoint x: 368, startPoint y: 214, endPoint x: 310, endPoint y: 216, distance: 58.0
click at [310, 216] on div "**********" at bounding box center [534, 240] width 450 height 150
click at [390, 328] on icon "button" at bounding box center [386, 327] width 11 height 11
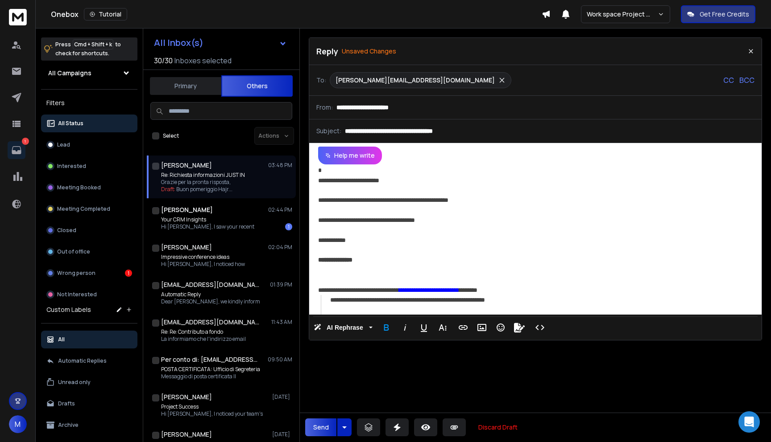
scroll to position [14, 0]
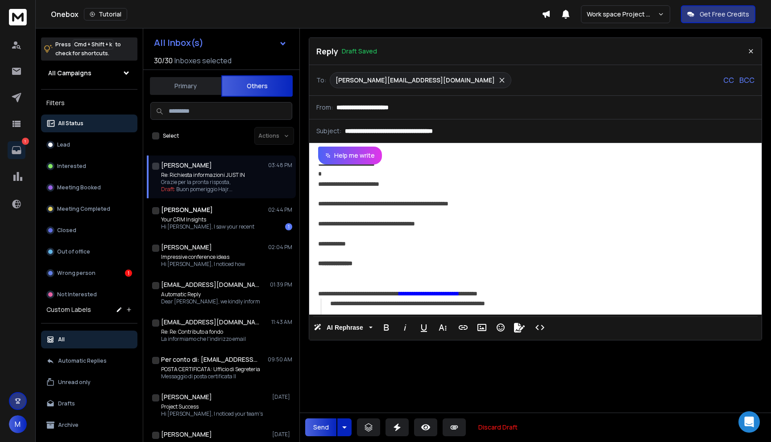
click at [322, 426] on button "Send" at bounding box center [320, 428] width 31 height 18
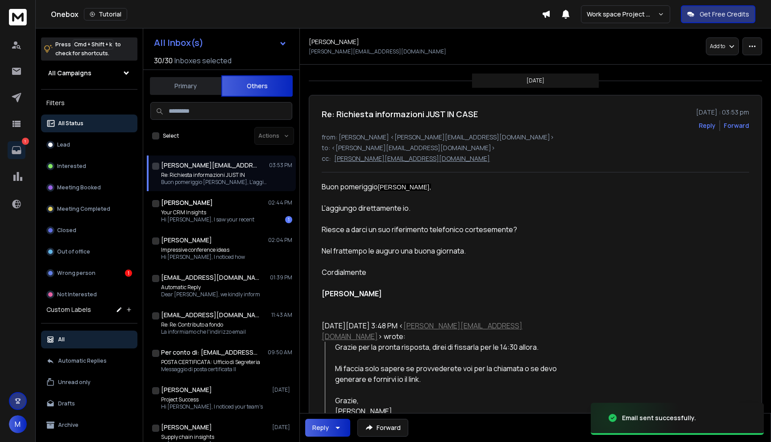
click at [188, 83] on button "Primary" at bounding box center [185, 86] width 71 height 20
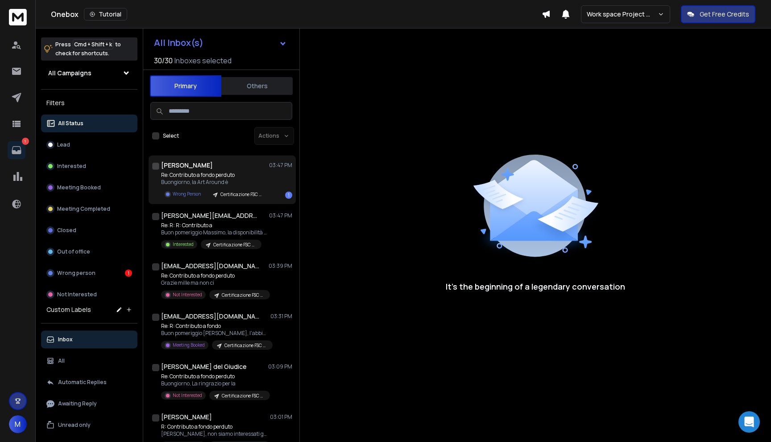
click at [260, 180] on p "Buongiorno, la Art Around è" at bounding box center [214, 182] width 107 height 7
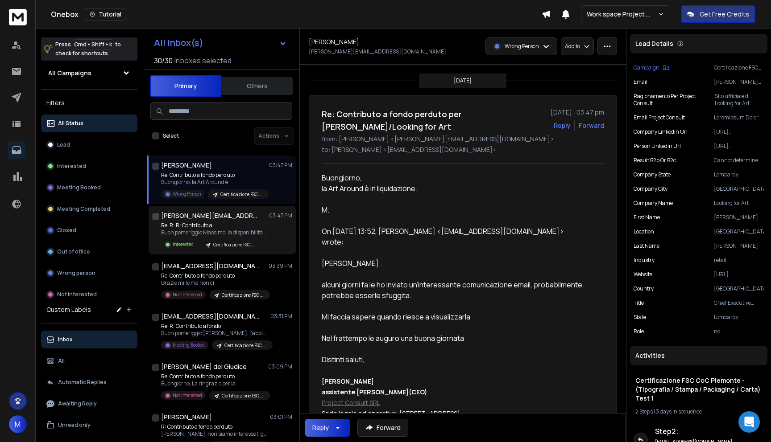
click at [257, 230] on p "Buon pomeriggio Massimo, la disponibilità che" at bounding box center [214, 232] width 107 height 7
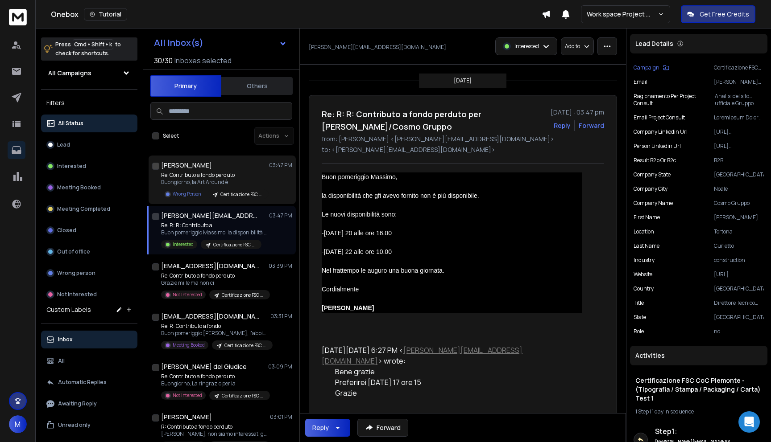
click at [243, 170] on div "Matteo Occhipinti 03:47 PM Re: Contributo a fondo perduto Buongiorno, la Art Ar…" at bounding box center [226, 180] width 131 height 38
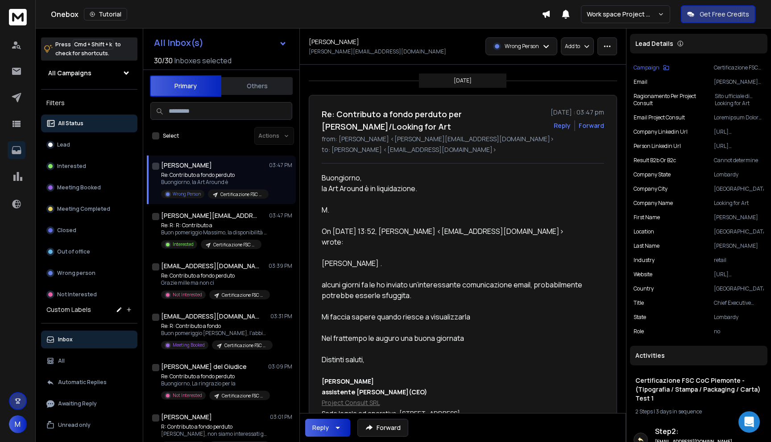
click at [248, 82] on button "Others" at bounding box center [256, 86] width 71 height 20
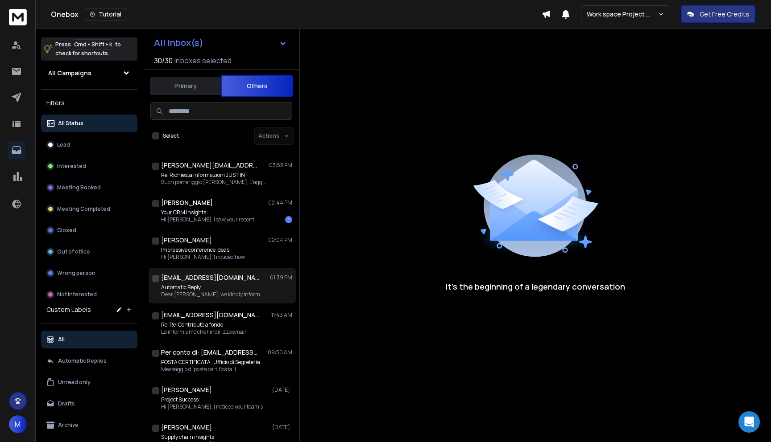
click at [219, 285] on p "Automatic Reply" at bounding box center [210, 287] width 99 height 7
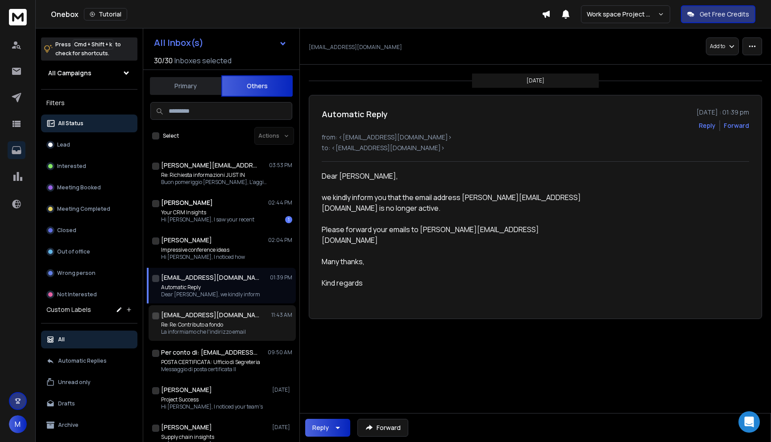
click at [219, 324] on p "Re: Re: Contributo a fondo" at bounding box center [203, 325] width 85 height 7
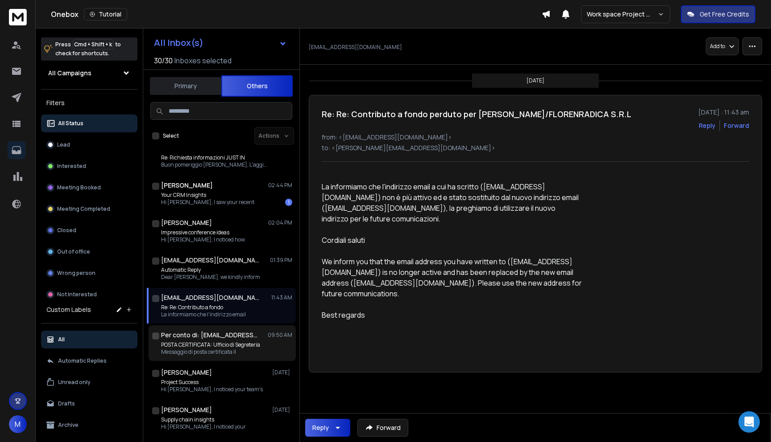
scroll to position [0, 0]
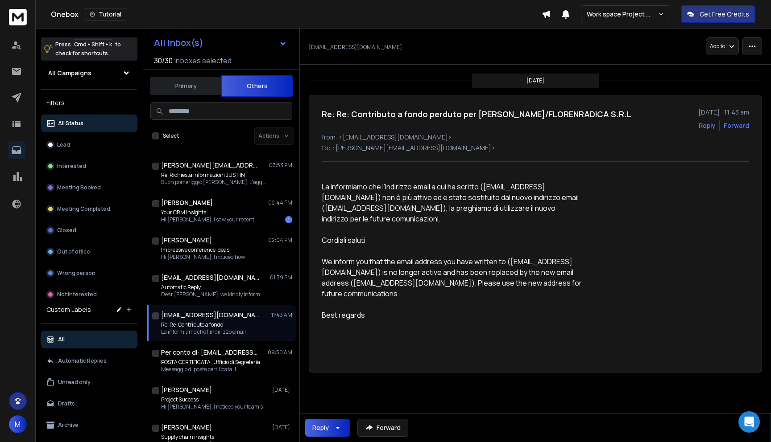
click at [176, 82] on button "Primary" at bounding box center [185, 86] width 71 height 20
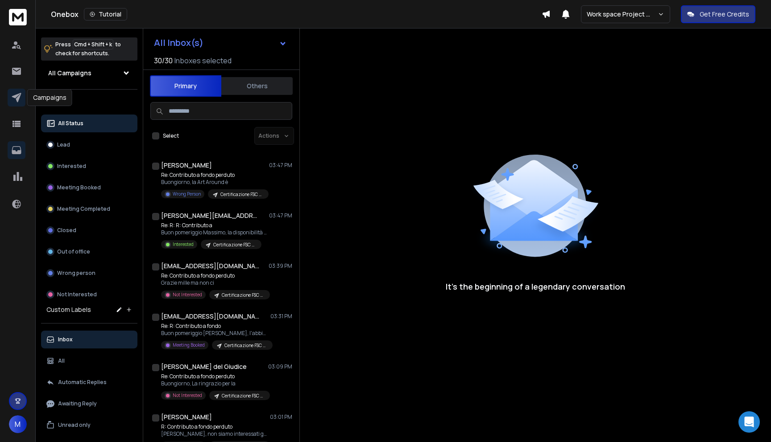
click at [21, 95] on icon at bounding box center [16, 97] width 11 height 11
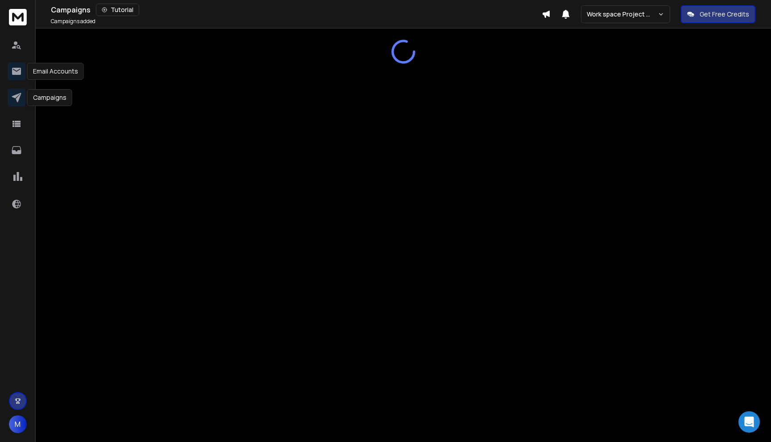
click at [21, 75] on icon at bounding box center [16, 71] width 11 height 11
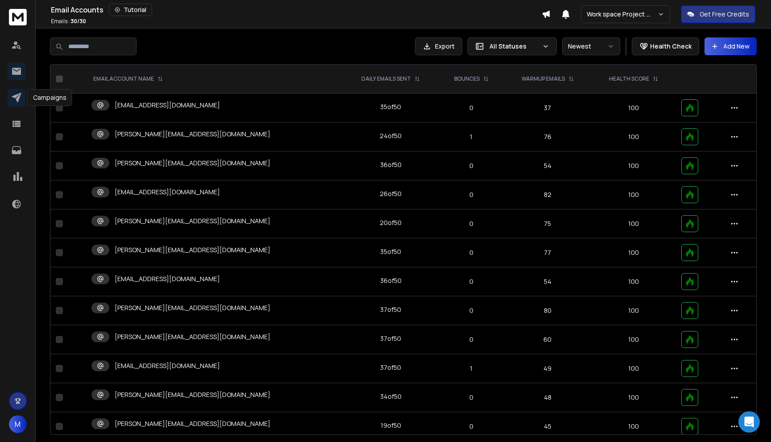
click at [20, 106] on link at bounding box center [17, 98] width 18 height 18
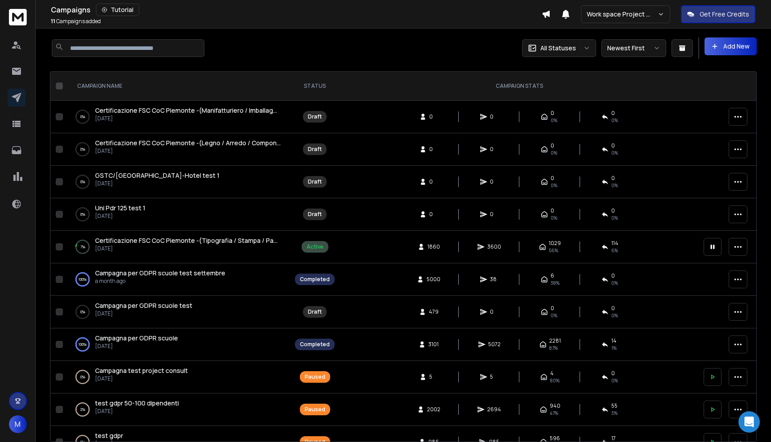
click at [215, 234] on td "7 % Certificazione FSC CoC Piemonte -(Tipografia / Stampa / Packaging / Carta) …" at bounding box center [177, 247] width 223 height 33
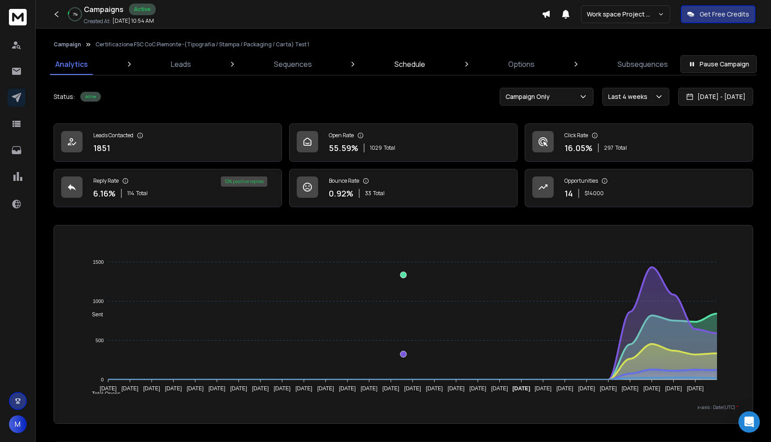
click at [412, 63] on p "Schedule" at bounding box center [409, 64] width 31 height 11
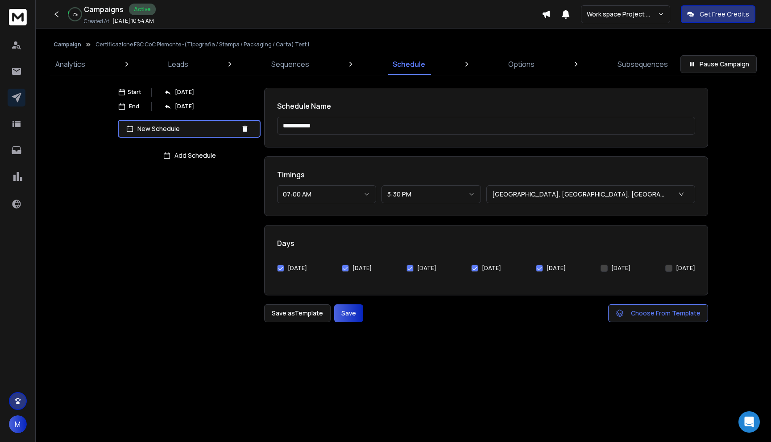
click at [427, 189] on button "3:30 PM" at bounding box center [430, 195] width 99 height 18
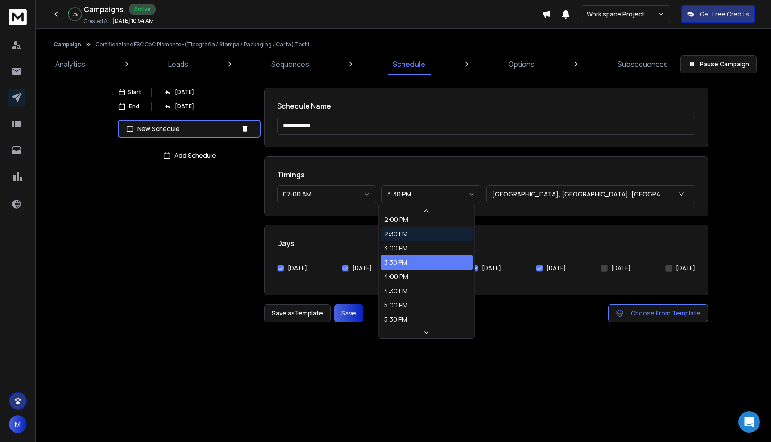
scroll to position [205, 0]
select select "********"
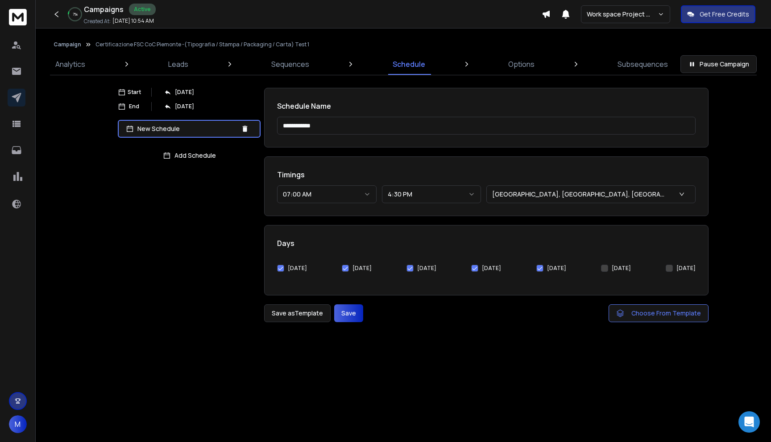
click at [352, 315] on button "Save" at bounding box center [348, 314] width 29 height 18
click at [353, 318] on button "Save" at bounding box center [348, 314] width 29 height 18
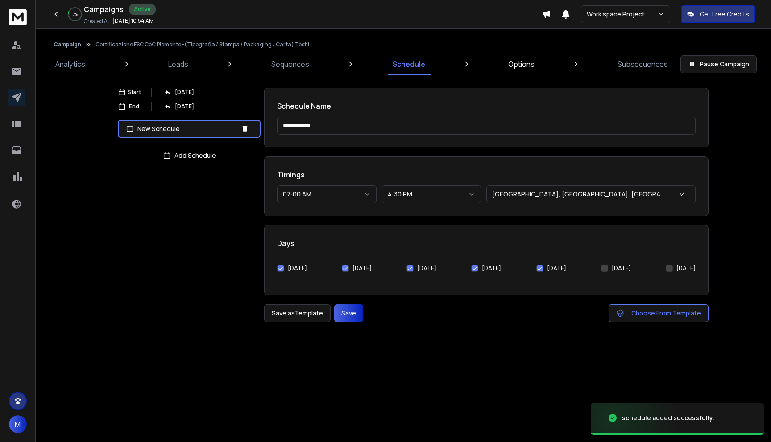
click at [526, 56] on link "Options" at bounding box center [521, 64] width 37 height 21
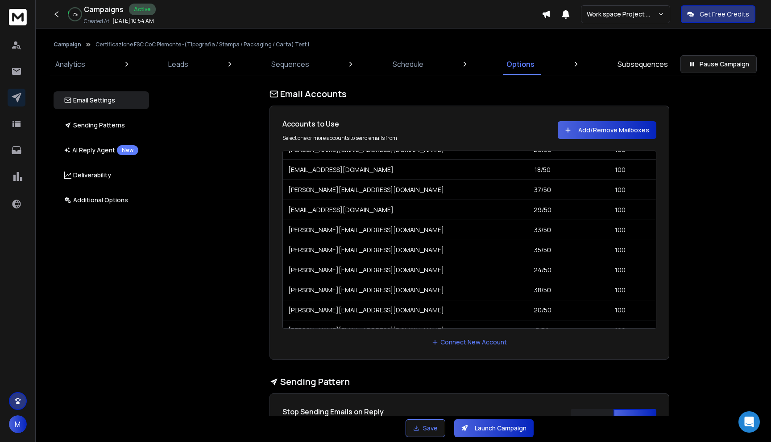
click at [635, 71] on link "Subsequences" at bounding box center [642, 64] width 61 height 21
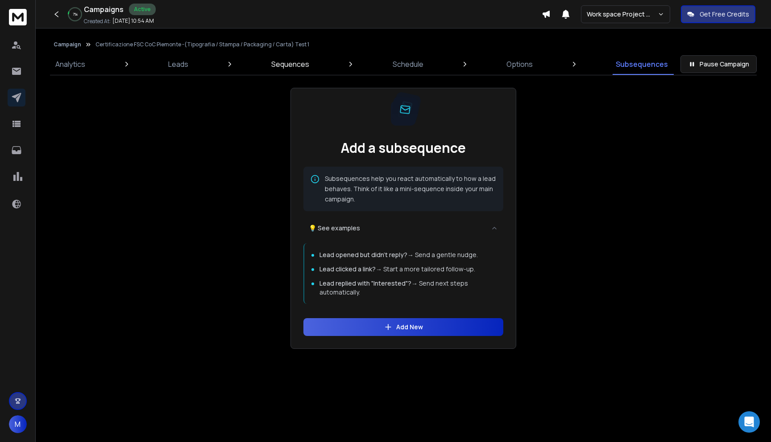
click at [287, 71] on link "Sequences" at bounding box center [290, 64] width 49 height 21
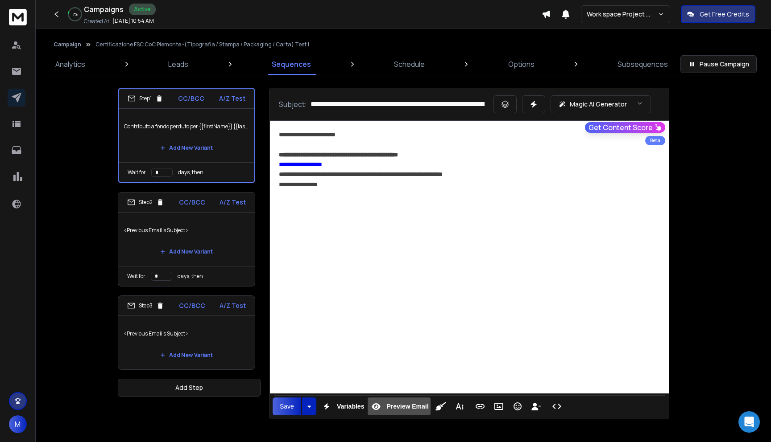
click at [408, 407] on span "Preview Email" at bounding box center [406, 407] width 45 height 8
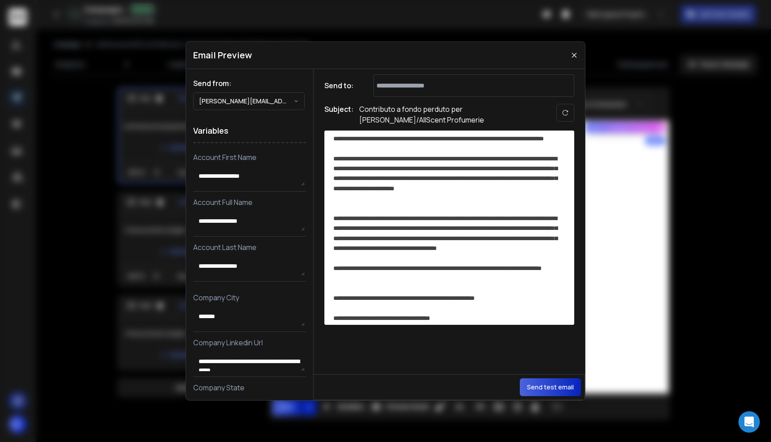
scroll to position [78, 0]
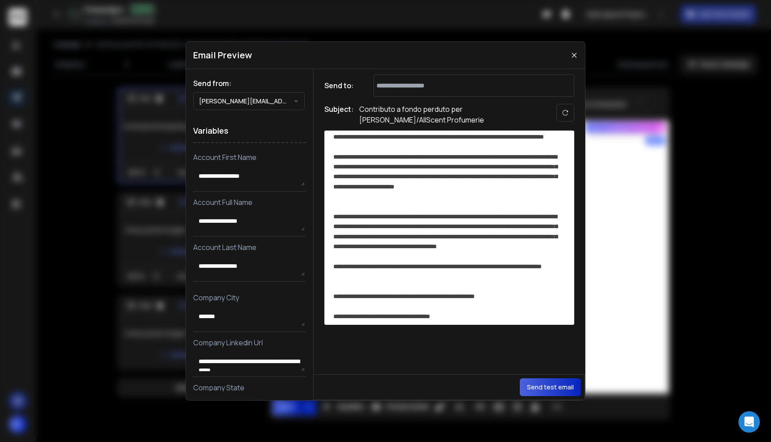
click at [574, 52] on icon at bounding box center [573, 55] width 7 height 7
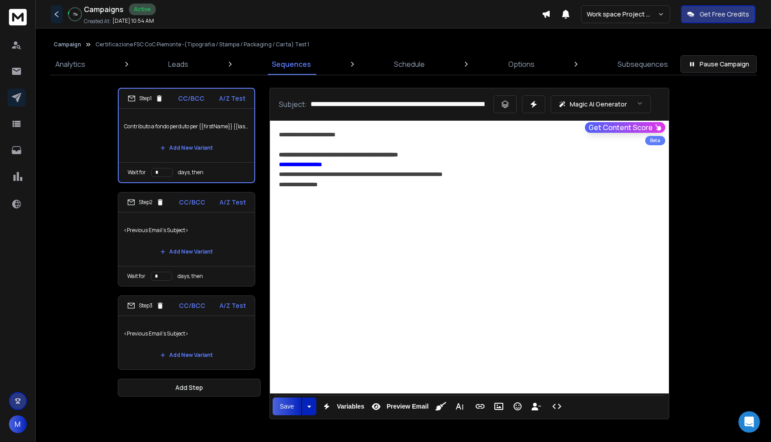
click at [57, 16] on icon at bounding box center [57, 14] width 8 height 8
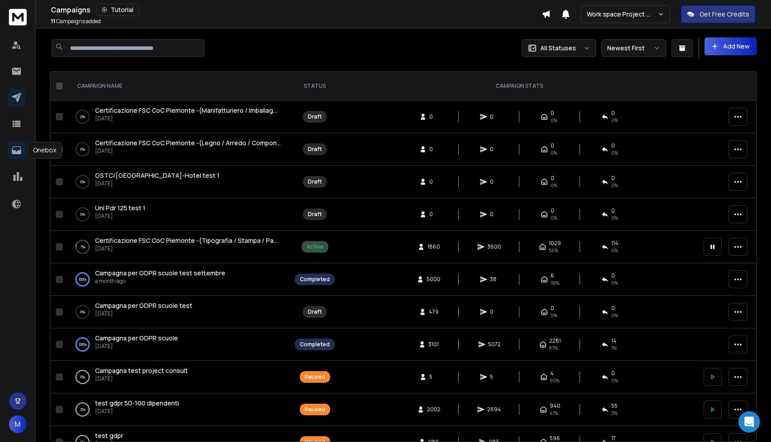
click at [16, 151] on icon at bounding box center [16, 150] width 11 height 11
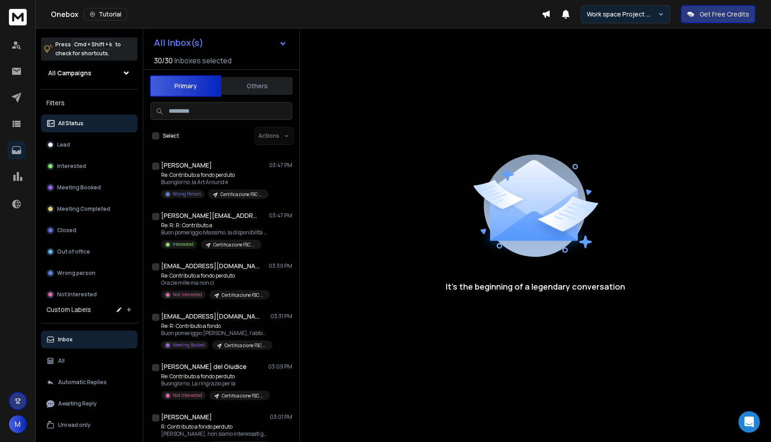
click at [623, 16] on p "Work space Project Consulting" at bounding box center [621, 14] width 71 height 9
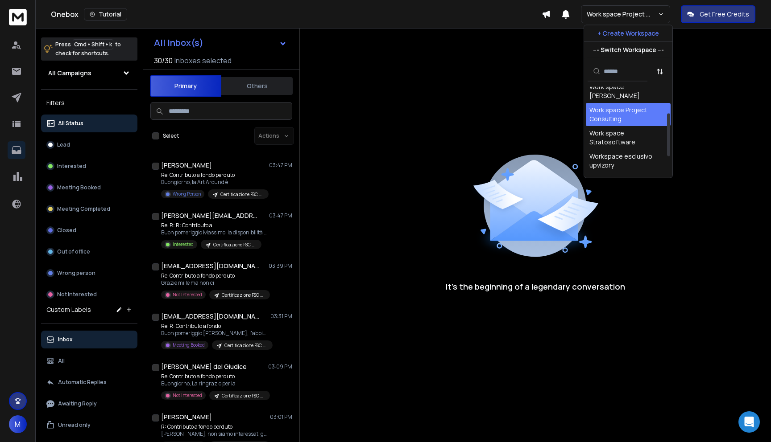
scroll to position [84, 0]
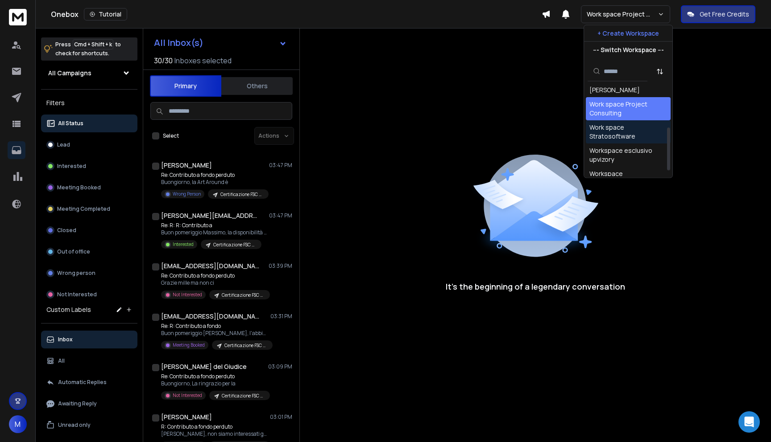
click at [618, 128] on div "Work space Stratosoftware" at bounding box center [628, 132] width 78 height 18
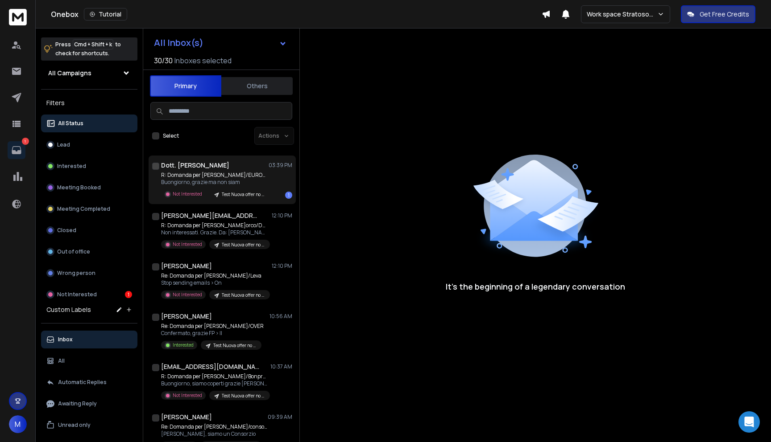
click at [236, 171] on div "Dott. Nicola Centra 03:39 PM R: Domanda per Nicola Centra/EUROSNACK Buongiorno,…" at bounding box center [226, 180] width 131 height 38
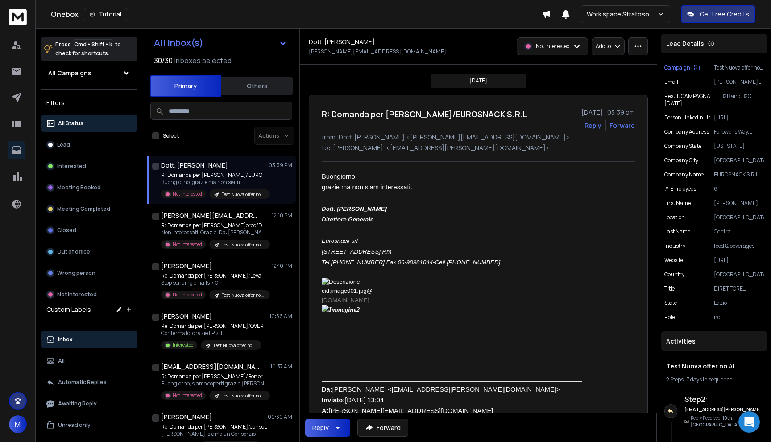
click at [267, 82] on button "Others" at bounding box center [256, 86] width 71 height 20
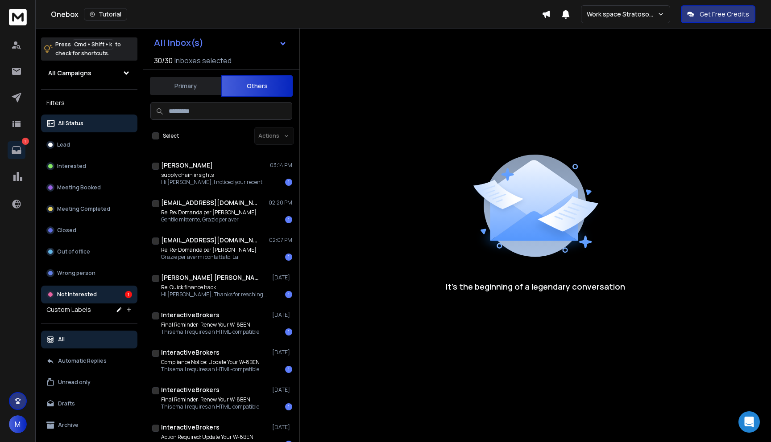
click at [107, 290] on button "Not Interested 1" at bounding box center [89, 295] width 96 height 18
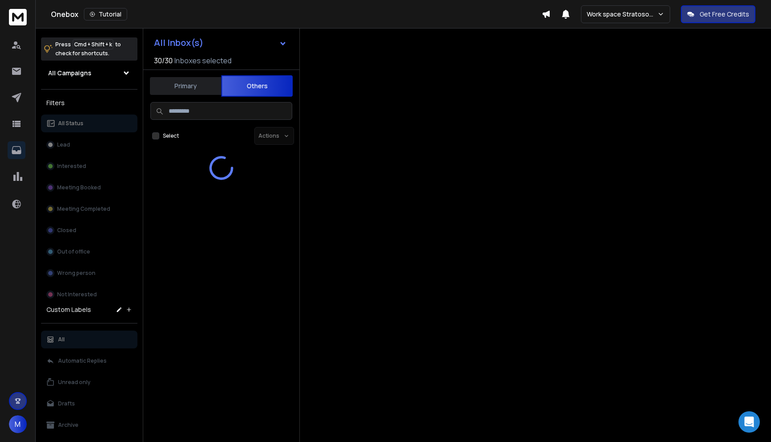
click at [237, 77] on button "Others" at bounding box center [256, 85] width 71 height 21
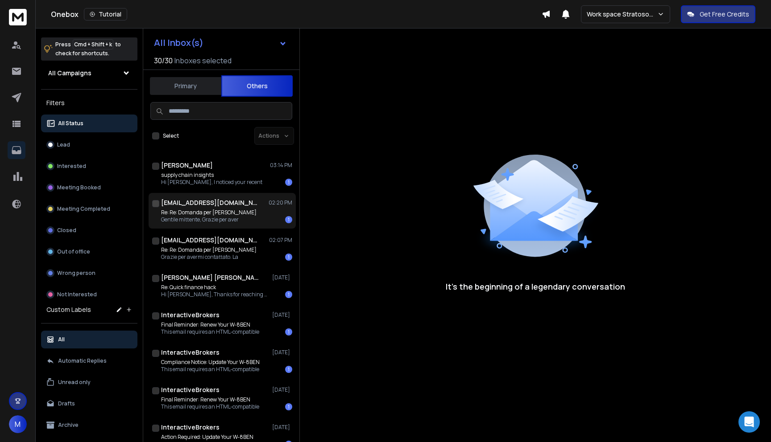
click at [189, 202] on h1 "p.tamiro@taxcredit40.com" at bounding box center [210, 202] width 98 height 9
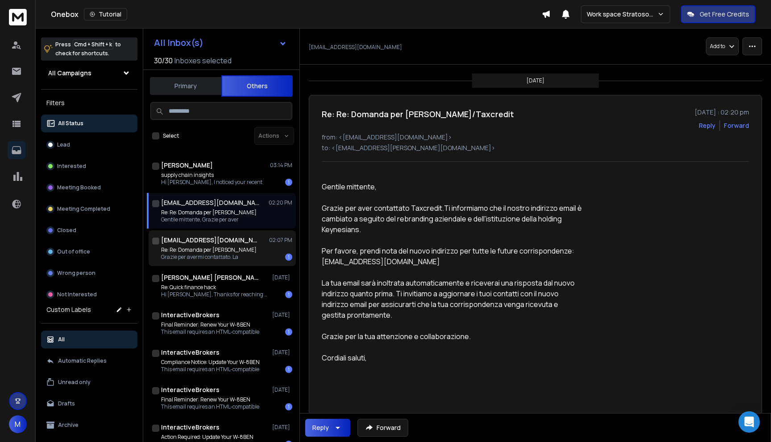
click at [196, 260] on p "Grazie per avermi contattato. La" at bounding box center [208, 257] width 95 height 7
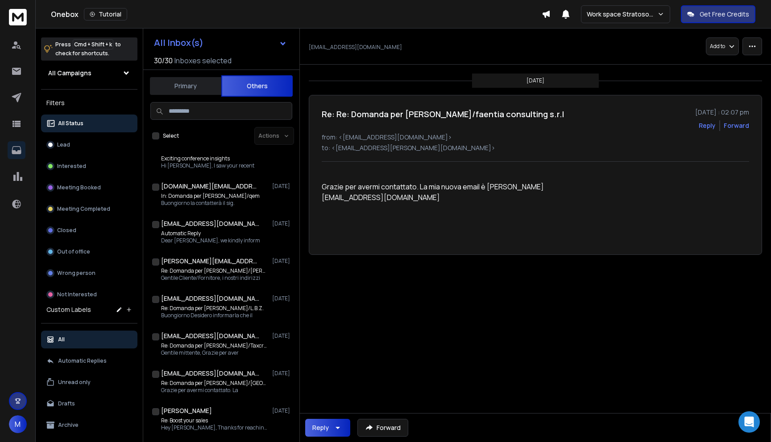
scroll to position [1219, 0]
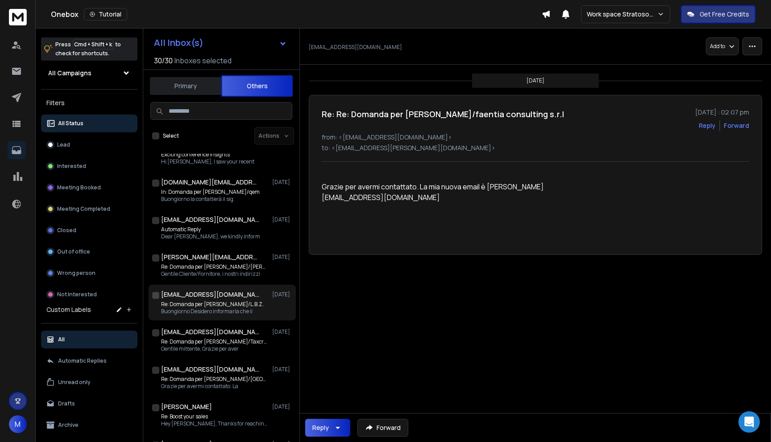
click at [213, 308] on p "Buongiorno Desidero informarla che il" at bounding box center [212, 311] width 103 height 7
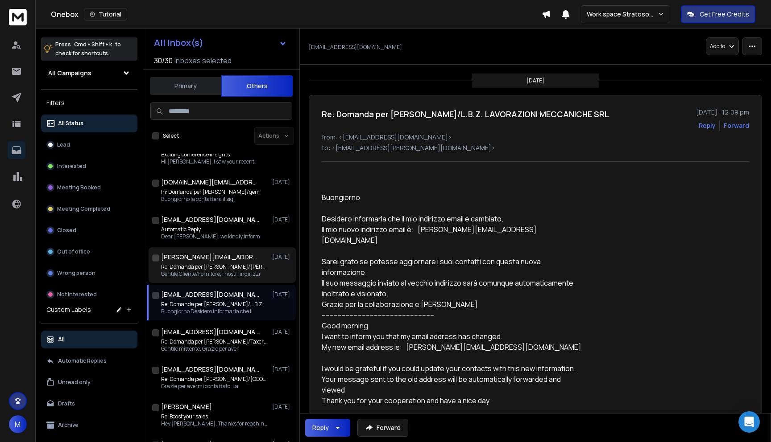
click at [217, 253] on h1 "s.zaccaria@fratellizaccaria.it" at bounding box center [210, 257] width 98 height 9
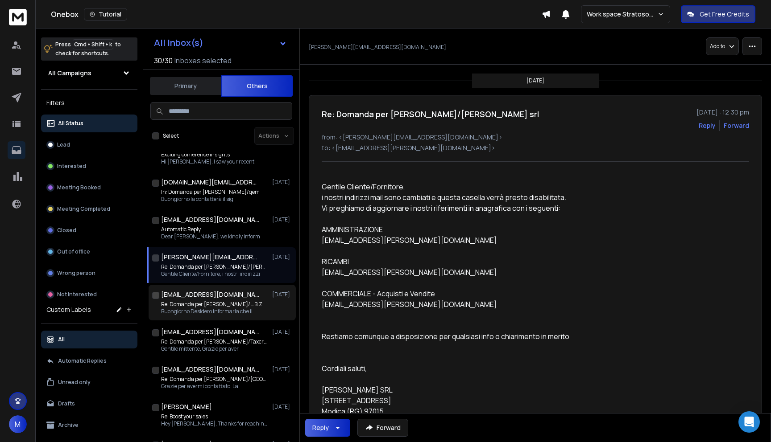
click at [219, 310] on p "Buongiorno Desidero informarla che il" at bounding box center [212, 311] width 103 height 7
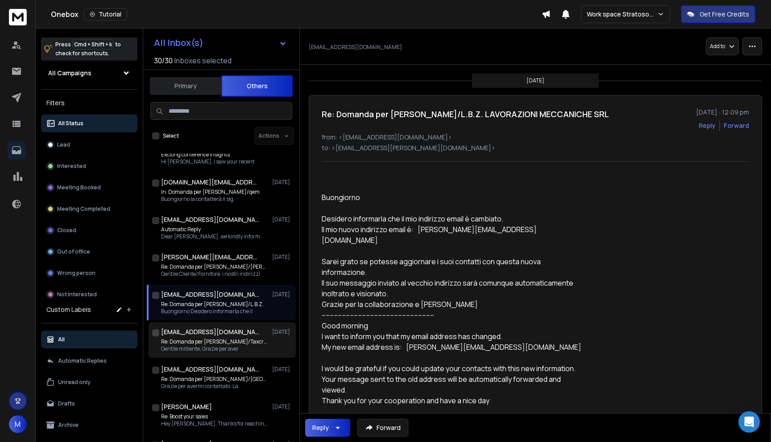
click at [233, 345] on p "Re: Domanda per Paolo Tamiro/Taxcredit" at bounding box center [214, 341] width 107 height 7
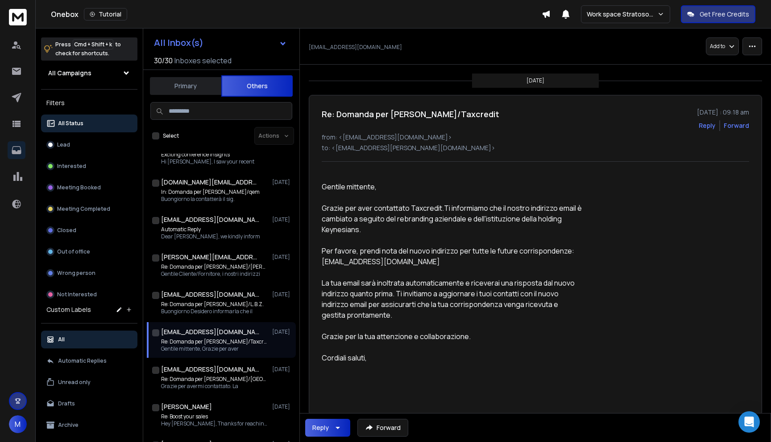
scroll to position [23, 0]
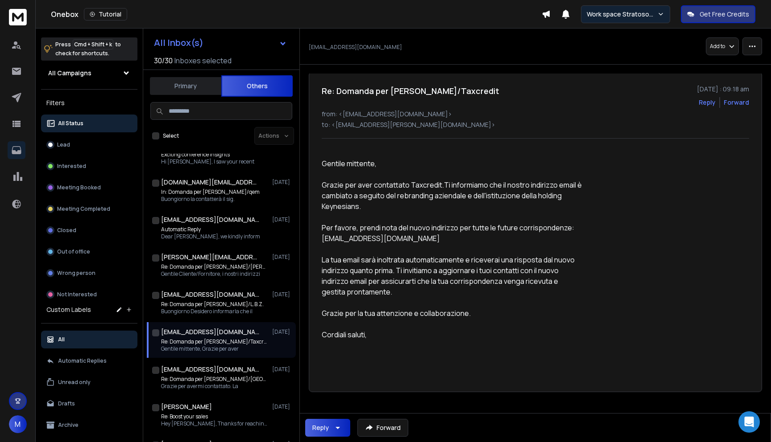
click at [607, 17] on p "Work space Stratosoftware" at bounding box center [621, 14] width 70 height 9
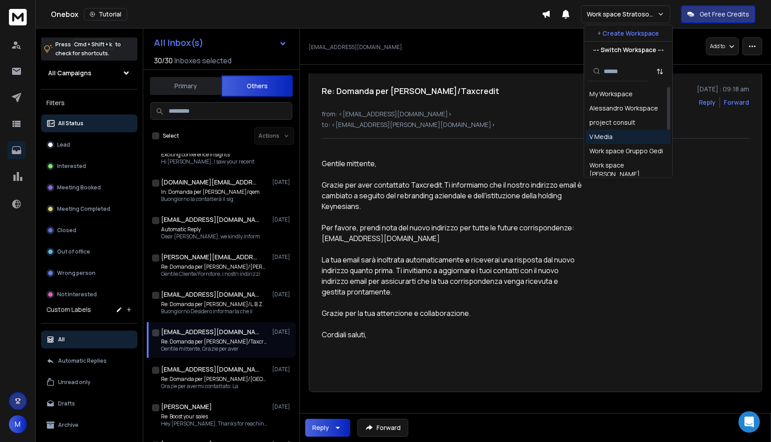
click at [629, 132] on div "V Media" at bounding box center [628, 137] width 85 height 14
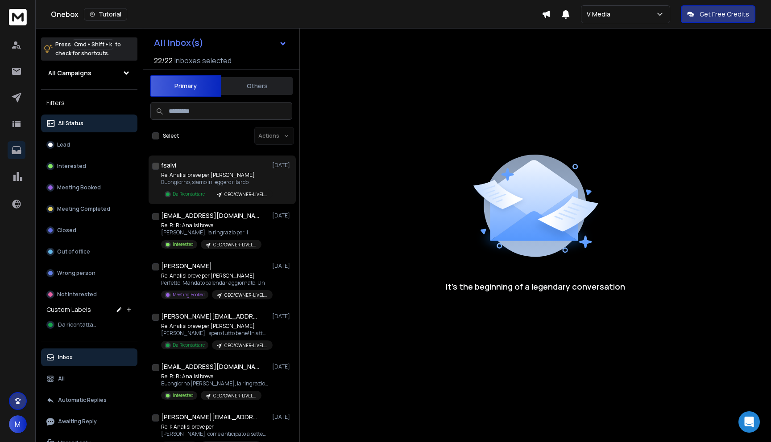
click at [233, 167] on div "fsalvi [DATE]" at bounding box center [226, 165] width 131 height 9
